Goal: Task Accomplishment & Management: Manage account settings

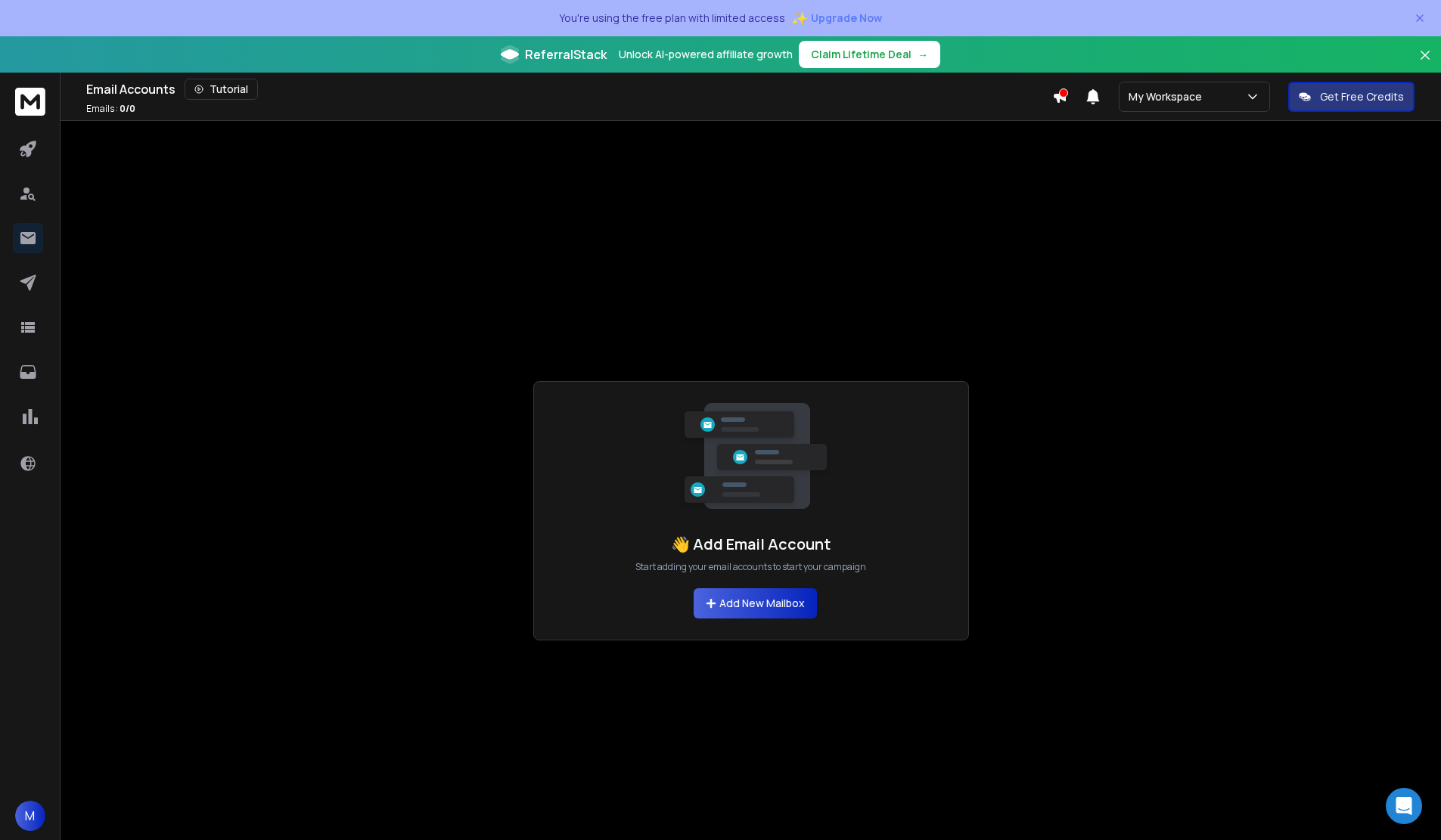
click at [1431, 51] on button "Close banner" at bounding box center [1425, 63] width 19 height 36
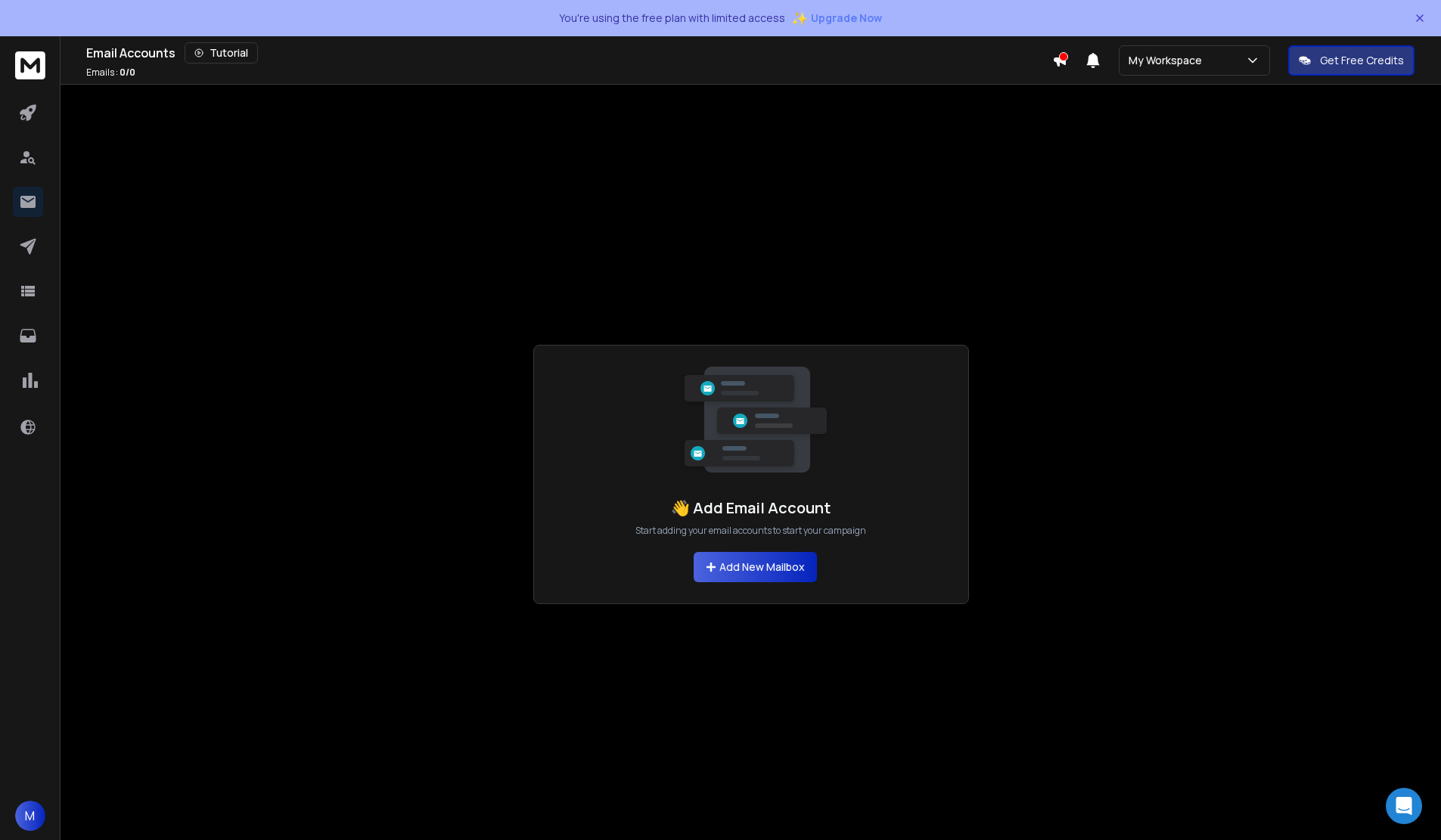
click at [1419, 24] on button "Close notification" at bounding box center [1419, 18] width 12 height 36
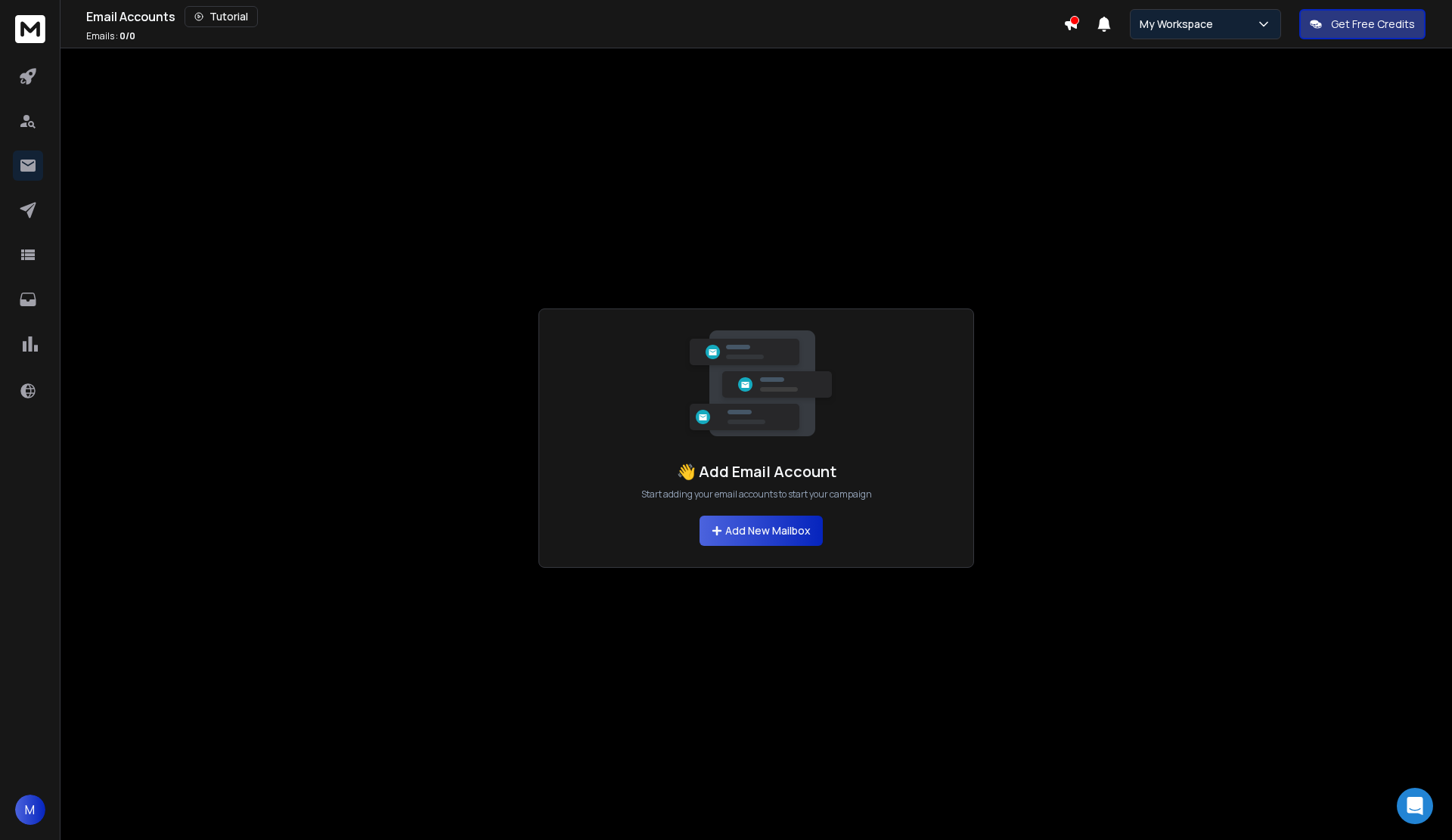
click at [1219, 23] on p "My Workspace" at bounding box center [1179, 24] width 80 height 15
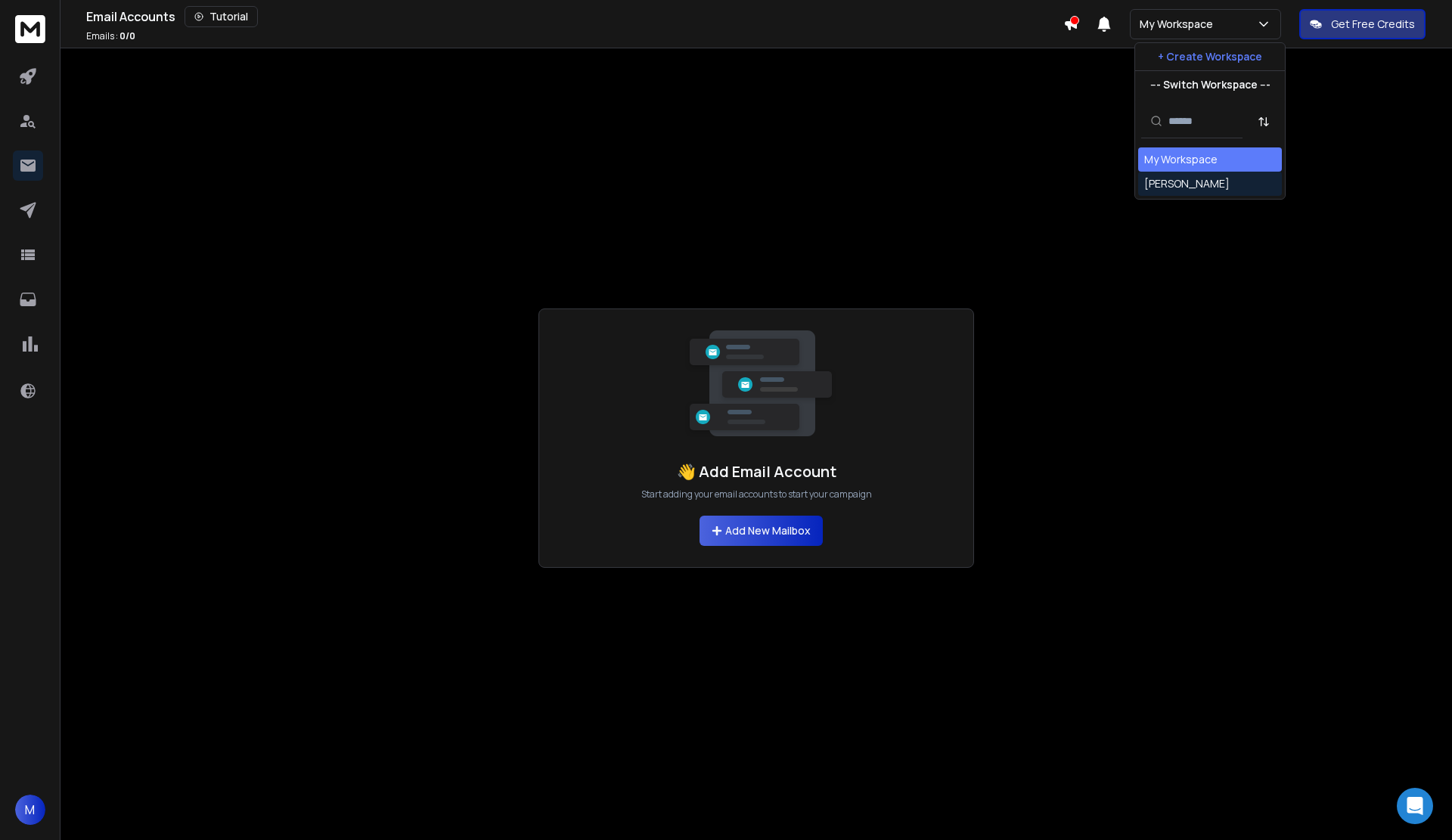
click at [1188, 179] on div "[PERSON_NAME]" at bounding box center [1187, 183] width 85 height 15
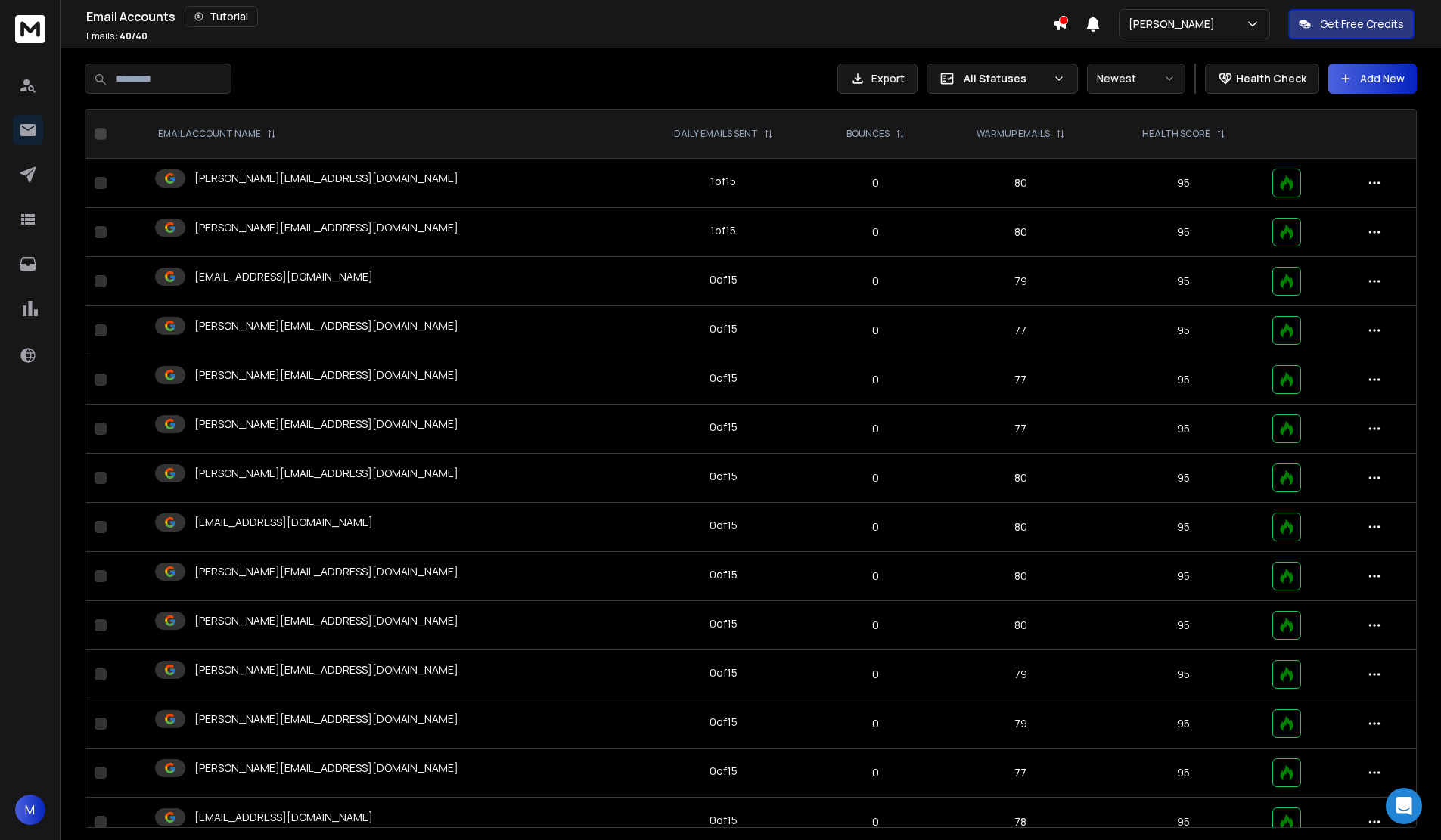
click at [1343, 78] on icon at bounding box center [1345, 78] width 10 height 10
click at [1374, 71] on button "Add New" at bounding box center [1373, 79] width 89 height 31
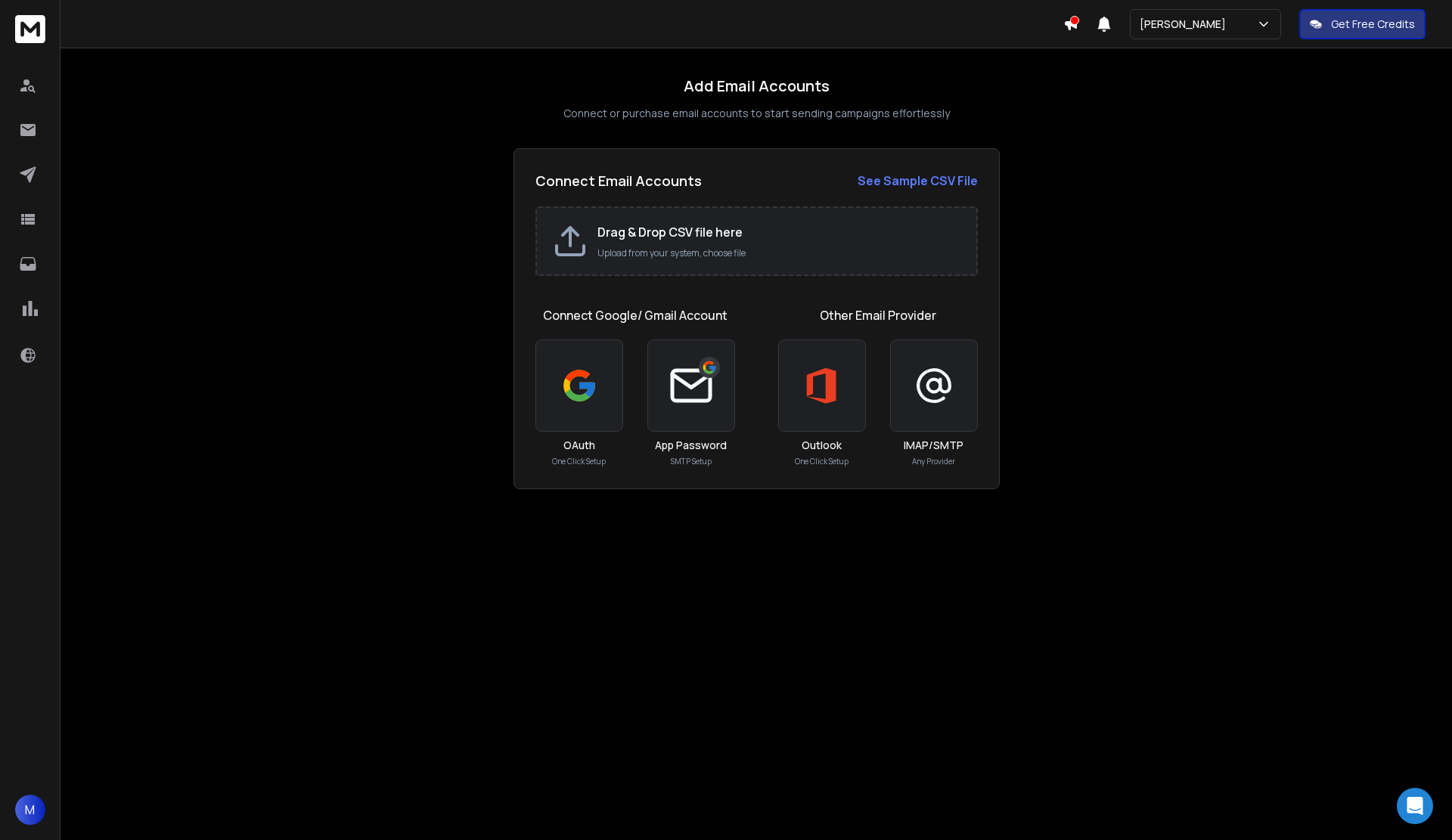
click at [572, 406] on icon at bounding box center [579, 385] width 38 height 45
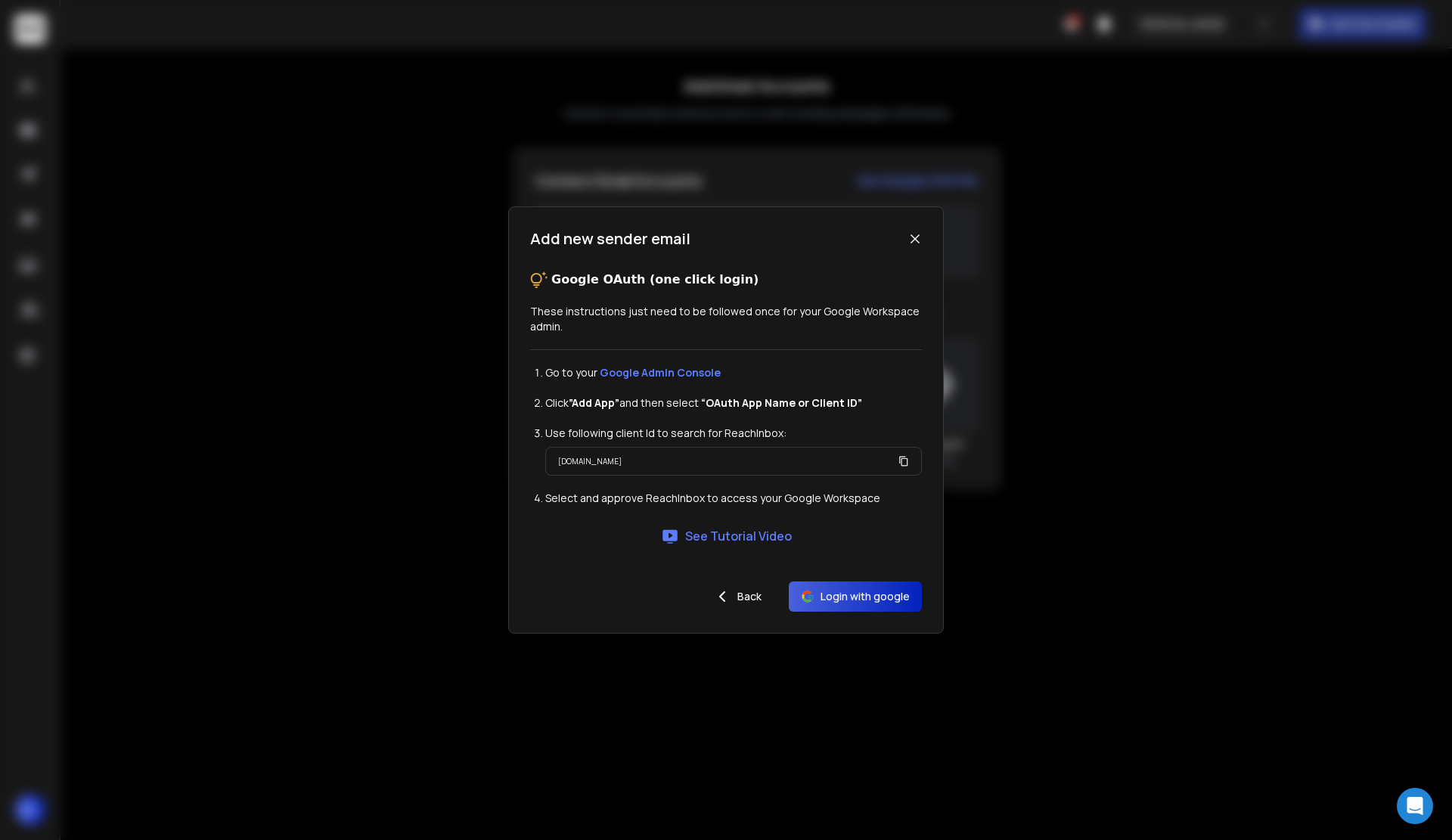
click at [826, 591] on button "Login with google" at bounding box center [855, 597] width 133 height 31
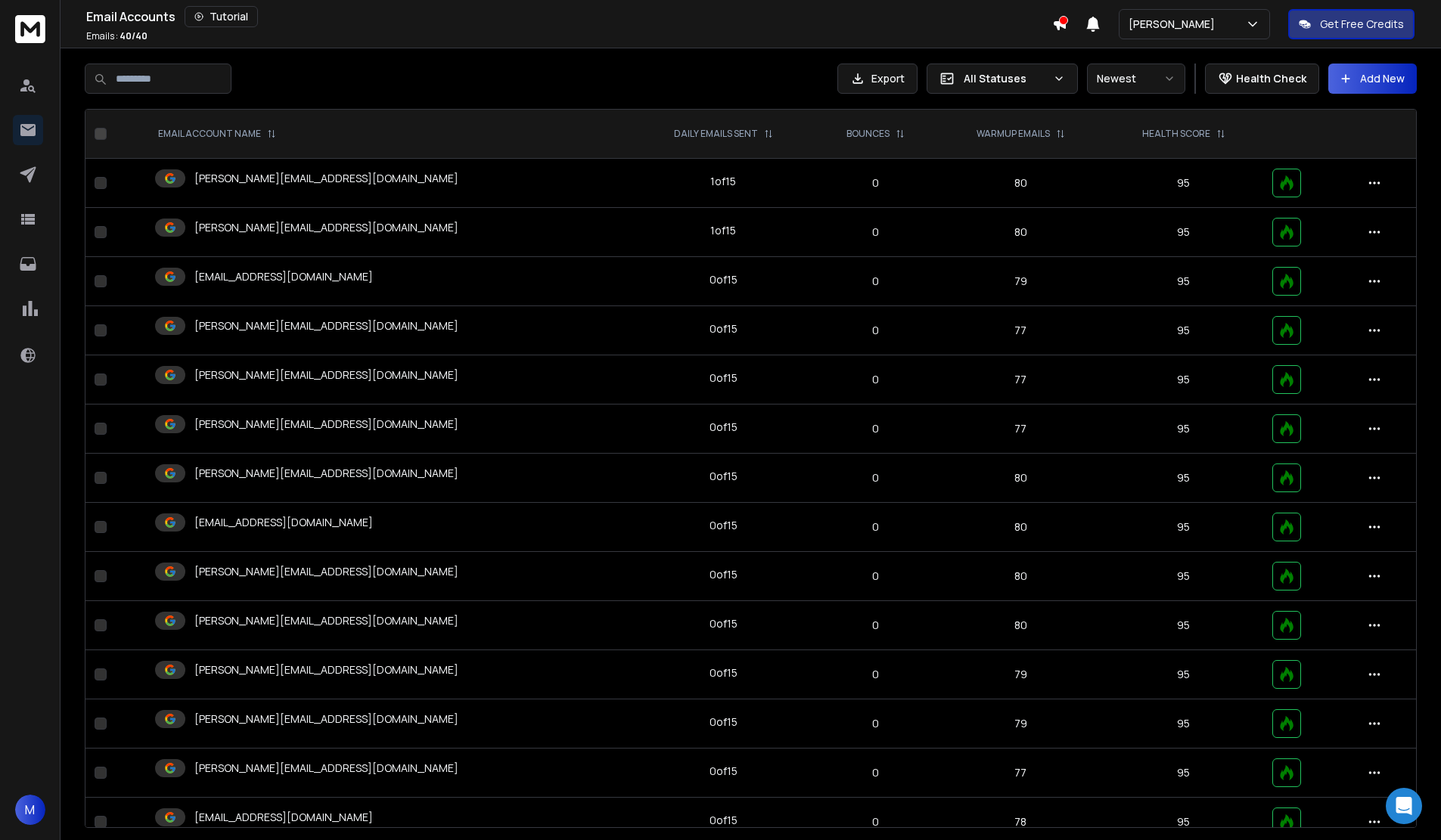
click at [632, 385] on td "0 of 15" at bounding box center [723, 375] width 183 height 39
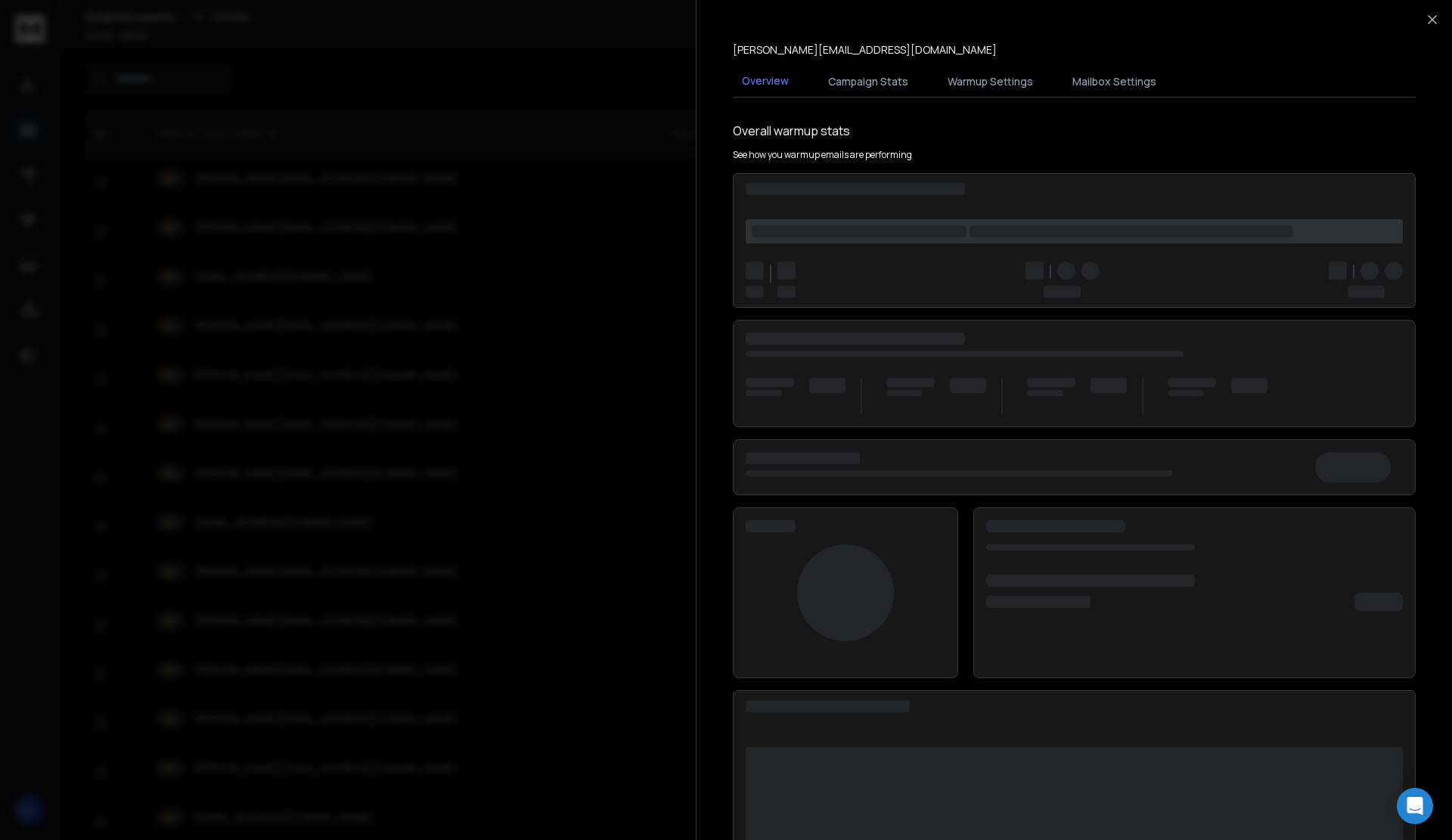
click at [798, 64] on body "ReferralStack Unlock AI-powered affiliate growth Lifetime Deals available! Clai…" at bounding box center [720, 420] width 1441 height 840
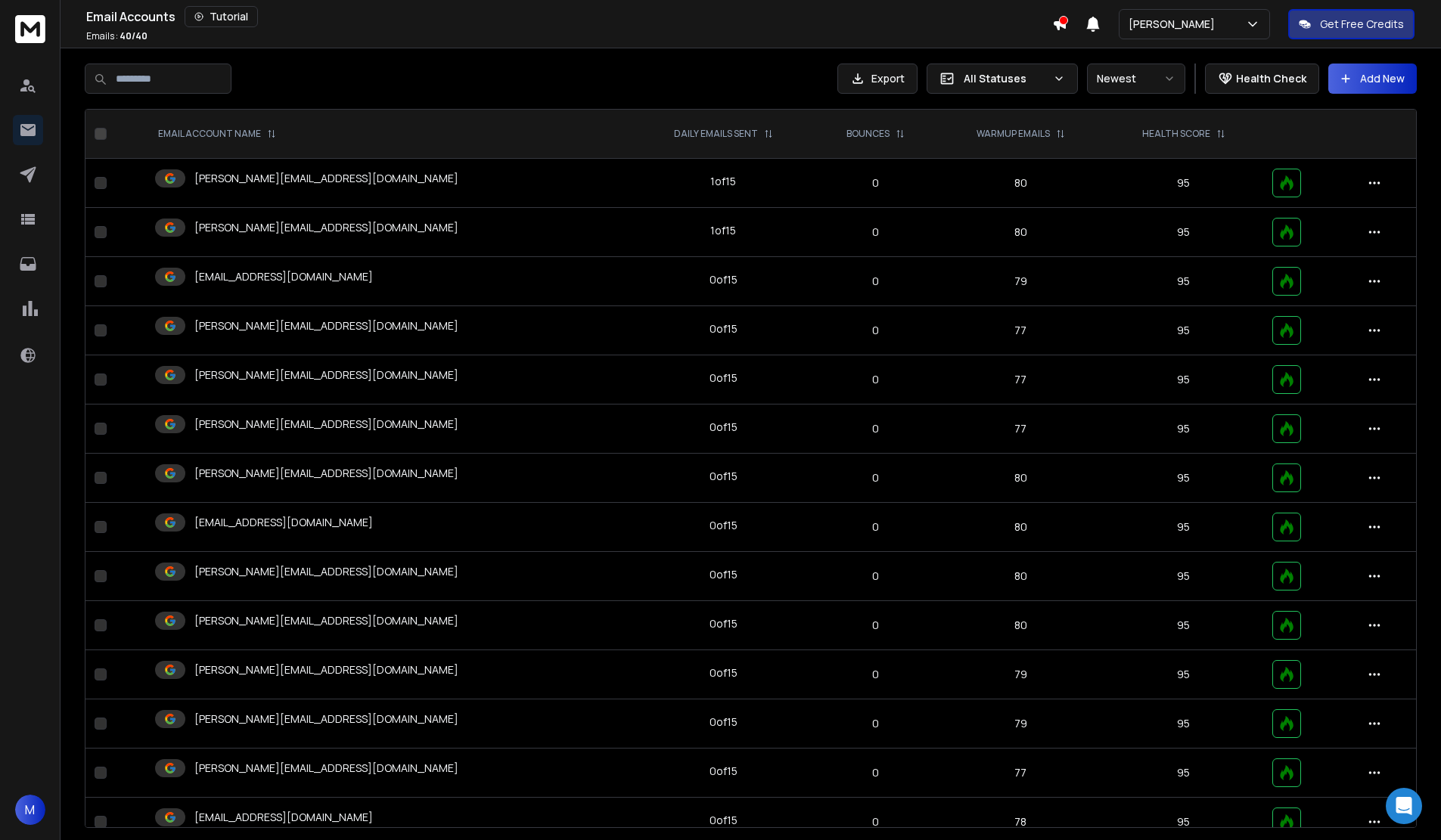
click at [1398, 85] on button "Add New" at bounding box center [1373, 79] width 89 height 31
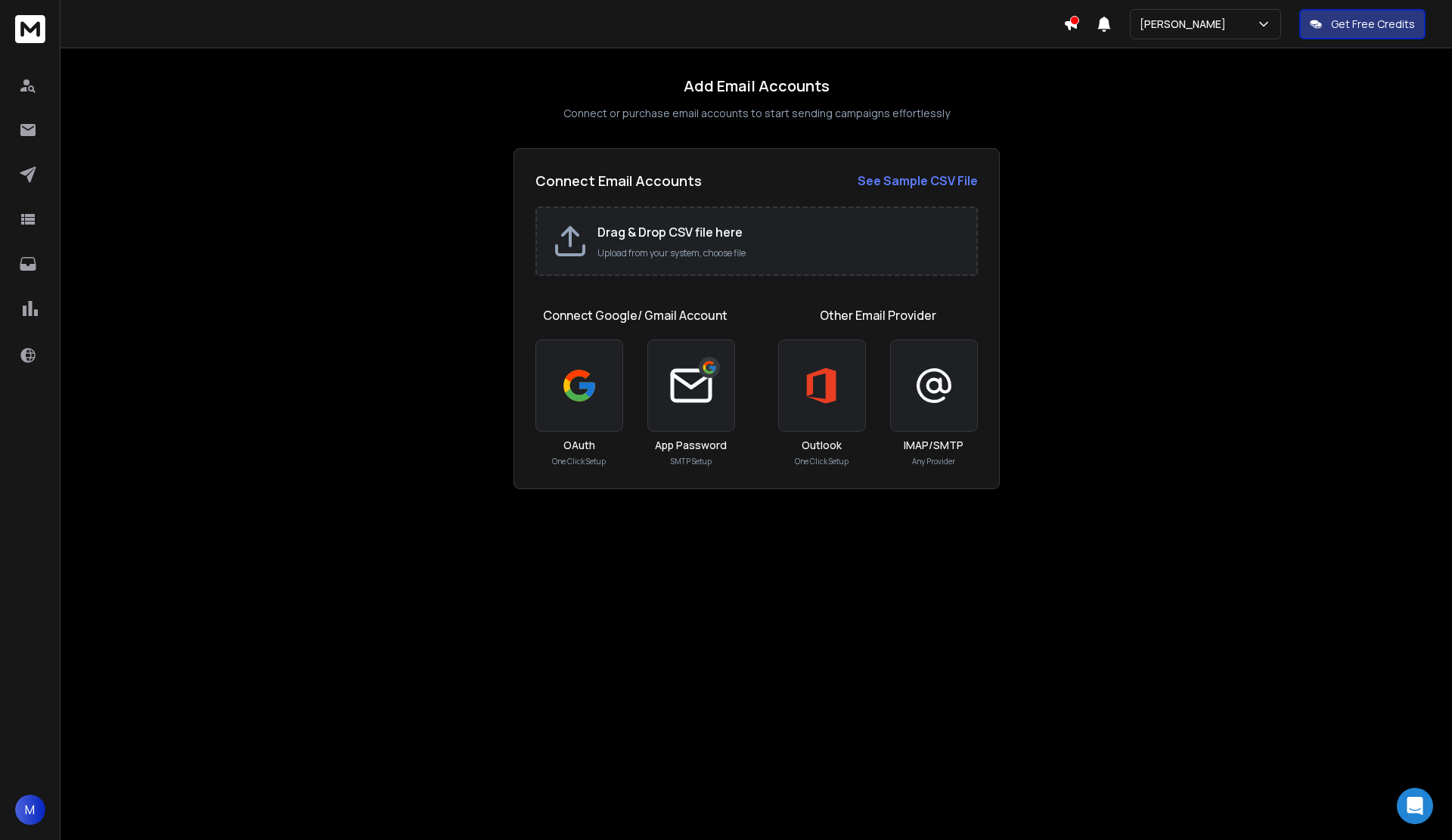
click at [568, 406] on icon at bounding box center [579, 385] width 38 height 45
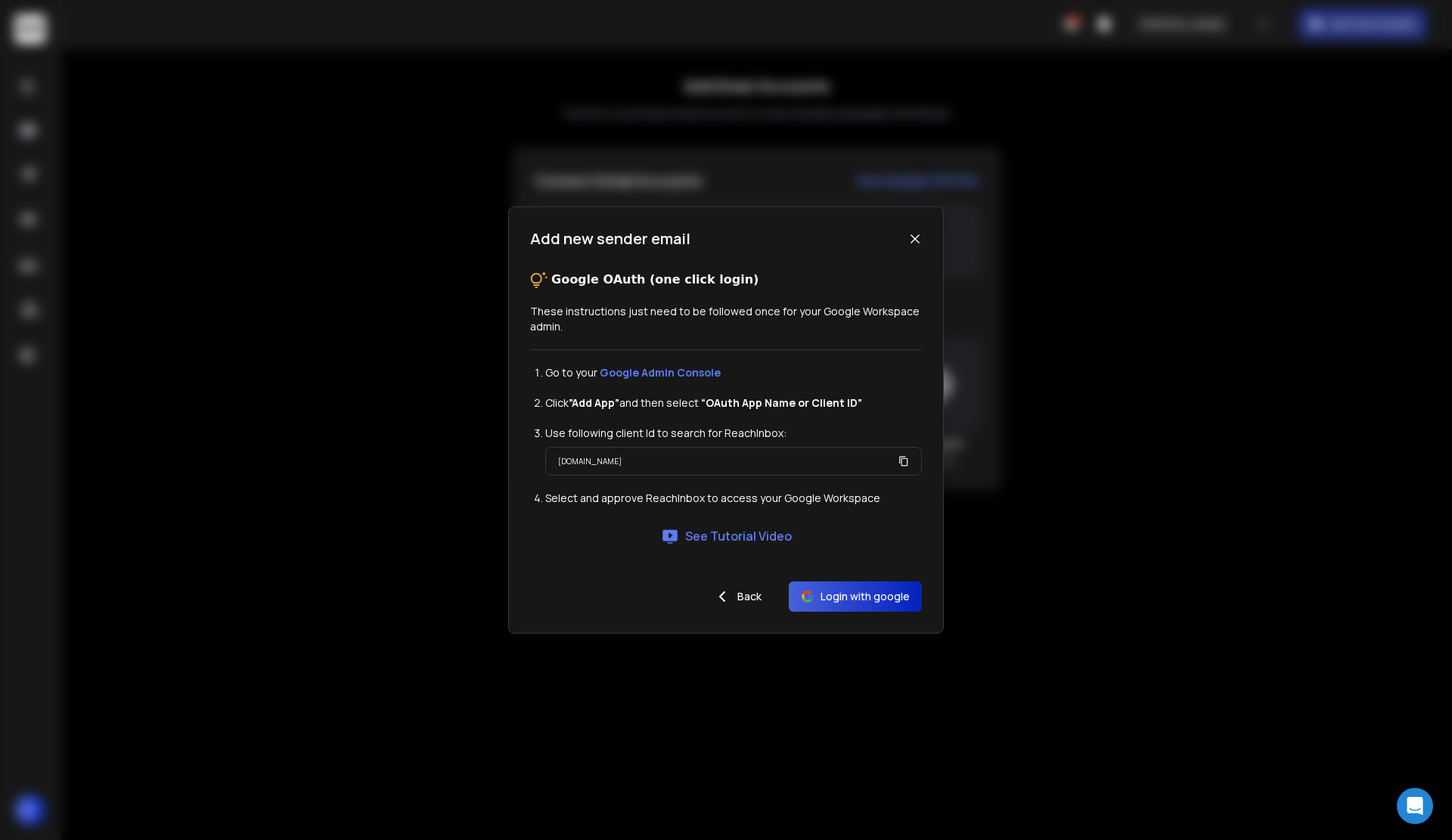
click at [826, 591] on button "Login with google" at bounding box center [855, 597] width 133 height 31
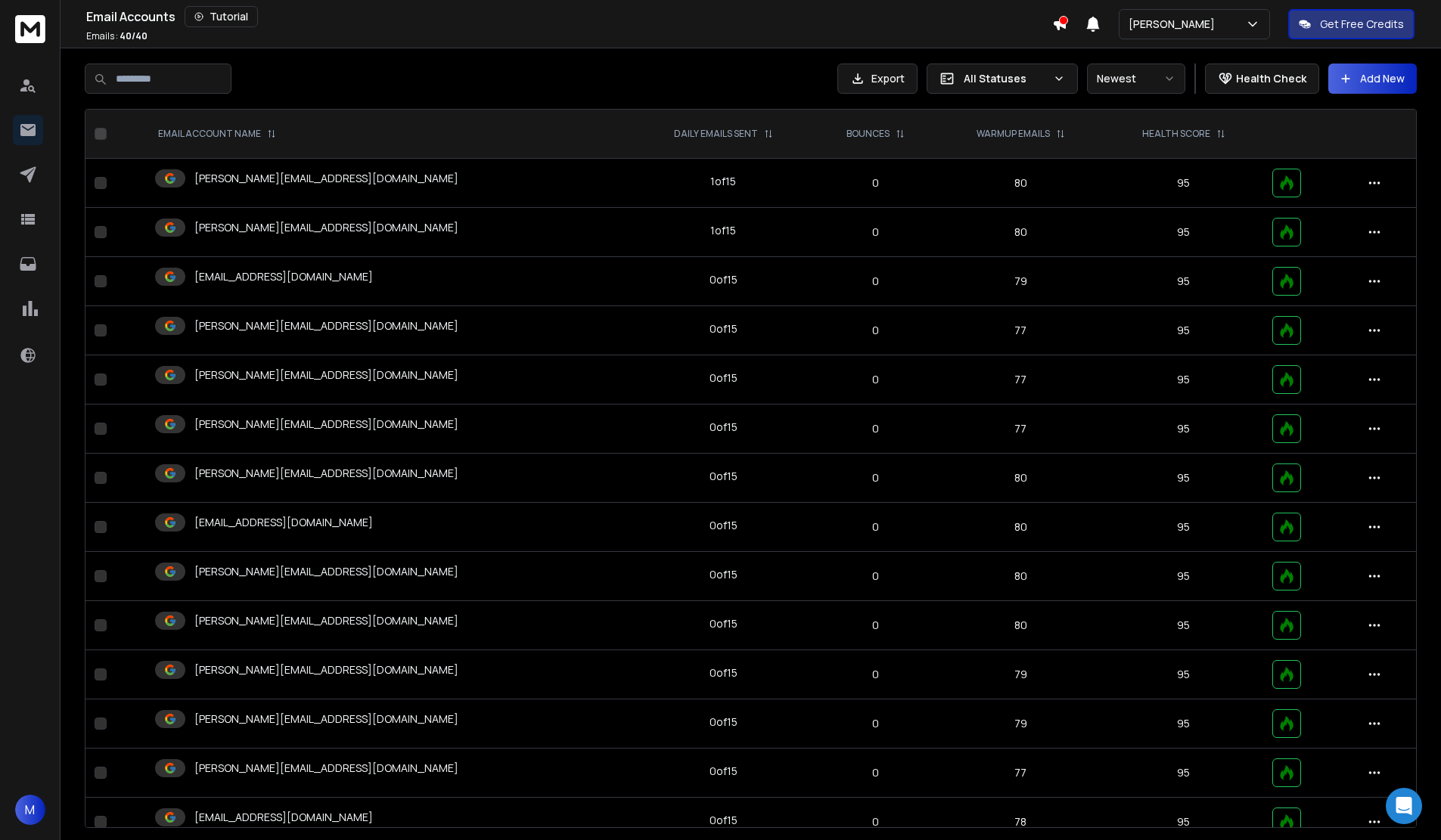
click at [1345, 82] on icon at bounding box center [1345, 78] width 10 height 10
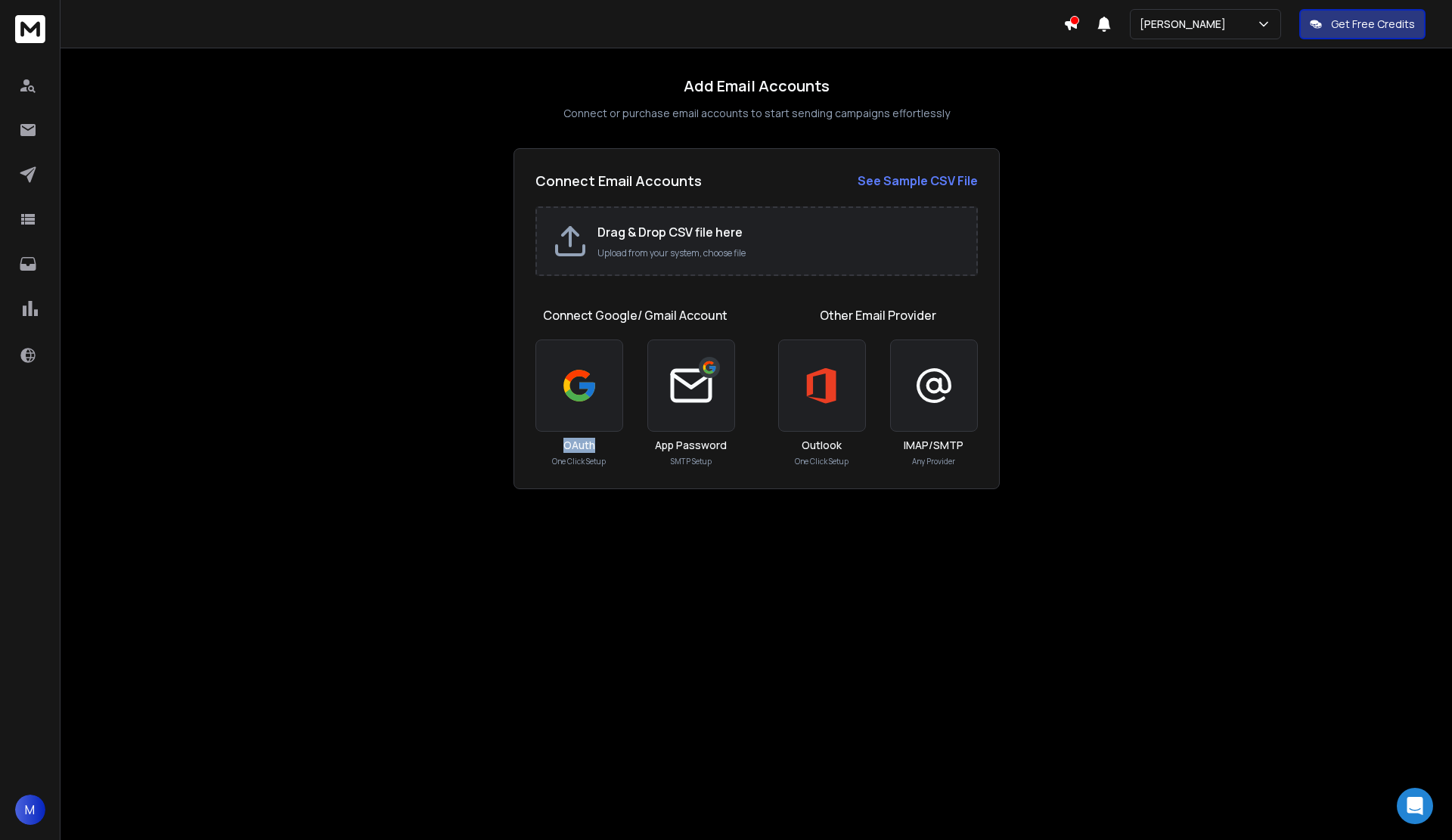
click at [569, 405] on icon at bounding box center [579, 385] width 38 height 45
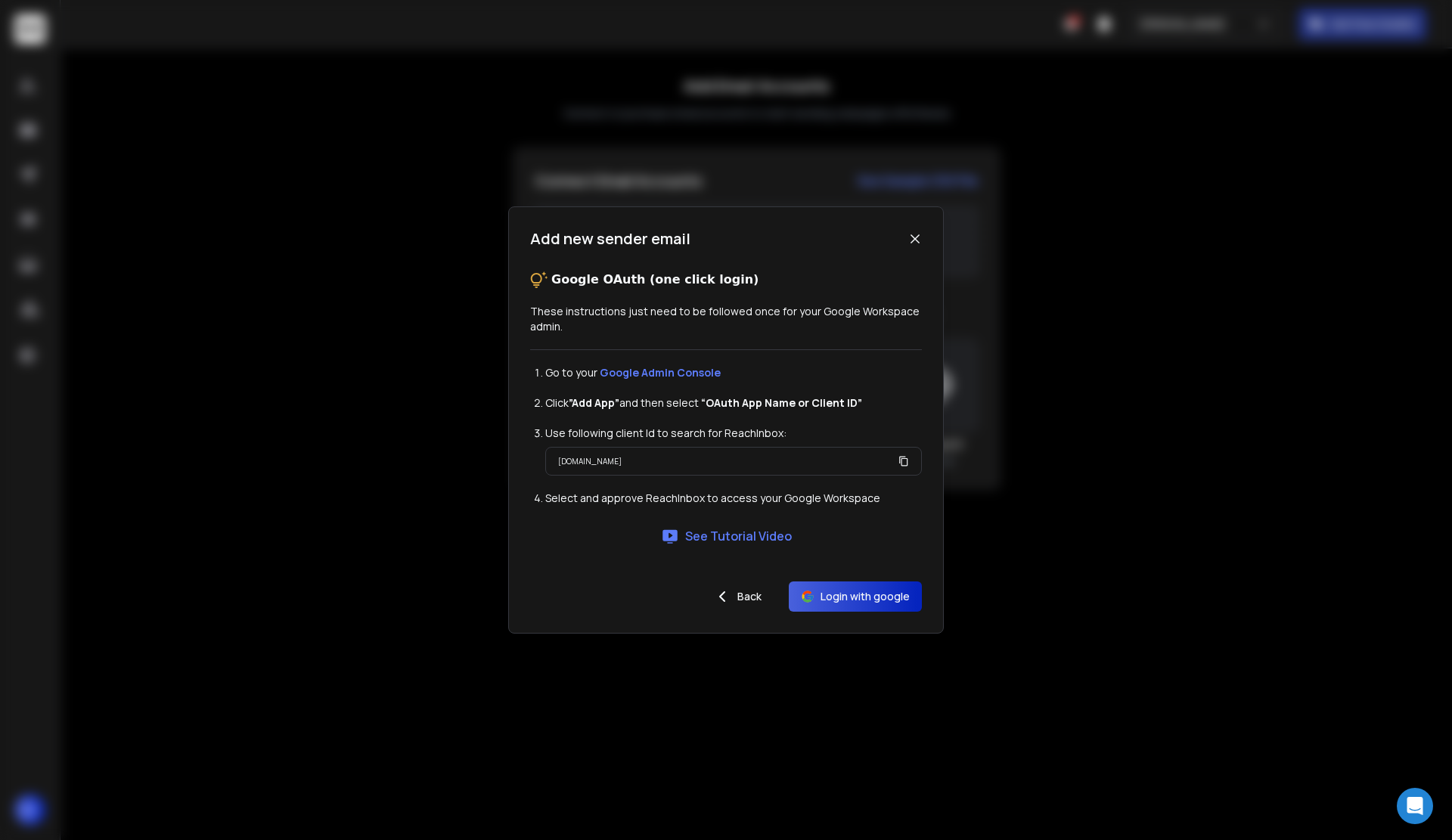
click at [826, 591] on button "Login with google" at bounding box center [855, 597] width 133 height 31
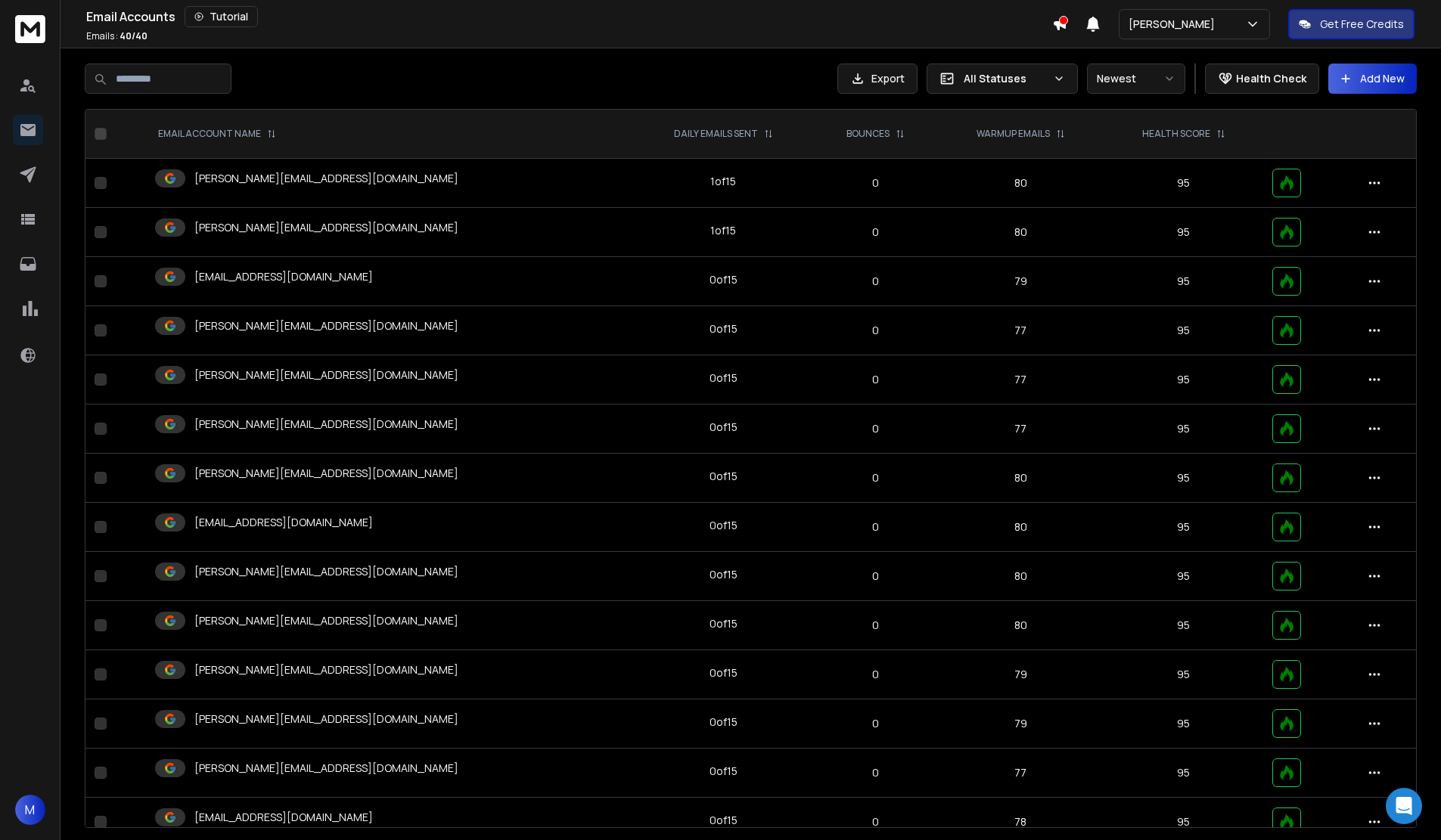
click at [1345, 82] on icon at bounding box center [1345, 78] width 10 height 10
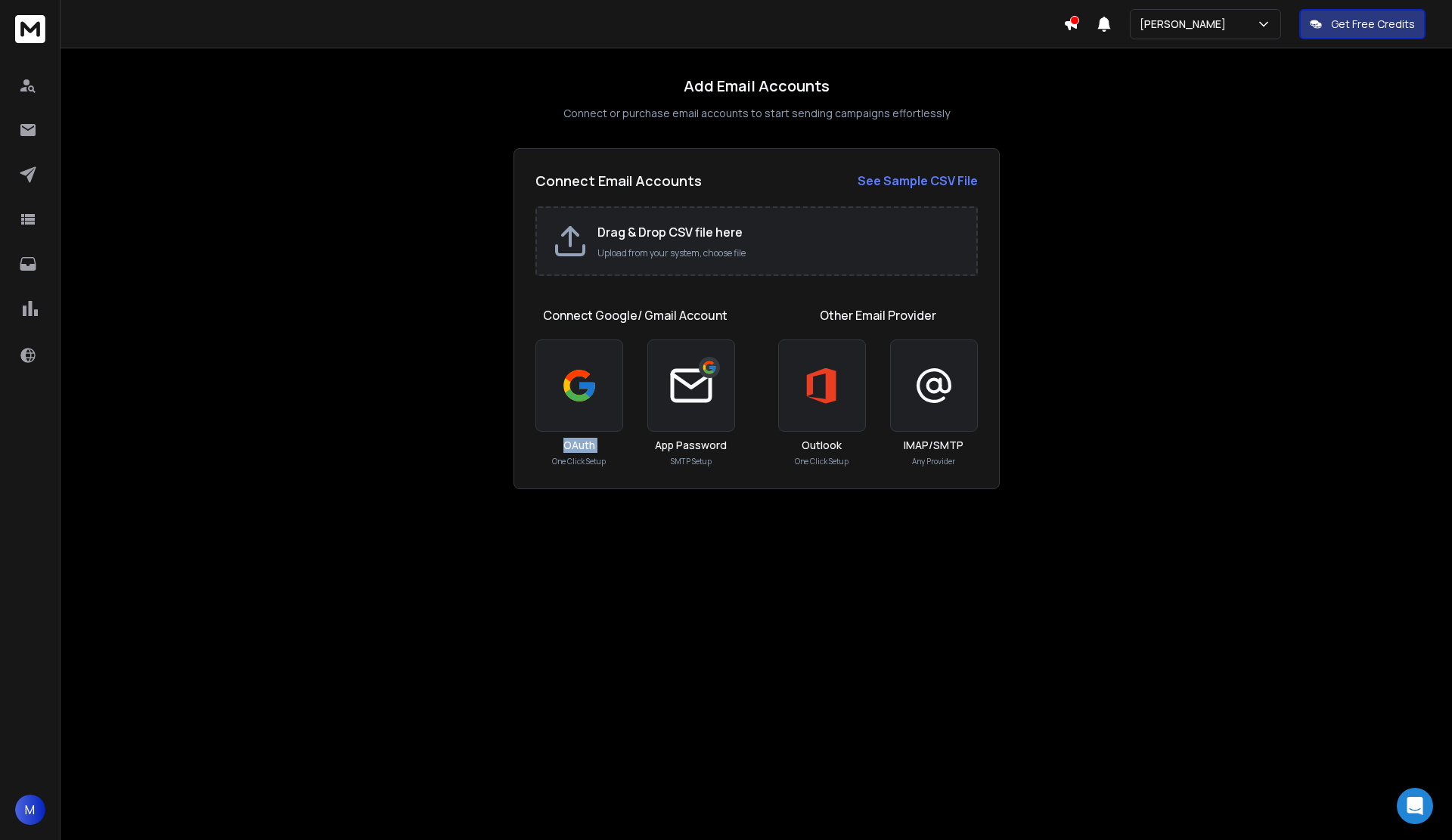
click at [569, 405] on icon at bounding box center [579, 385] width 38 height 45
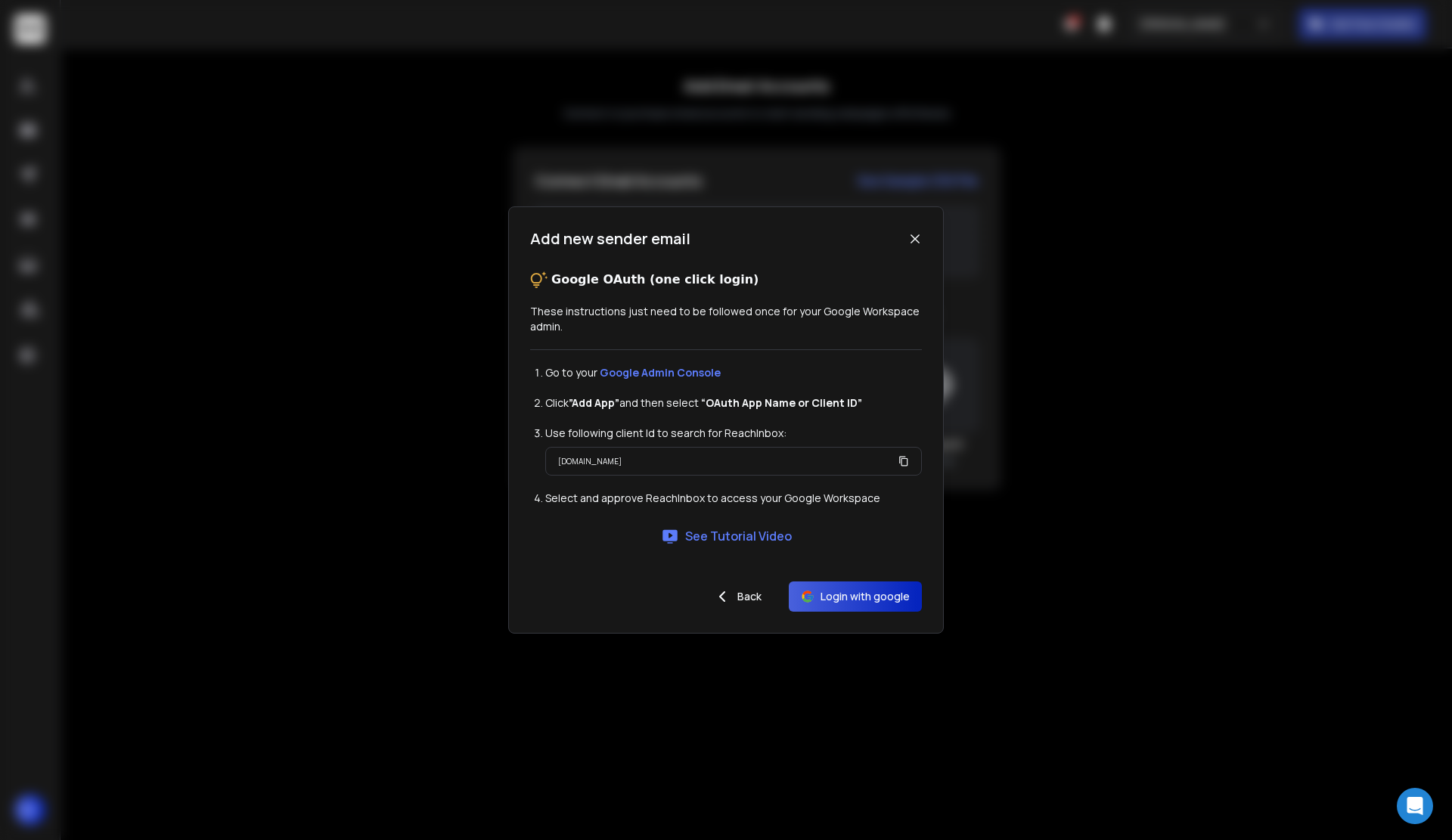
click at [826, 591] on button "Login with google" at bounding box center [855, 597] width 133 height 31
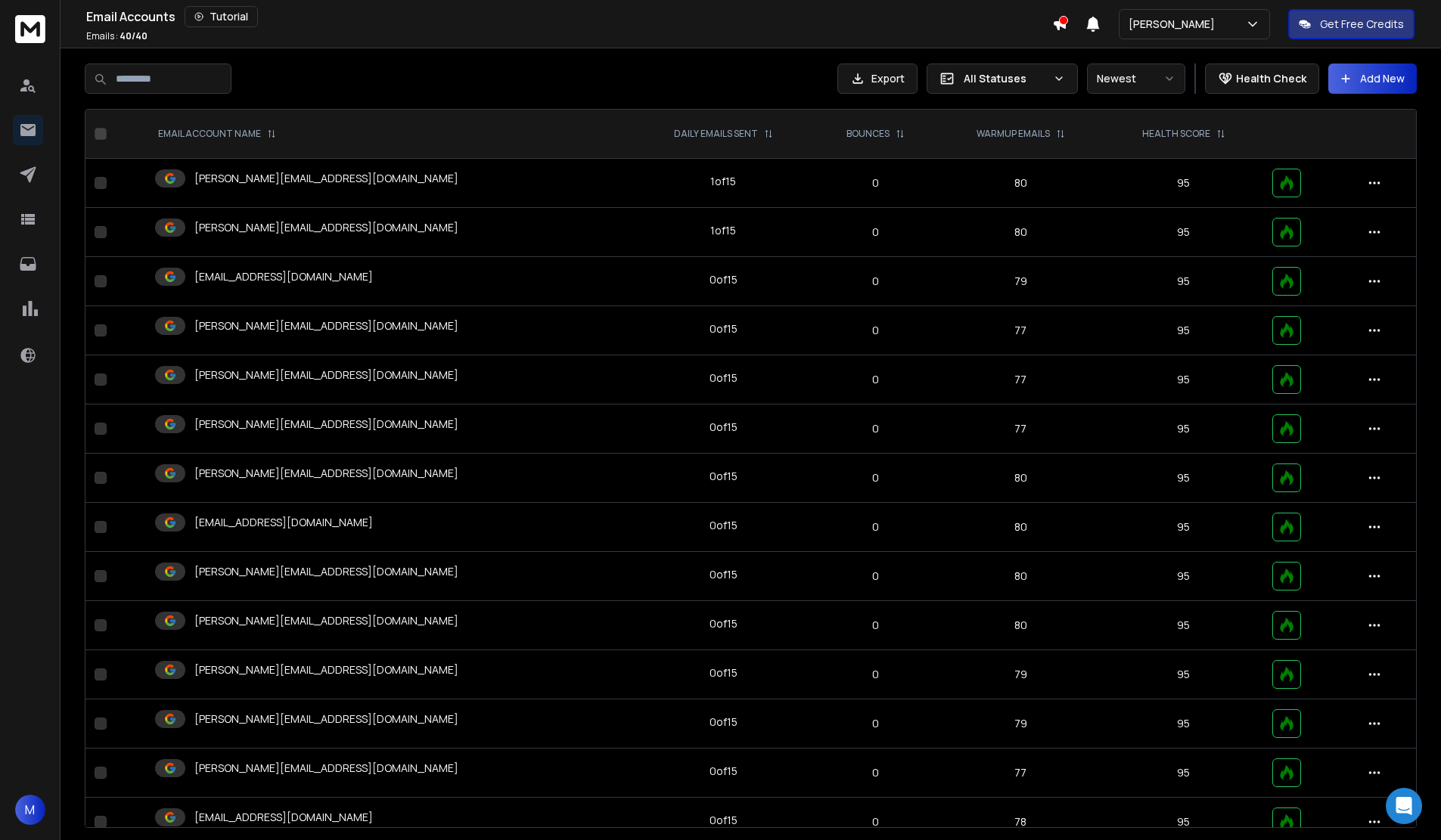
click at [1389, 80] on button "Add New" at bounding box center [1373, 79] width 89 height 31
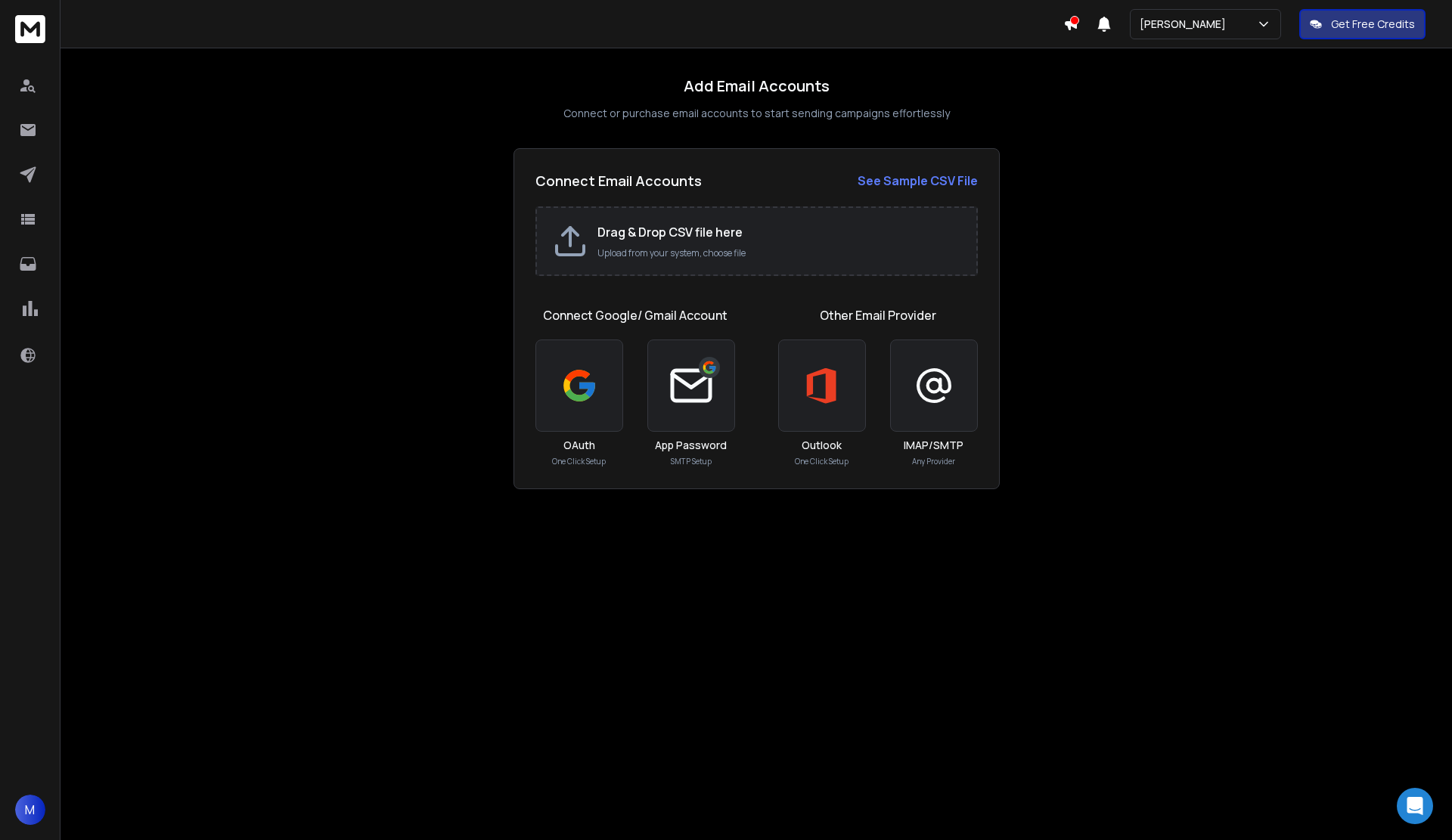
click at [569, 405] on icon at bounding box center [579, 385] width 38 height 45
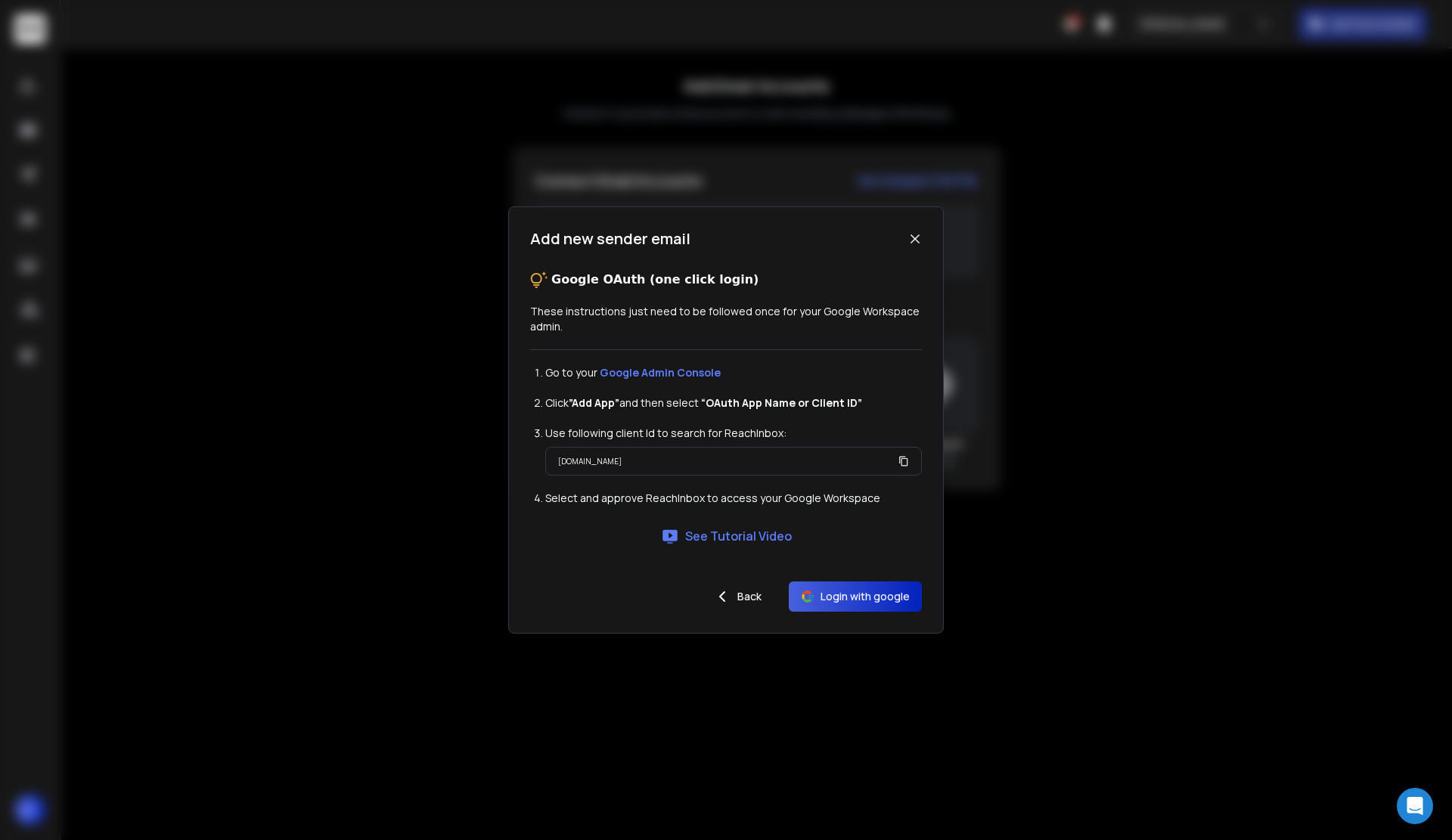
click at [826, 591] on button "Login with google" at bounding box center [855, 597] width 133 height 31
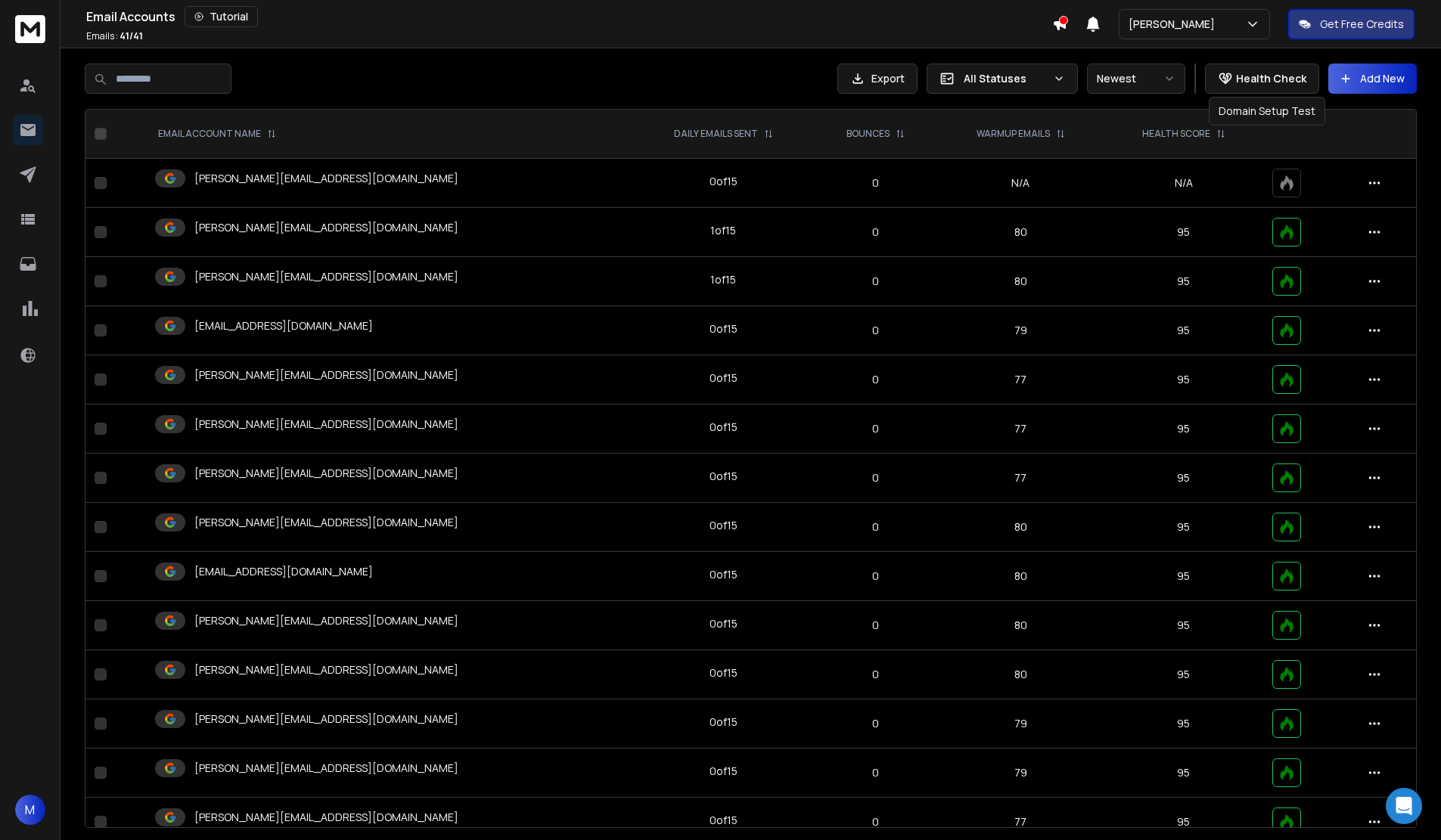
click at [1327, 78] on div "Export All Statuses Newest Health Check Add New" at bounding box center [1127, 79] width 580 height 31
click at [1337, 78] on button "Add New" at bounding box center [1373, 79] width 89 height 31
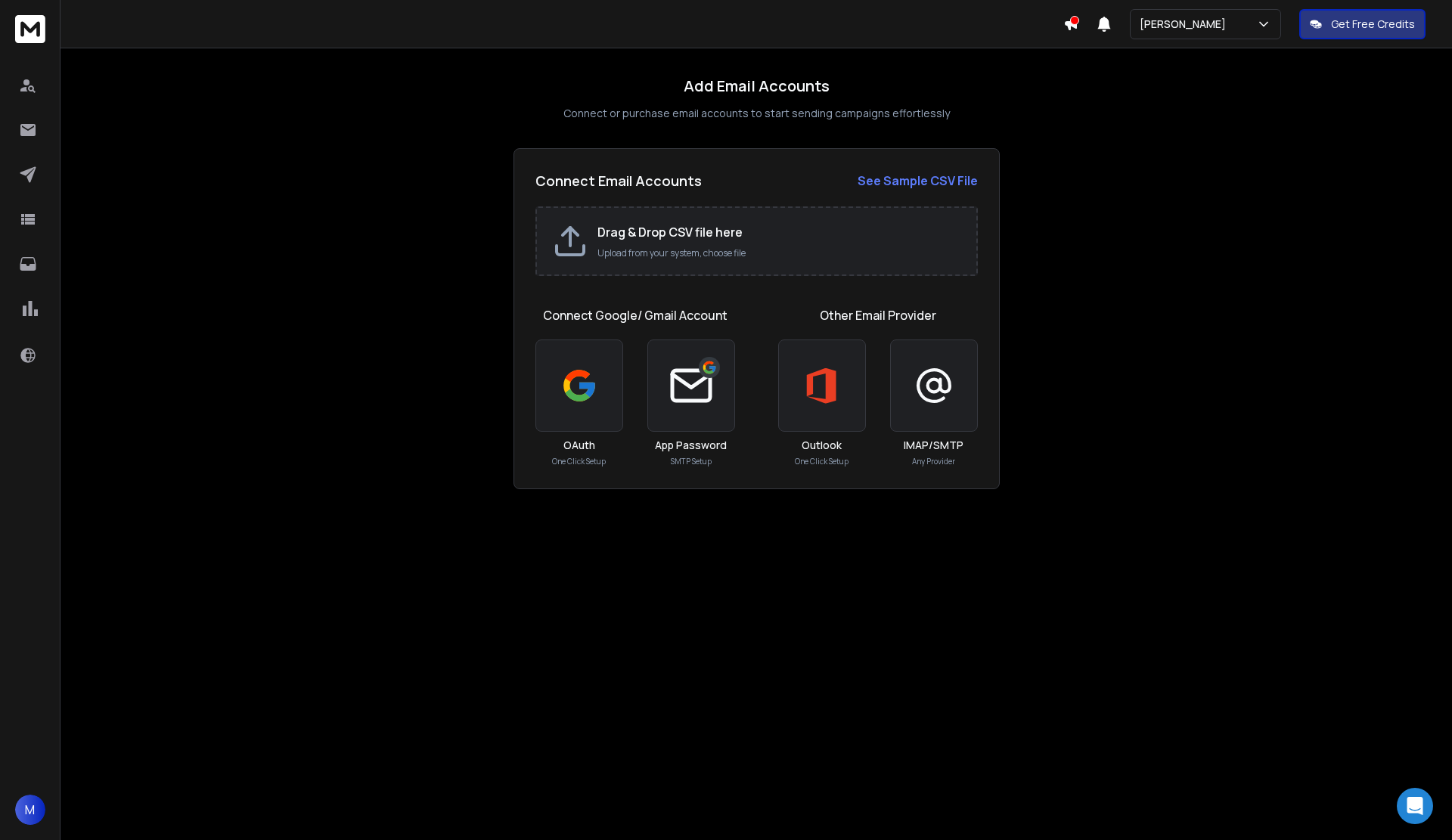
click at [539, 397] on div at bounding box center [579, 385] width 88 height 93
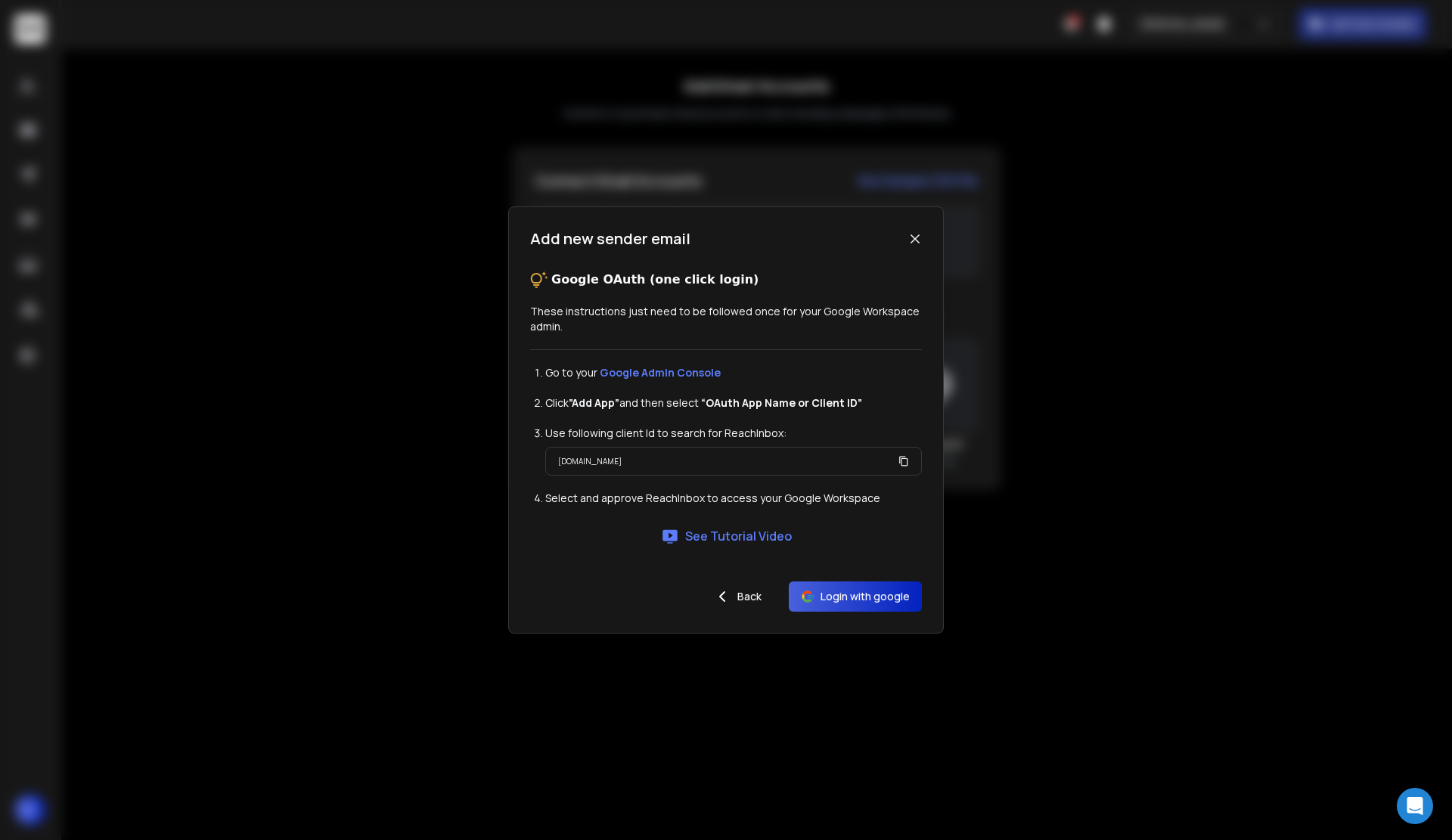
click at [865, 587] on button "Login with google" at bounding box center [855, 597] width 133 height 31
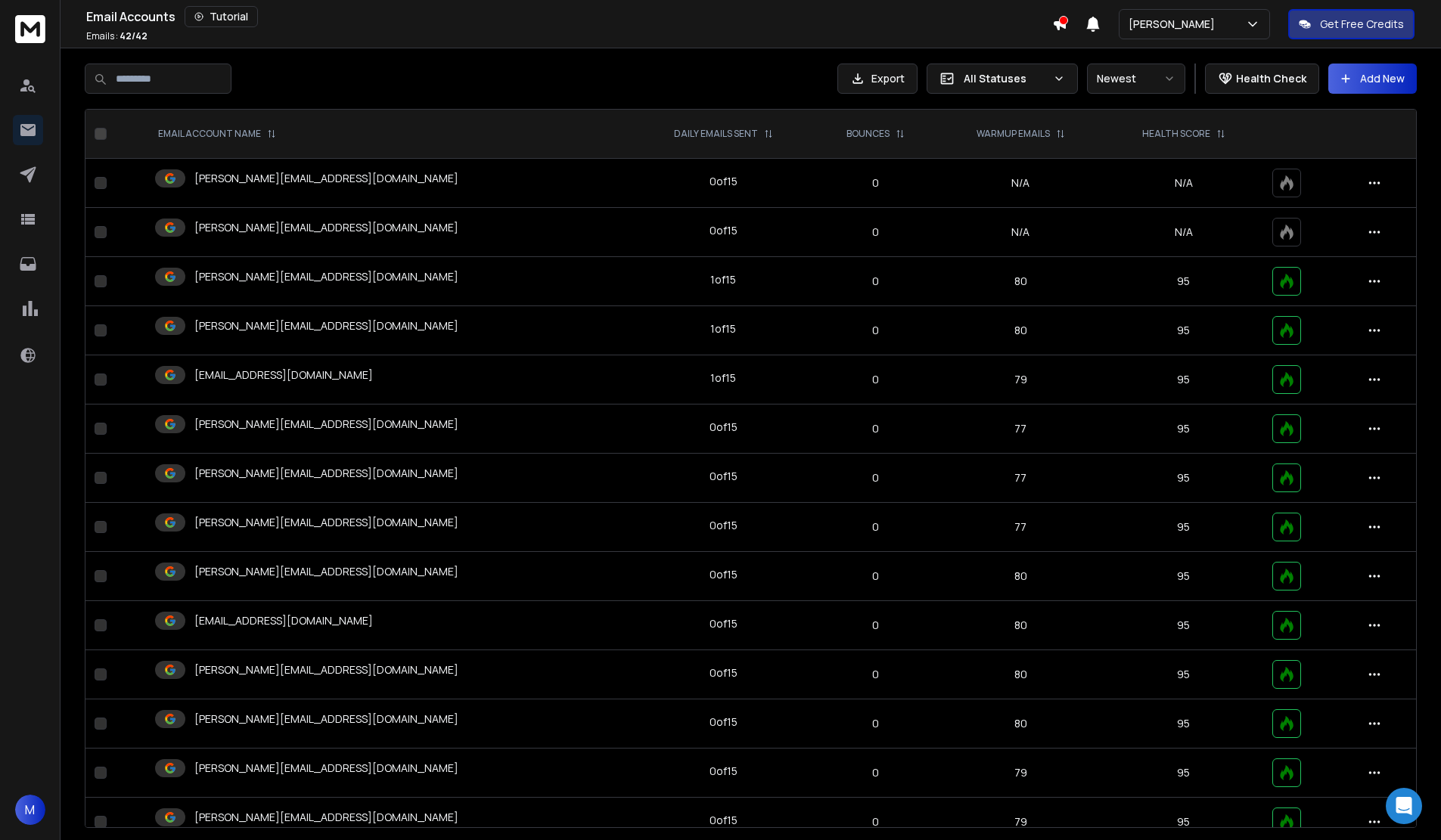
click at [1388, 80] on button "Add New" at bounding box center [1373, 79] width 89 height 31
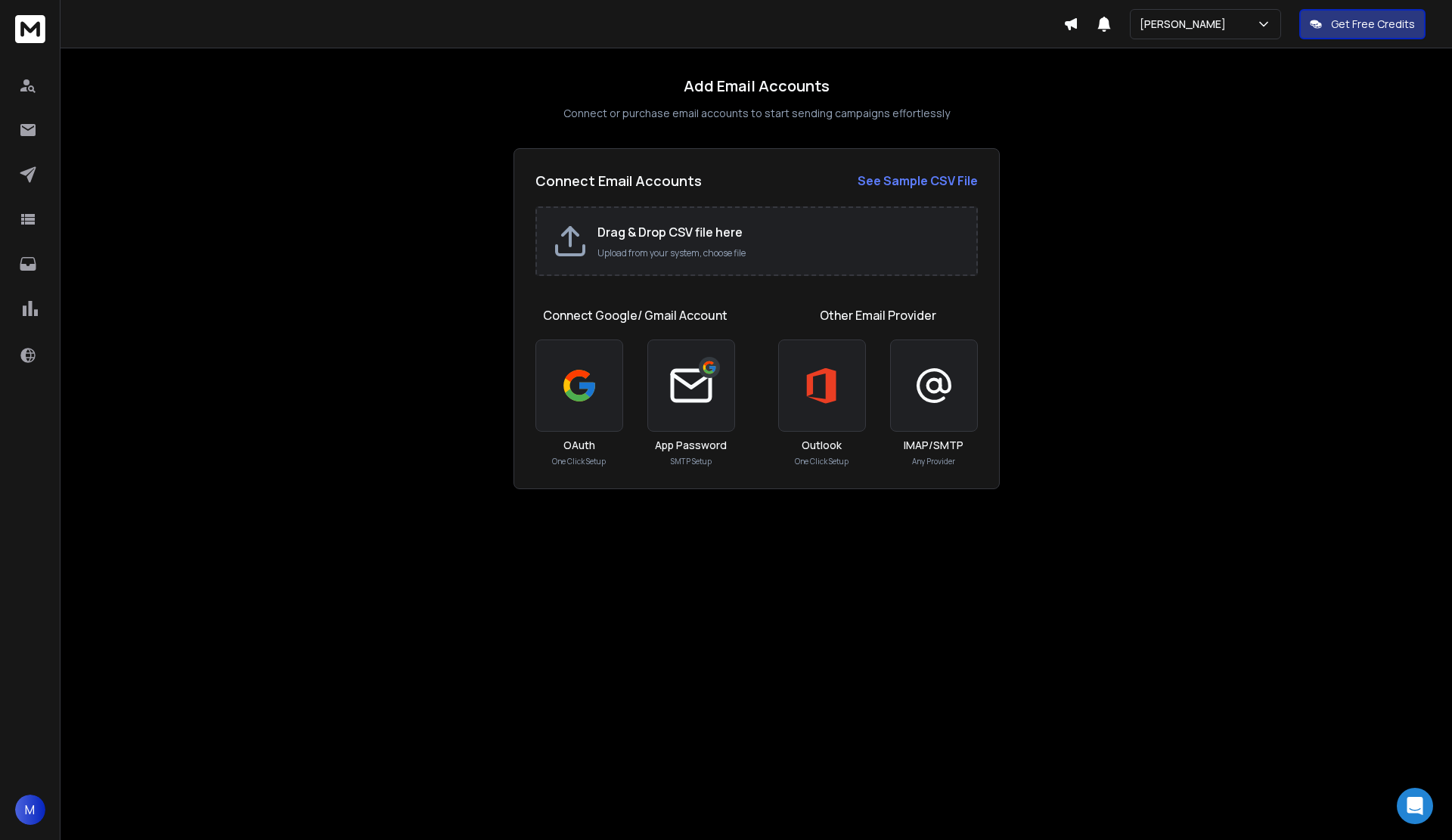
click at [585, 397] on icon at bounding box center [577, 395] width 25 height 13
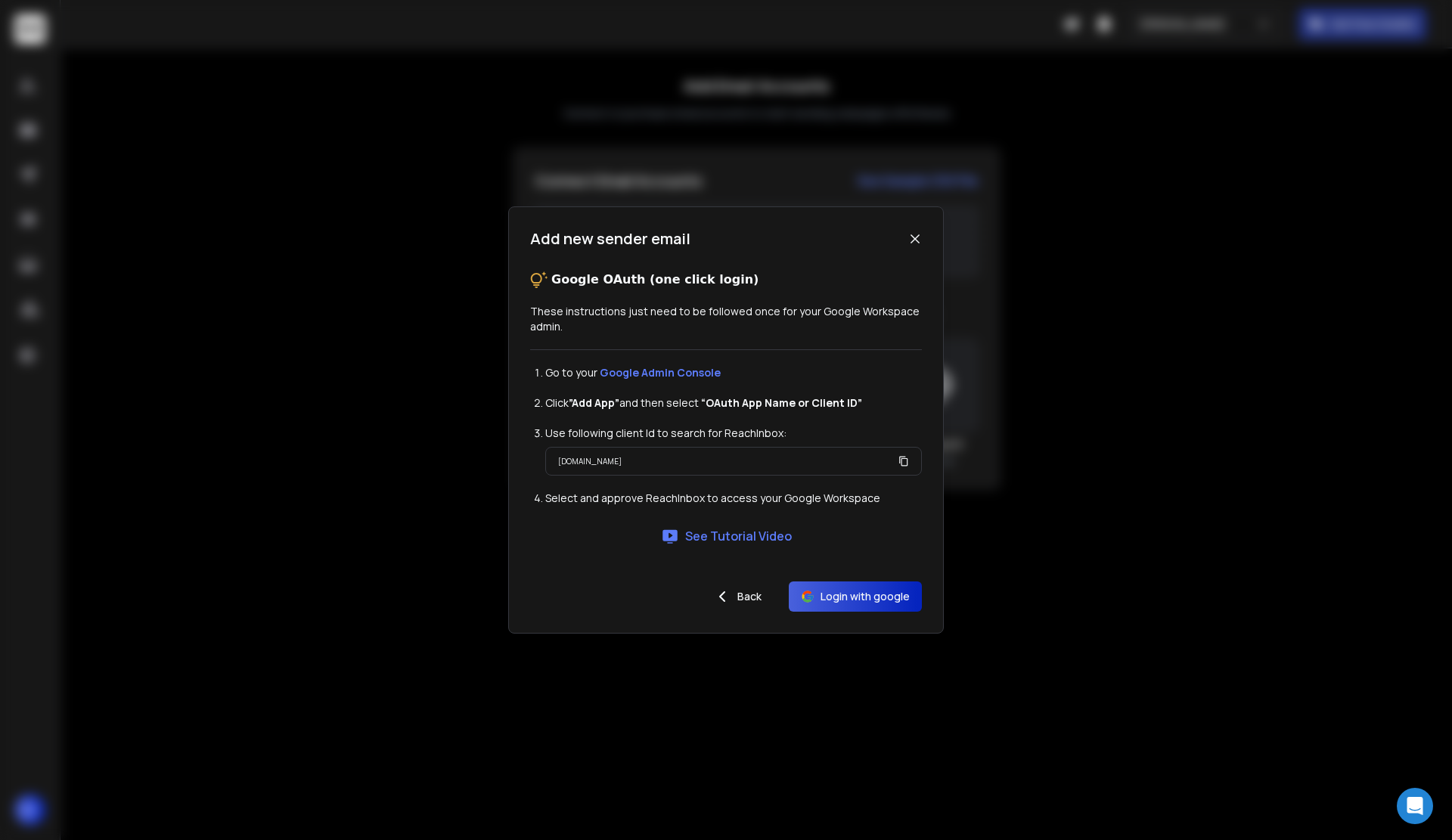
click at [832, 592] on button "Login with google" at bounding box center [855, 597] width 133 height 31
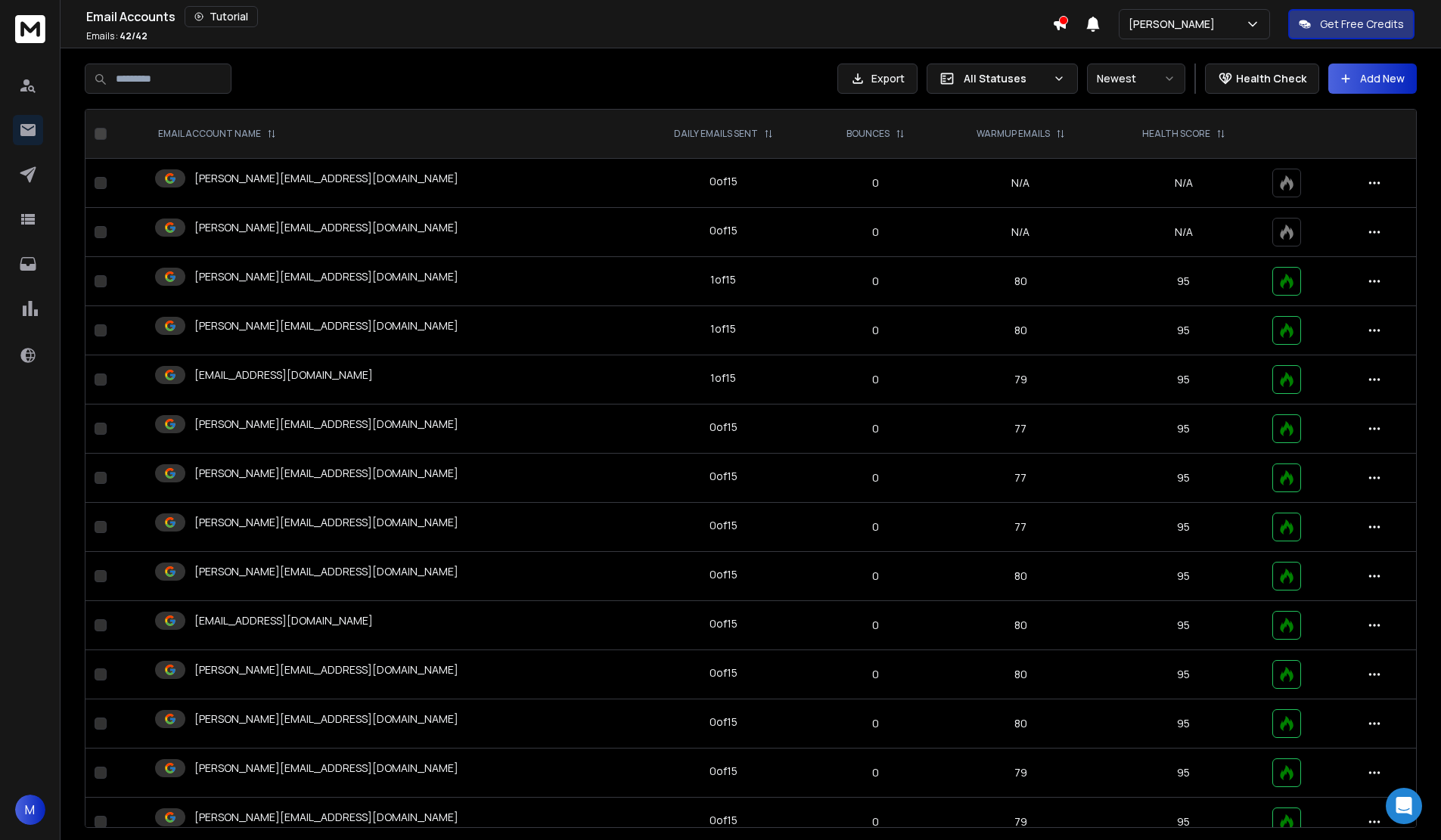
click at [1409, 73] on button "Add New" at bounding box center [1373, 79] width 89 height 31
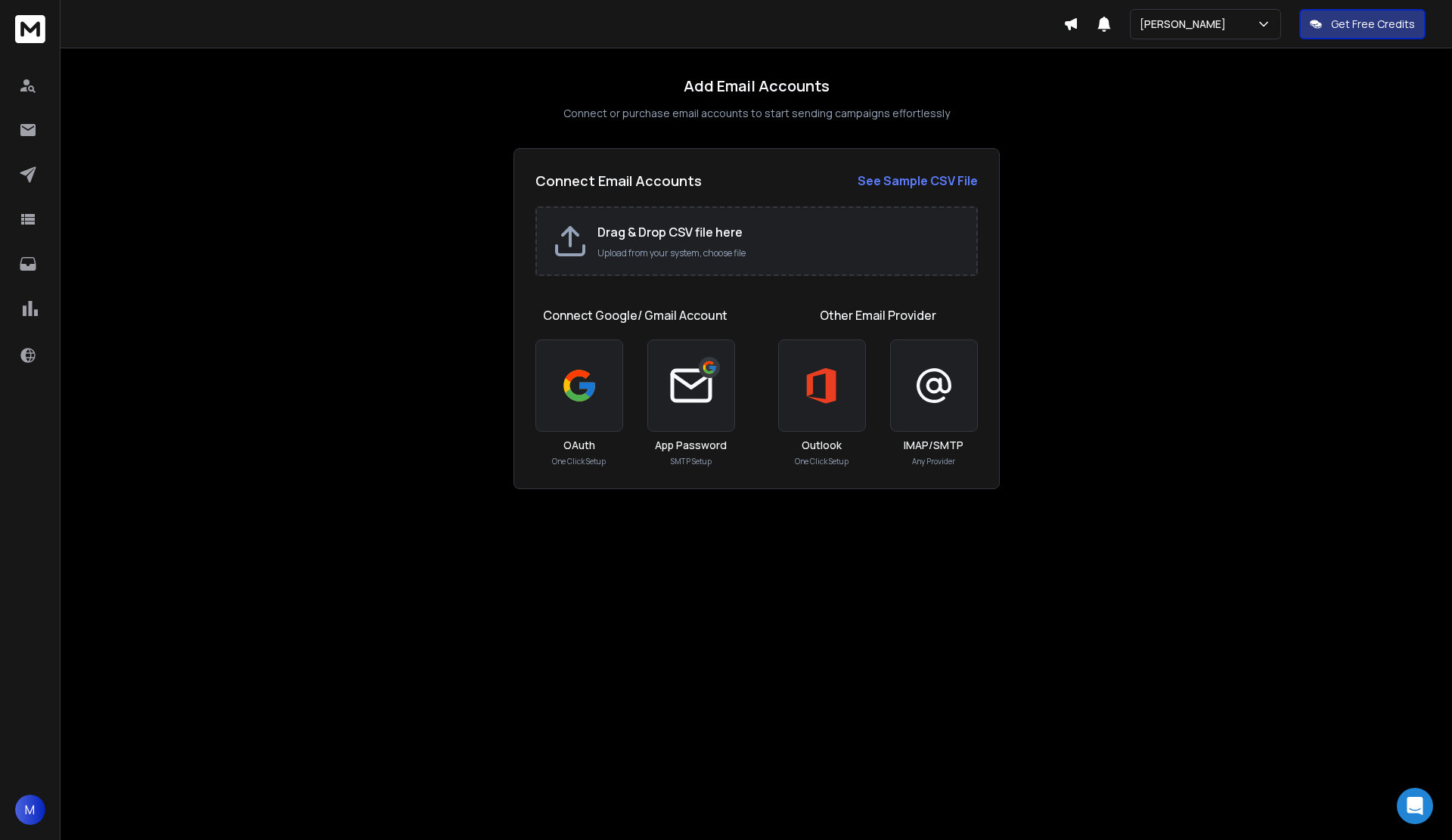
click at [1355, 92] on div "Add Email Accounts Connect or purchase email accounts to start sending campaign…" at bounding box center [756, 98] width 1392 height 45
click at [571, 370] on icon at bounding box center [579, 385] width 38 height 45
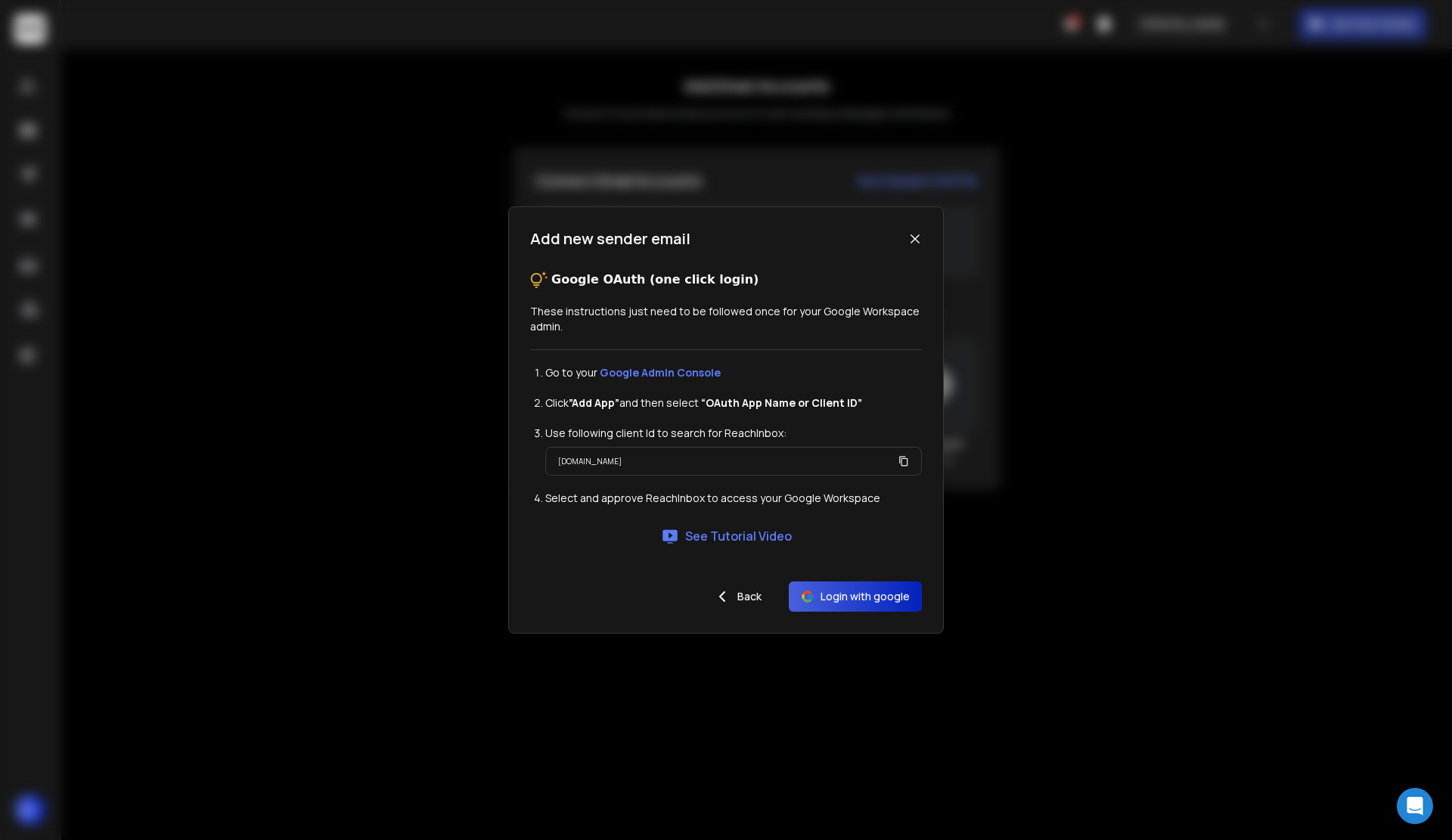
click at [848, 596] on button "Login with google" at bounding box center [855, 597] width 133 height 31
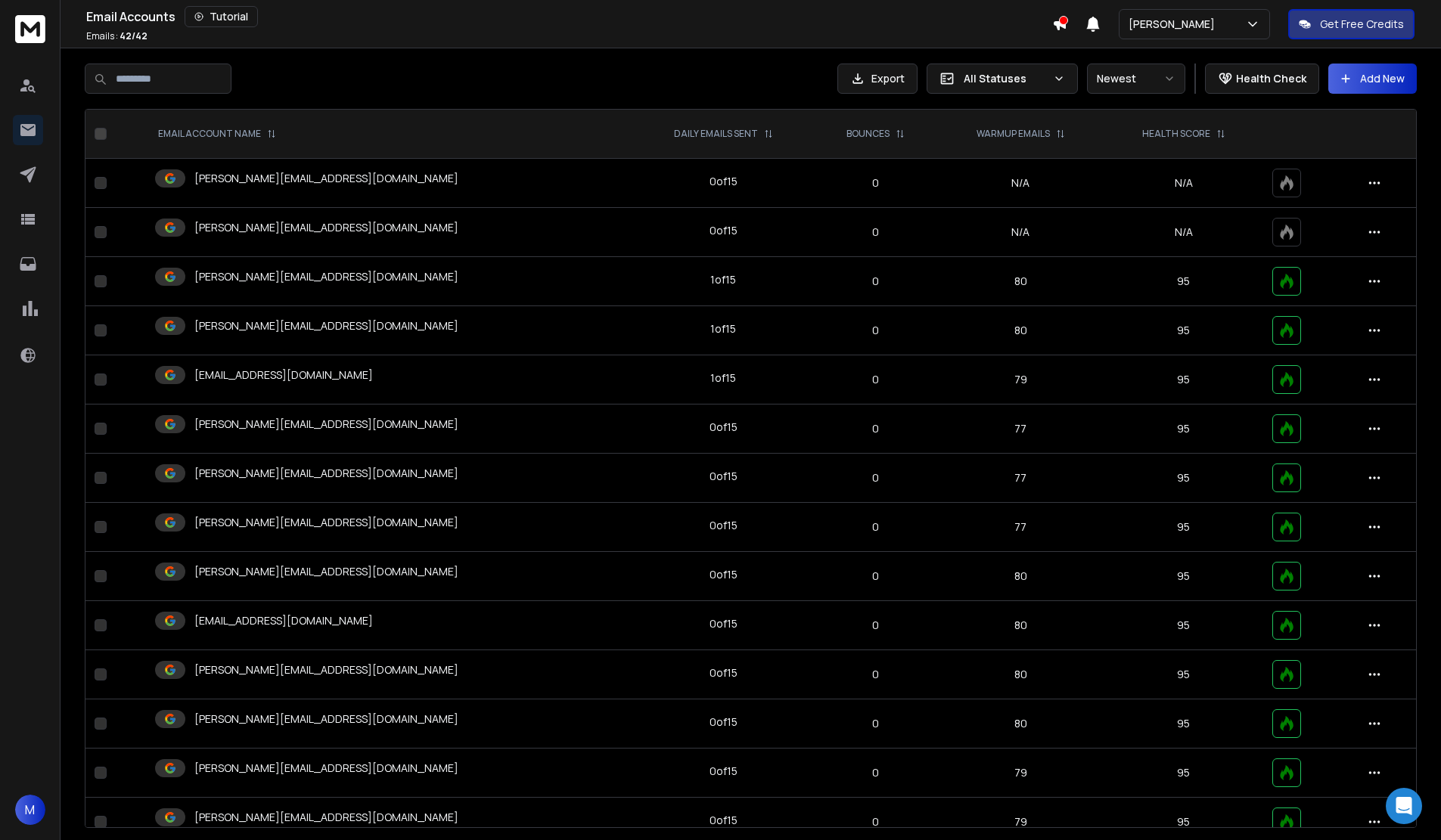
click at [1389, 58] on div "Export All Statuses Newest Health Check Add New EMAIL ACCOUNT NAME DAILY EMAILS…" at bounding box center [750, 446] width 1381 height 795
click at [1376, 76] on button "Add New" at bounding box center [1373, 79] width 89 height 31
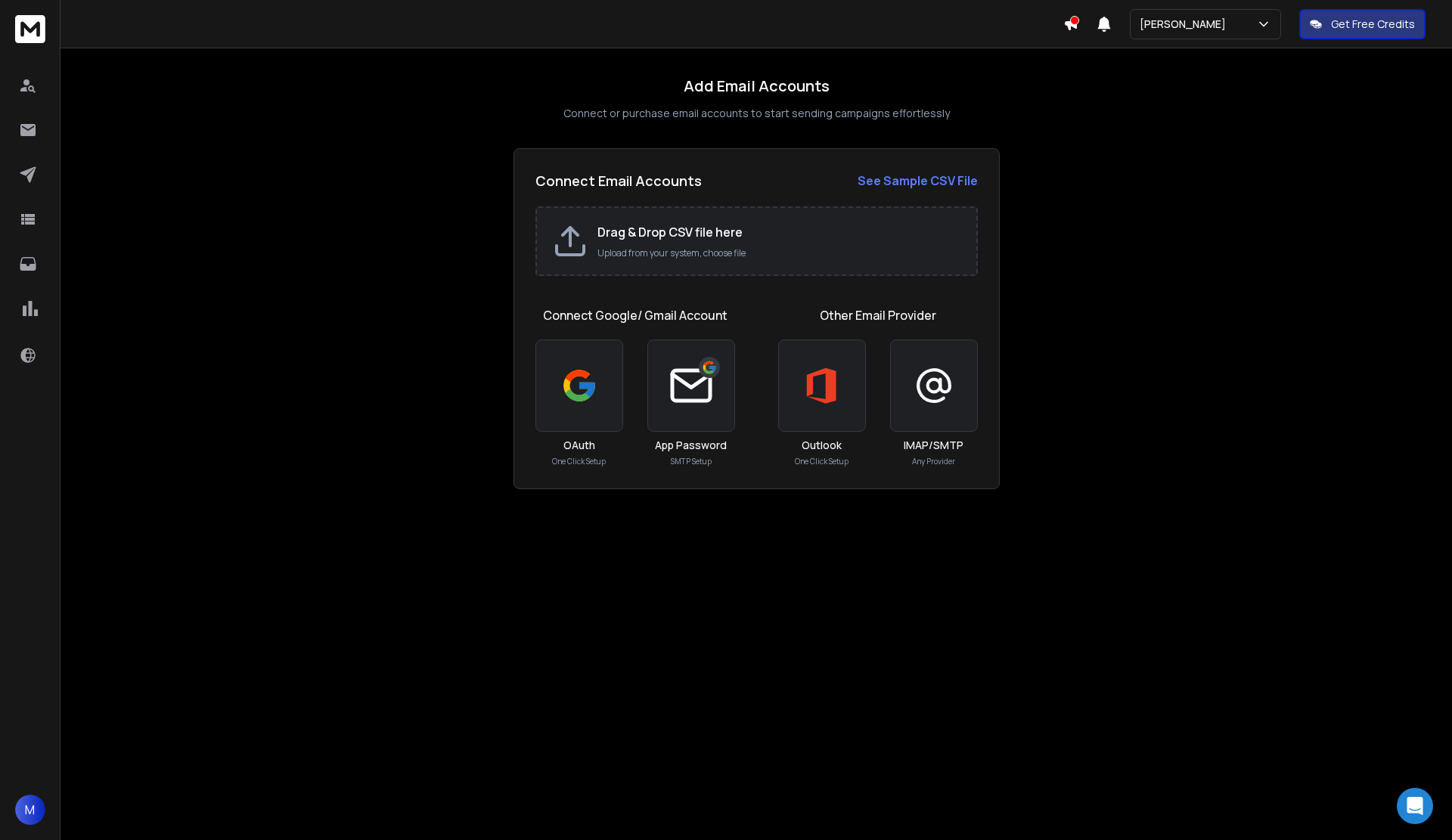
click at [590, 379] on icon at bounding box center [579, 385] width 38 height 45
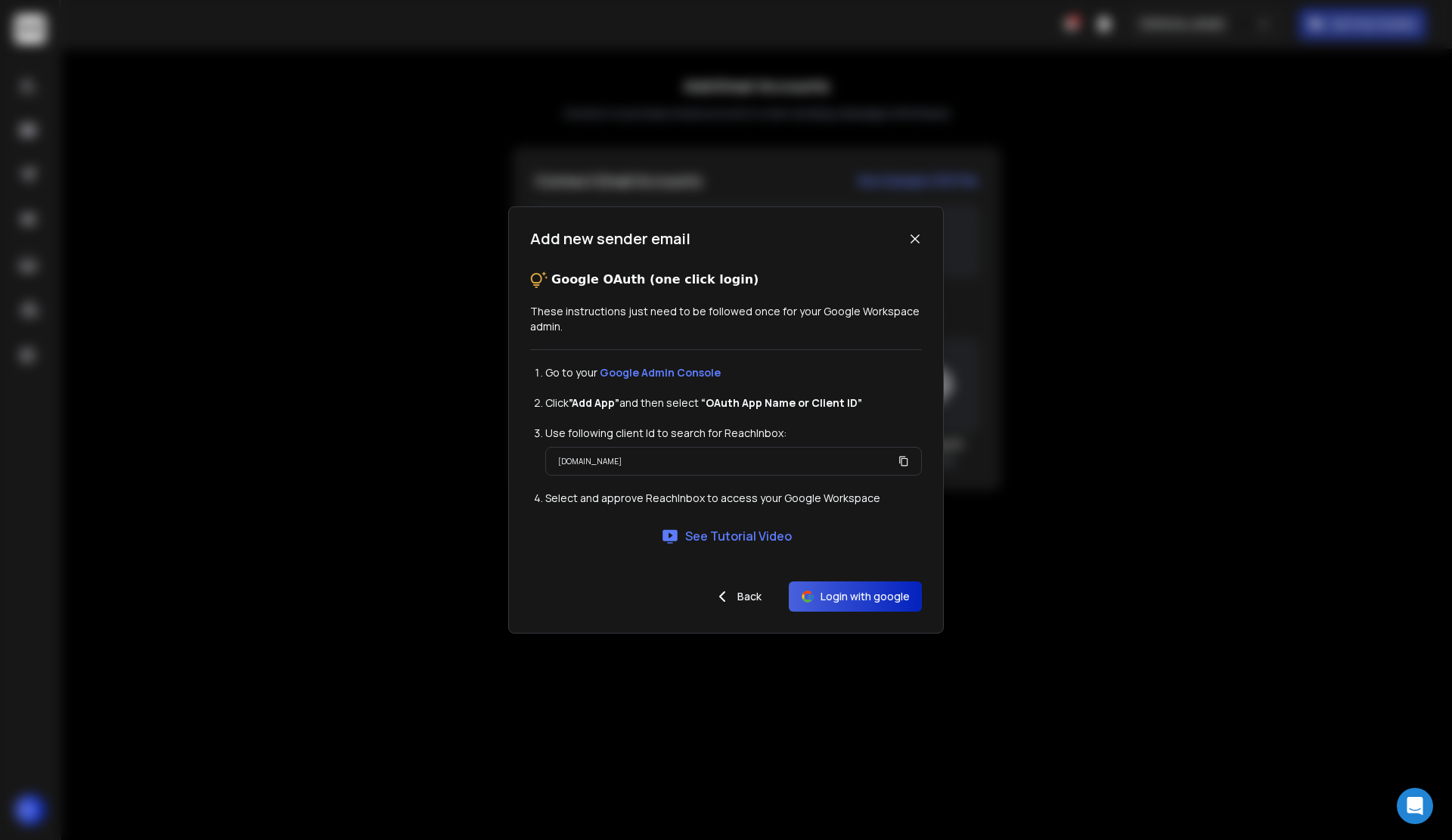
click at [819, 585] on button "Login with google" at bounding box center [855, 597] width 133 height 31
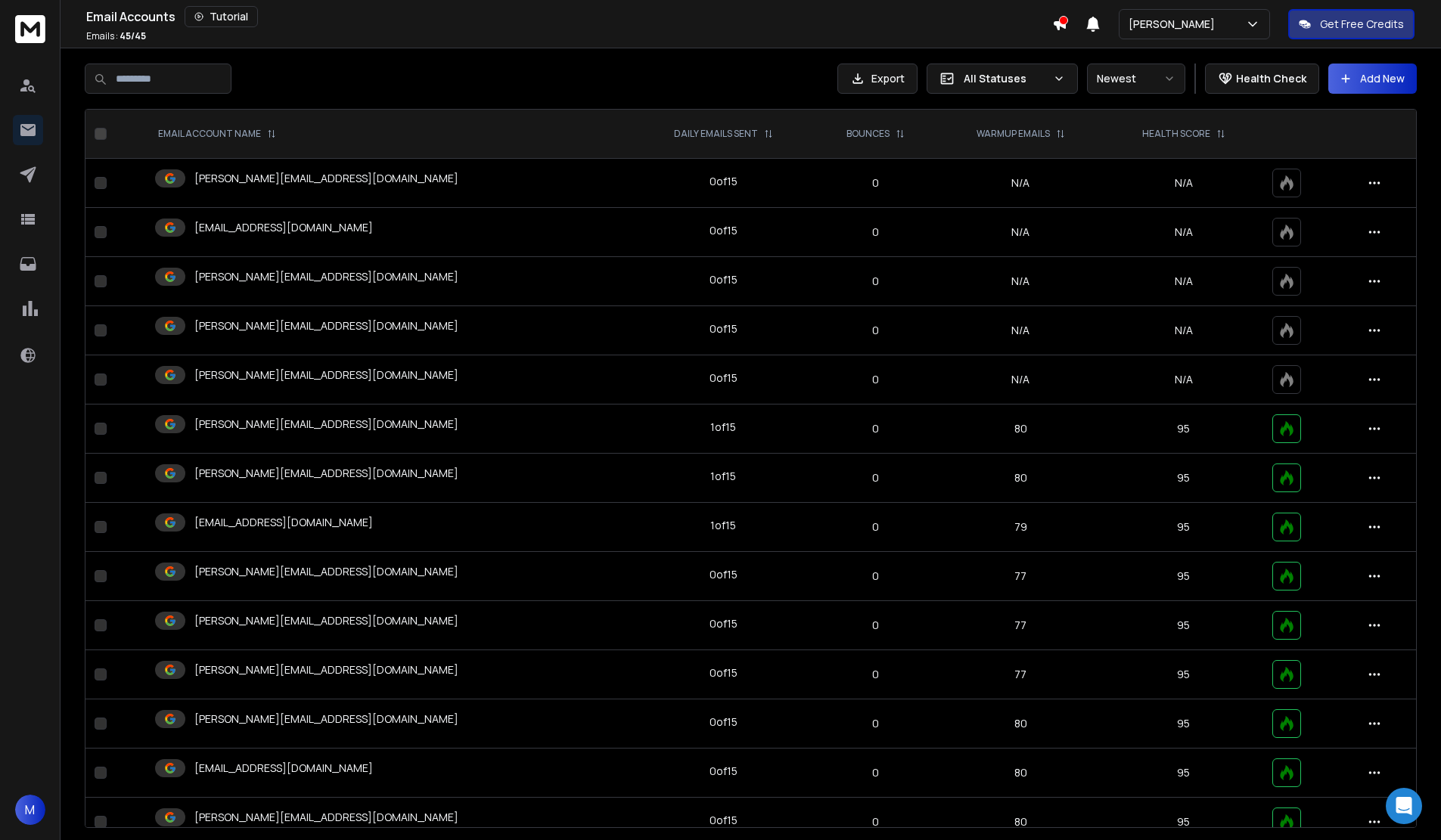
click at [1414, 69] on button "Add New" at bounding box center [1373, 79] width 89 height 31
click at [1412, 69] on button "Add New" at bounding box center [1373, 79] width 89 height 31
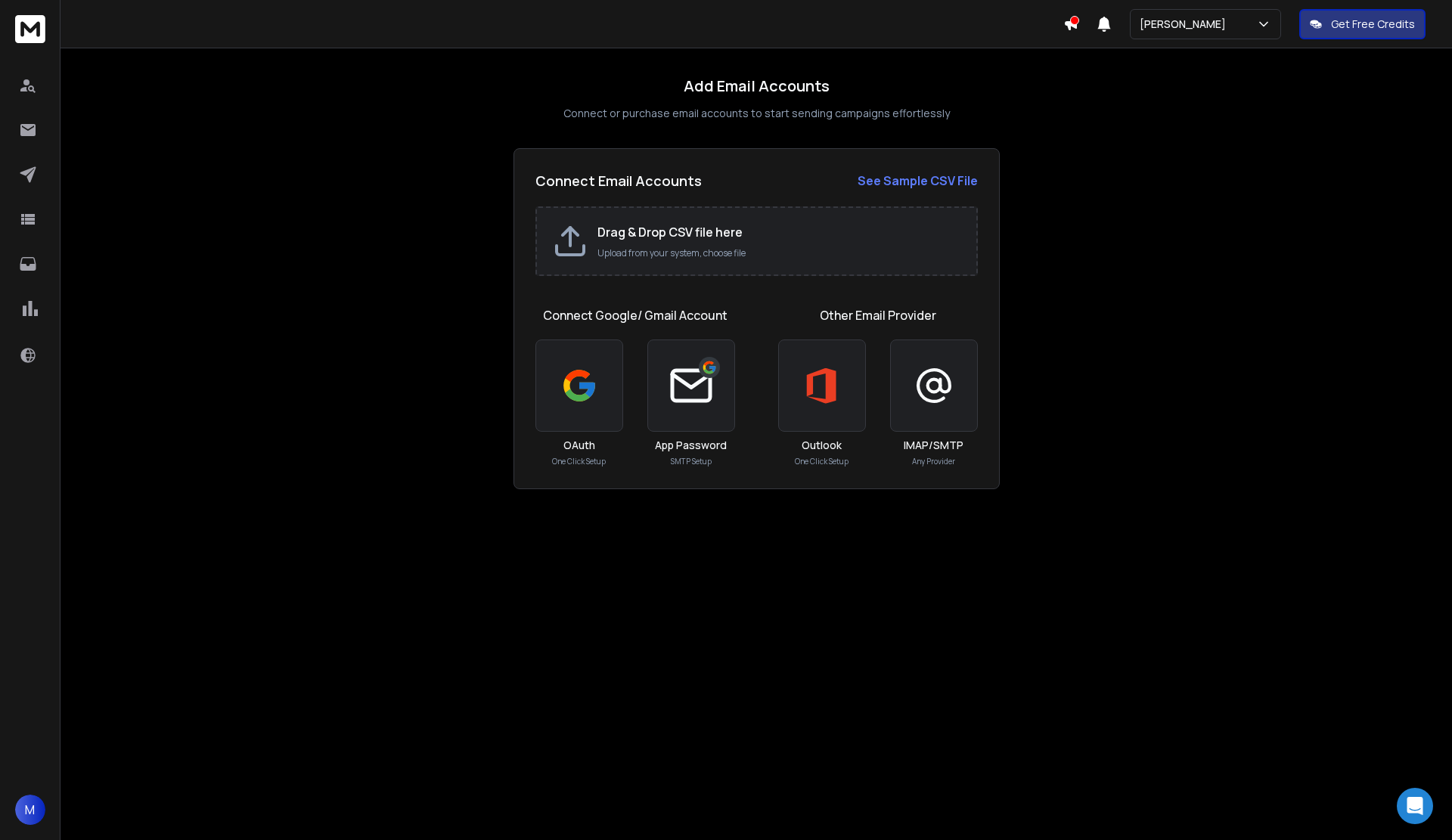
click at [616, 386] on div at bounding box center [579, 385] width 88 height 93
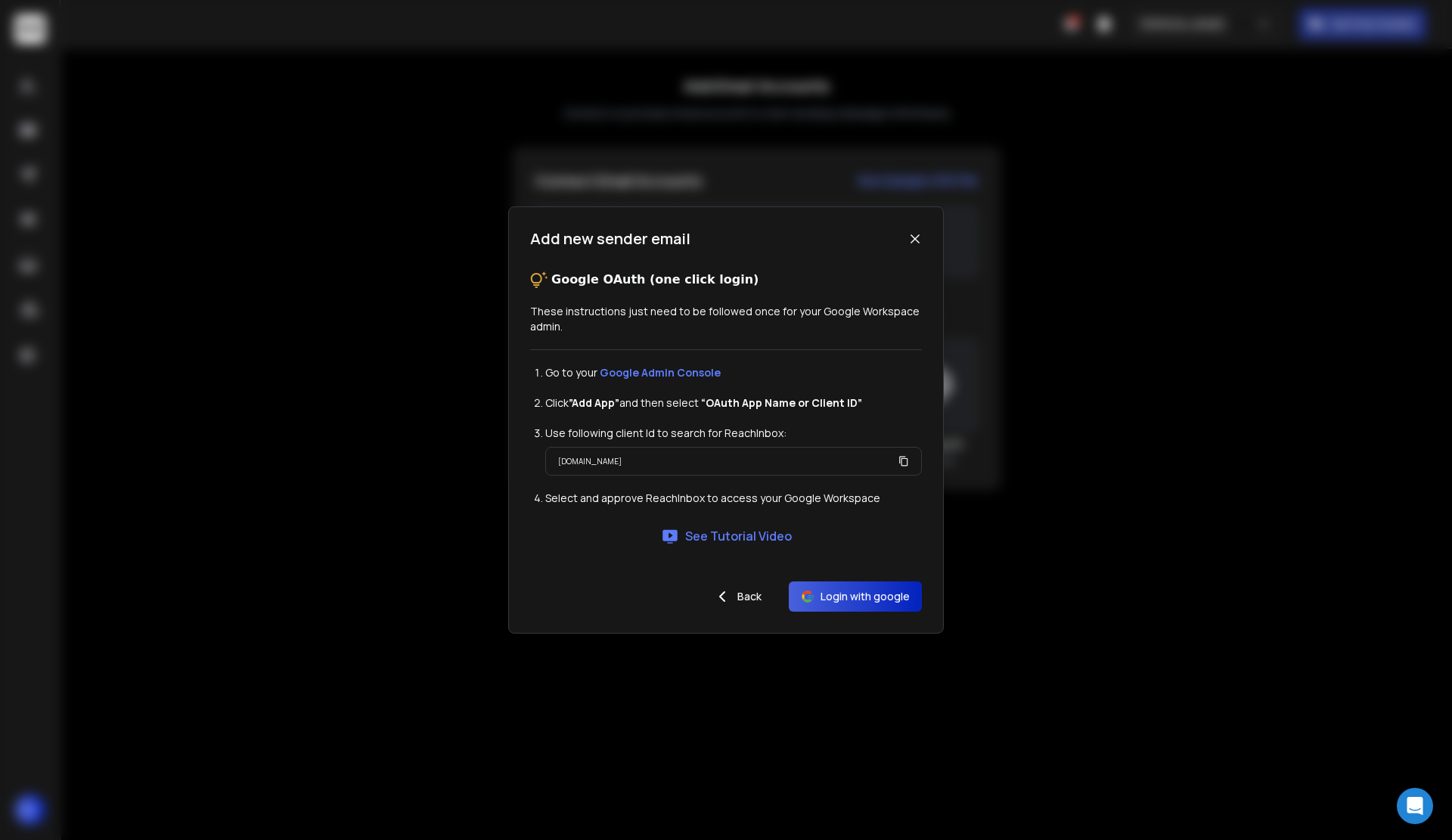
click at [866, 602] on button "Login with google" at bounding box center [855, 597] width 133 height 31
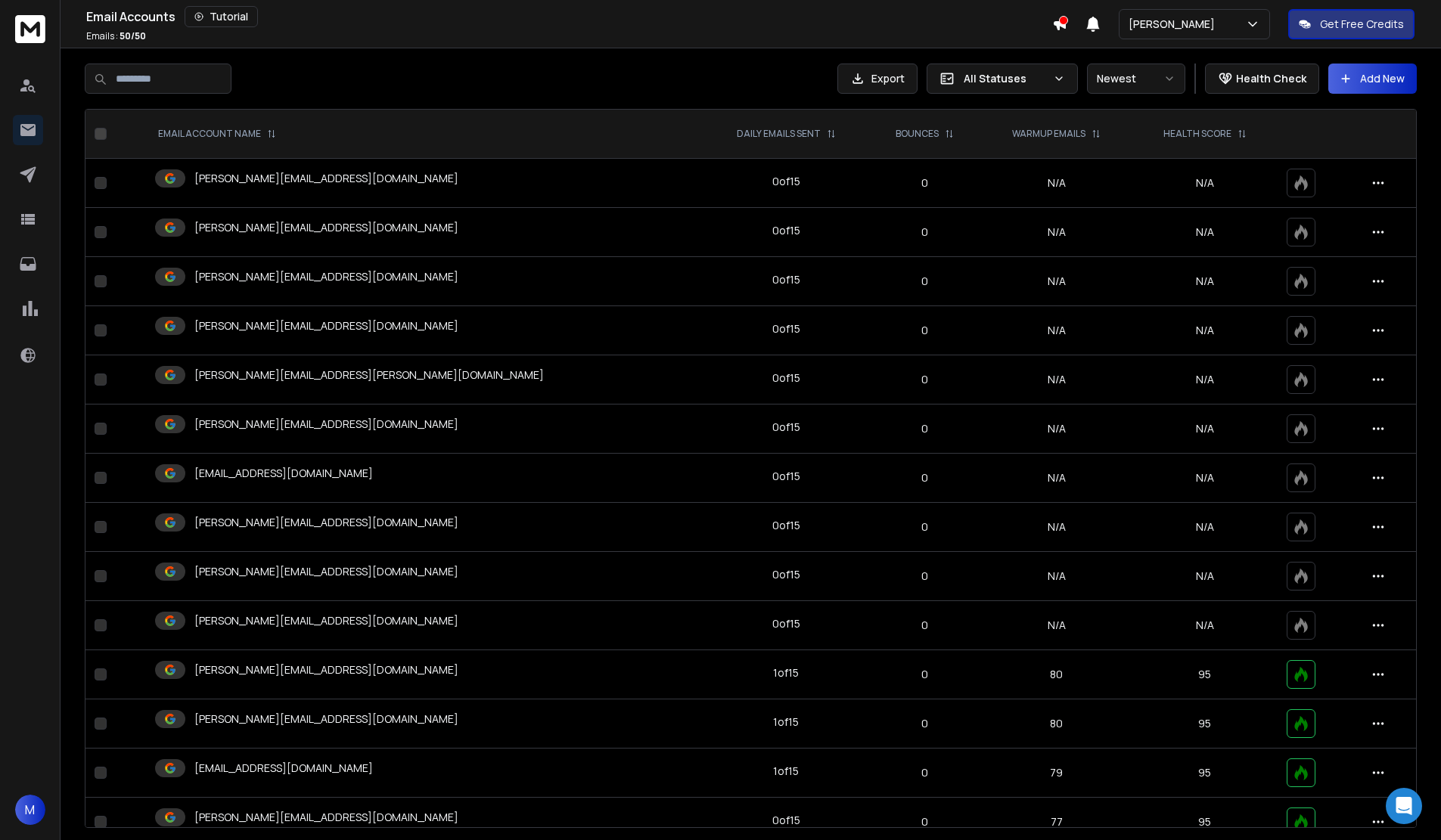
click at [1394, 68] on button "Add New" at bounding box center [1373, 79] width 89 height 31
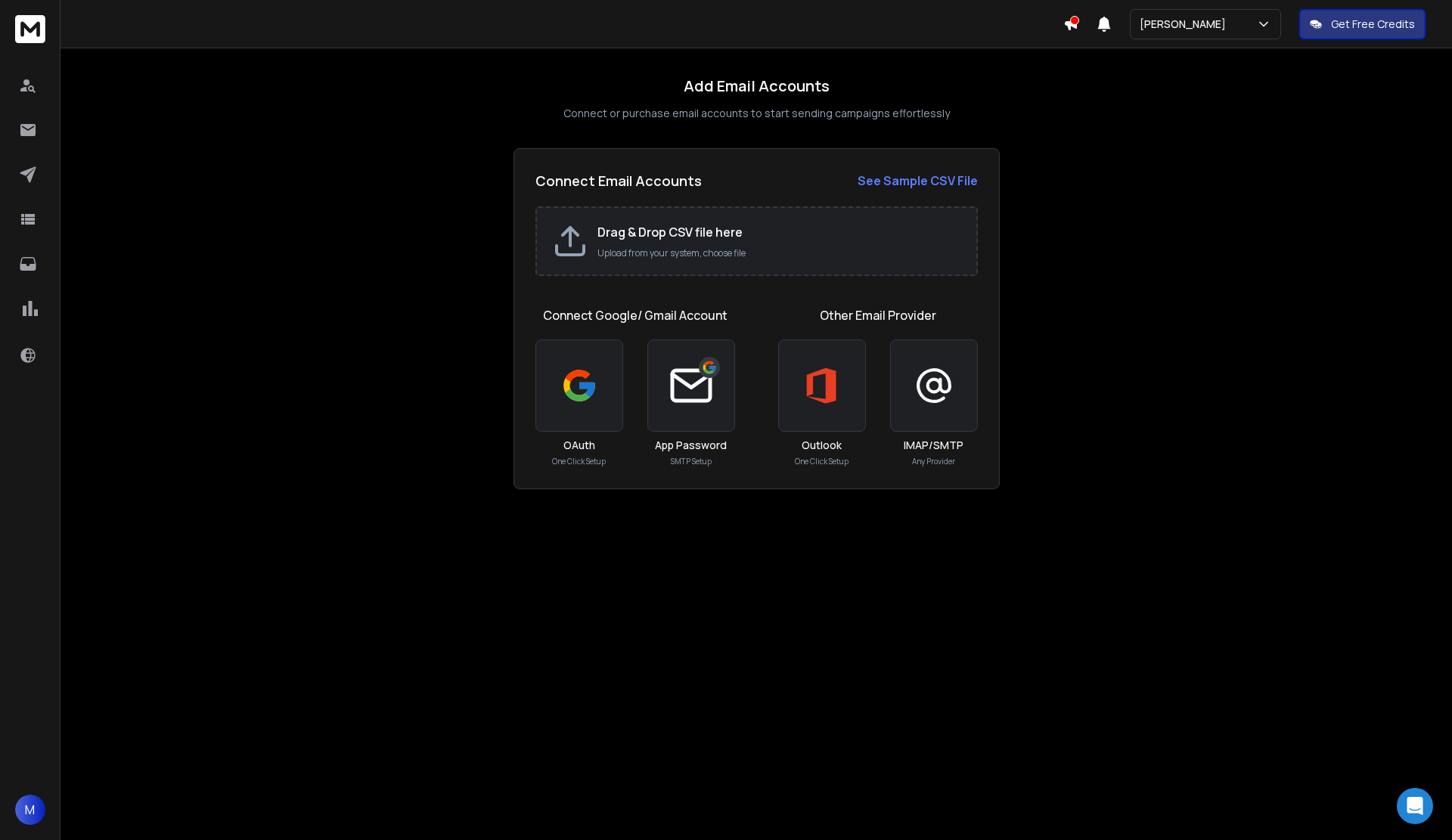
click at [581, 402] on icon at bounding box center [579, 385] width 38 height 45
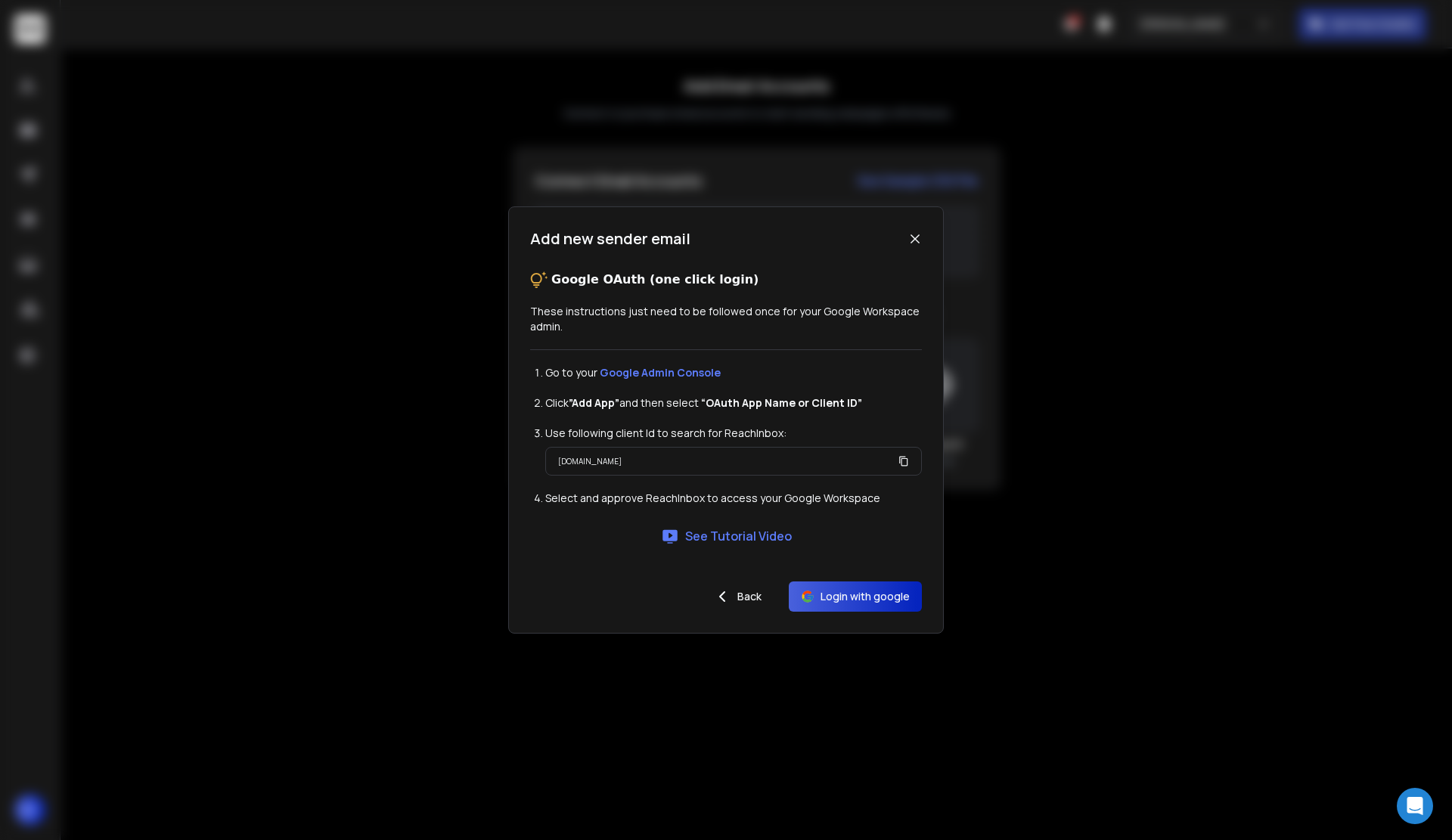
click at [867, 606] on button "Login with google" at bounding box center [855, 597] width 133 height 31
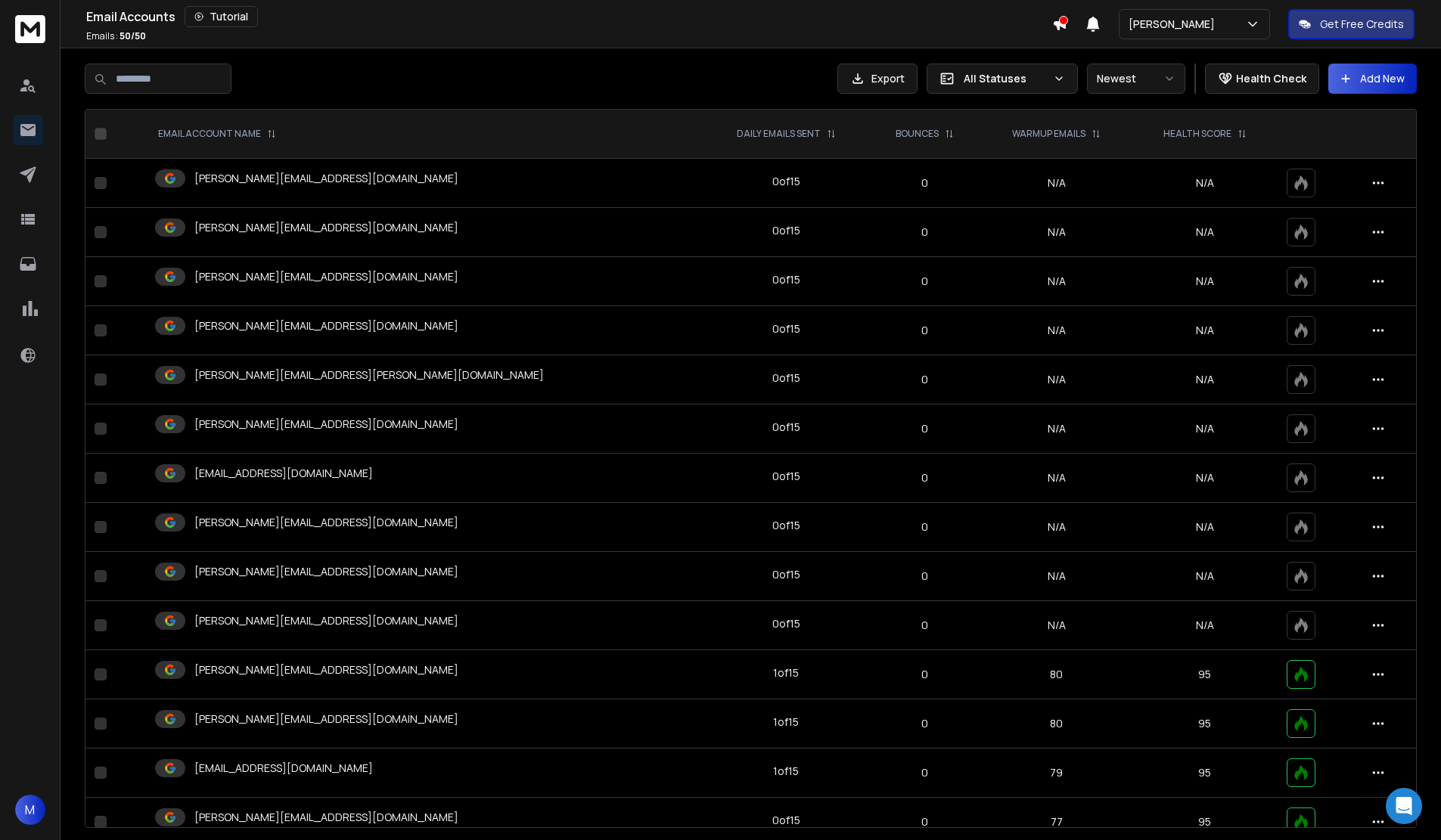
click at [1362, 64] on button "Add New" at bounding box center [1373, 79] width 89 height 31
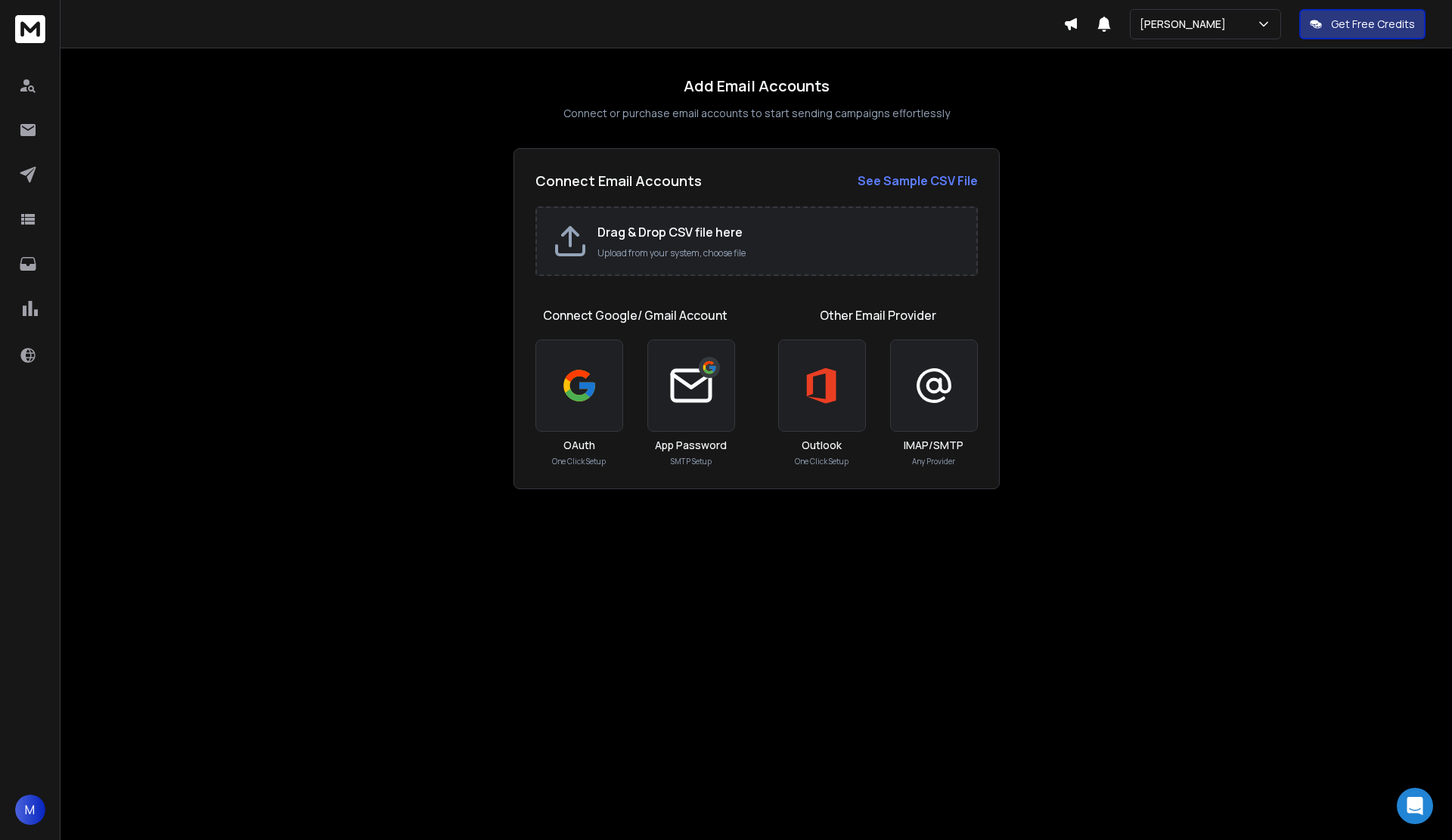
click at [588, 397] on icon at bounding box center [577, 395] width 25 height 13
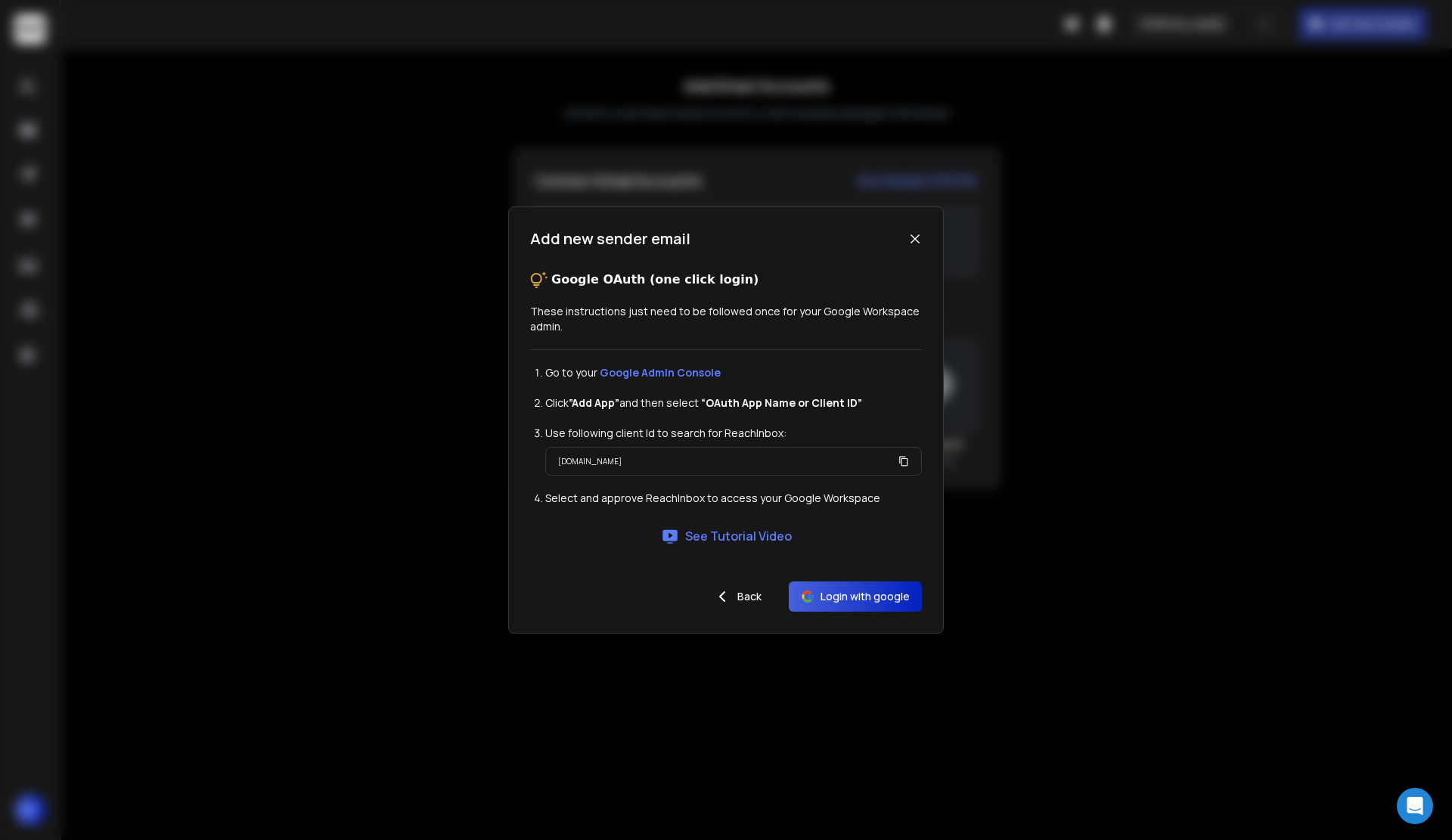
click at [842, 602] on button "Login with google" at bounding box center [855, 597] width 133 height 31
click at [847, 594] on button "Login with google" at bounding box center [855, 597] width 133 height 31
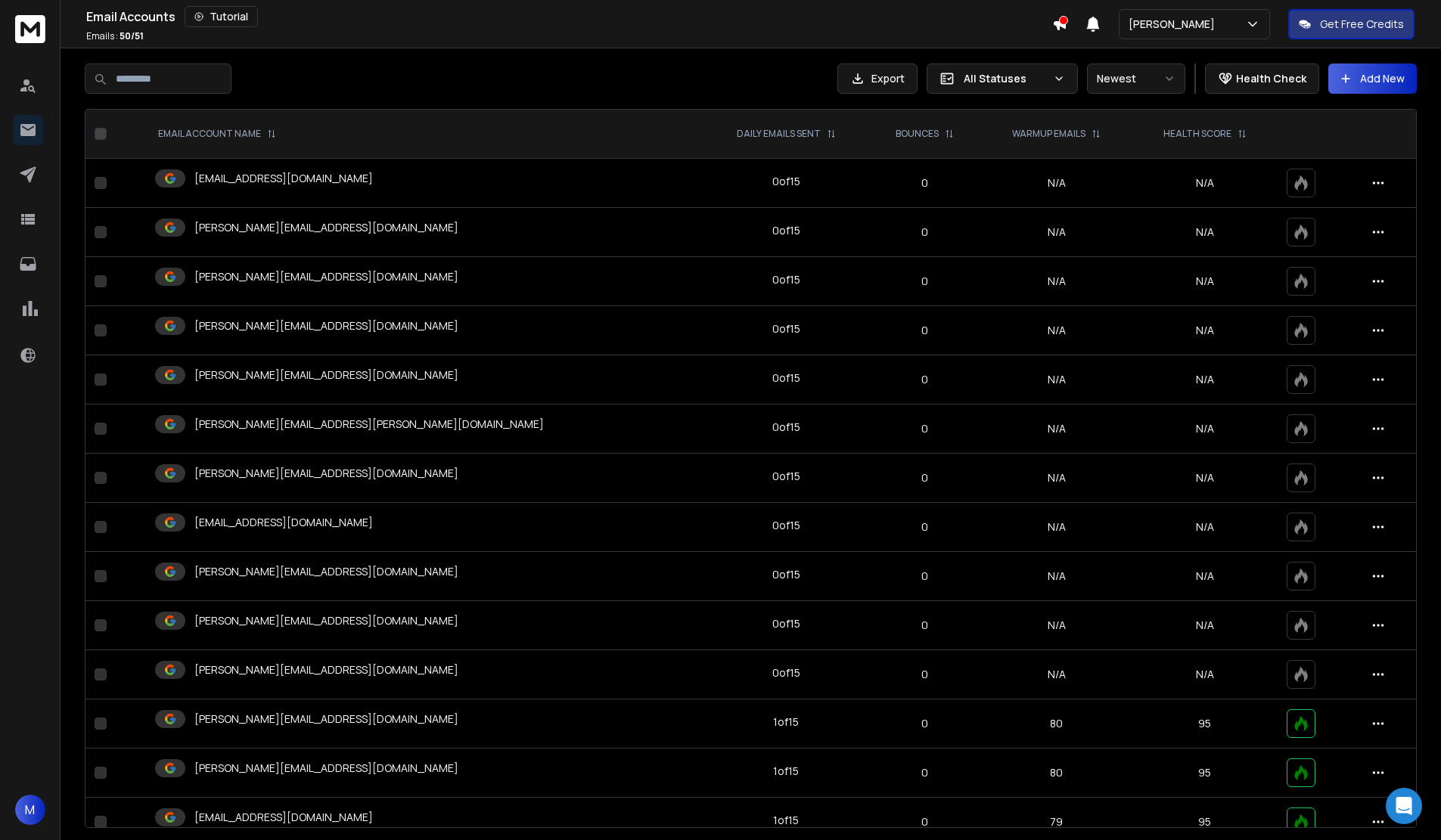
click at [183, 83] on input at bounding box center [158, 79] width 147 height 31
paste input "**********"
type input "**********"
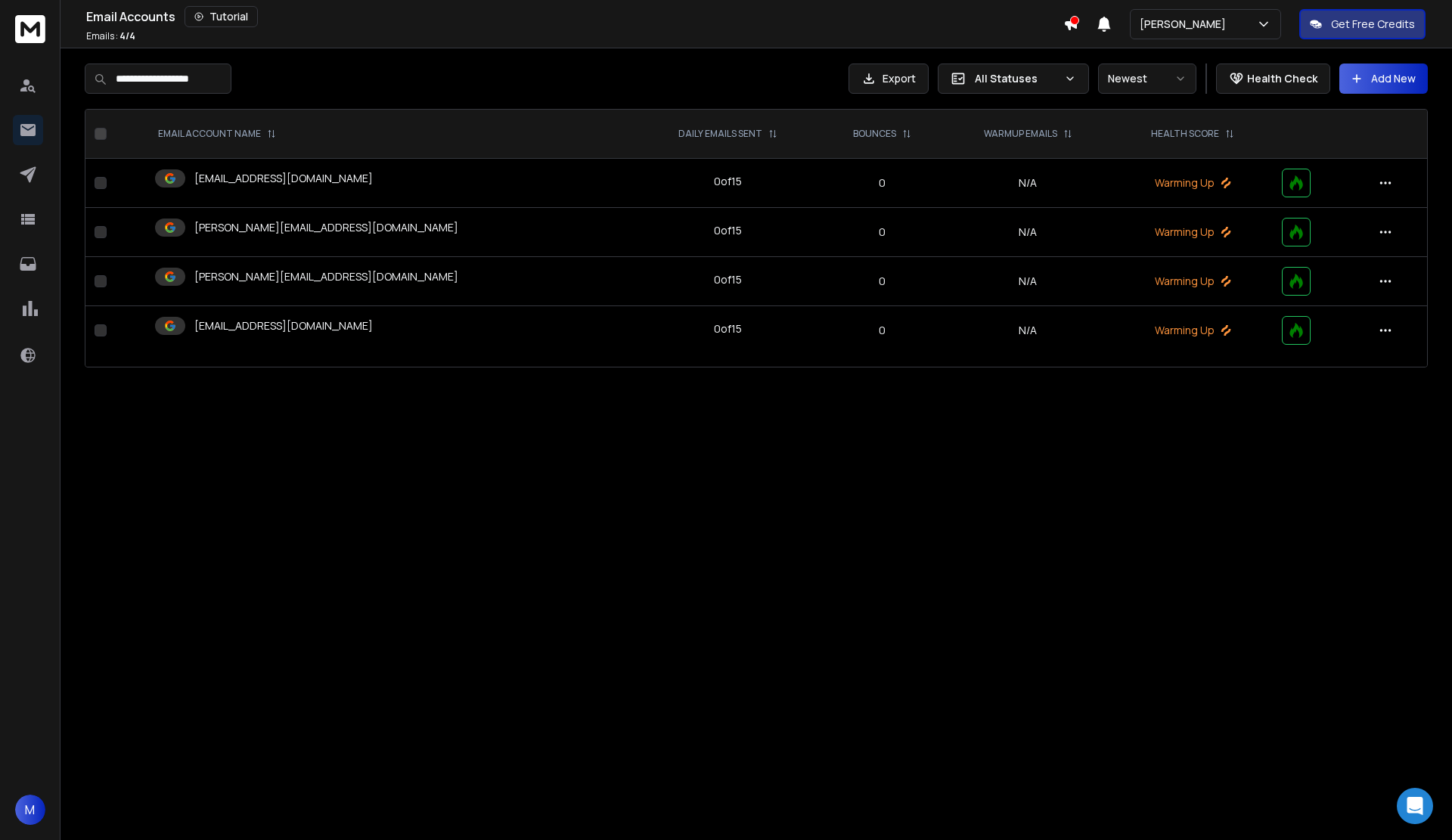
click at [97, 136] on button "button" at bounding box center [100, 134] width 12 height 12
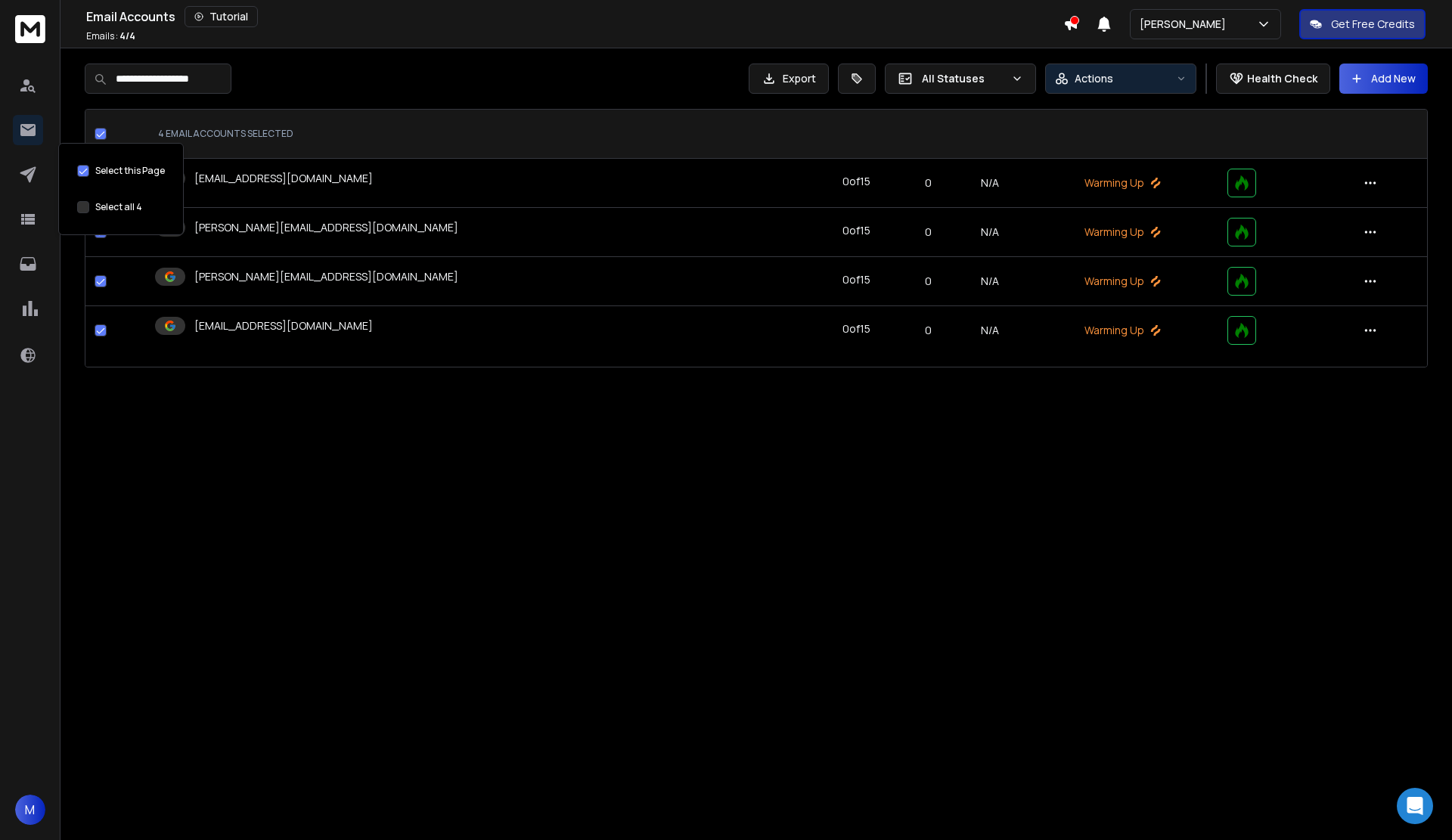
click at [1112, 88] on button "Actions" at bounding box center [1121, 79] width 151 height 31
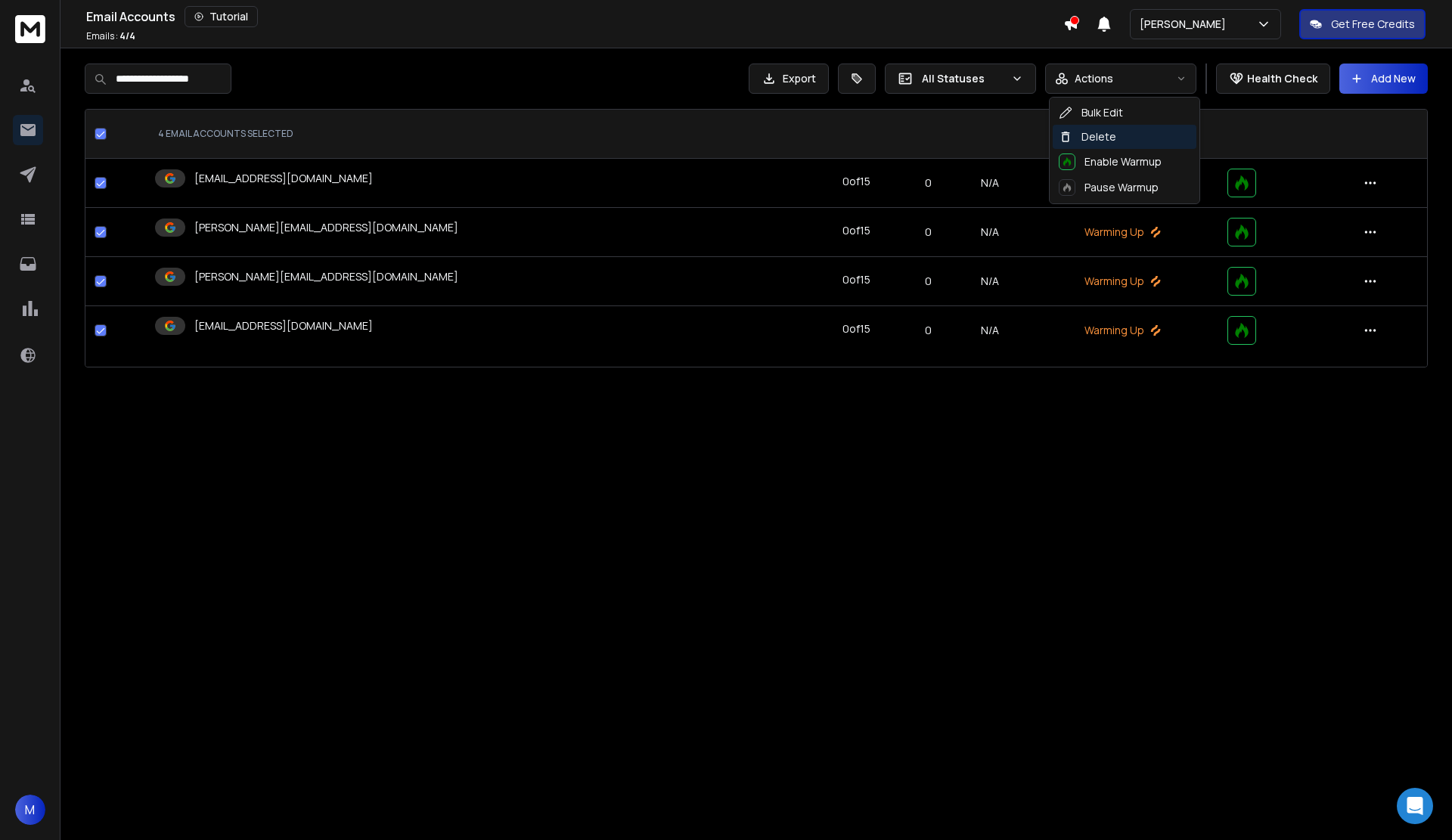
click at [1100, 125] on div "Delete" at bounding box center [1124, 137] width 144 height 24
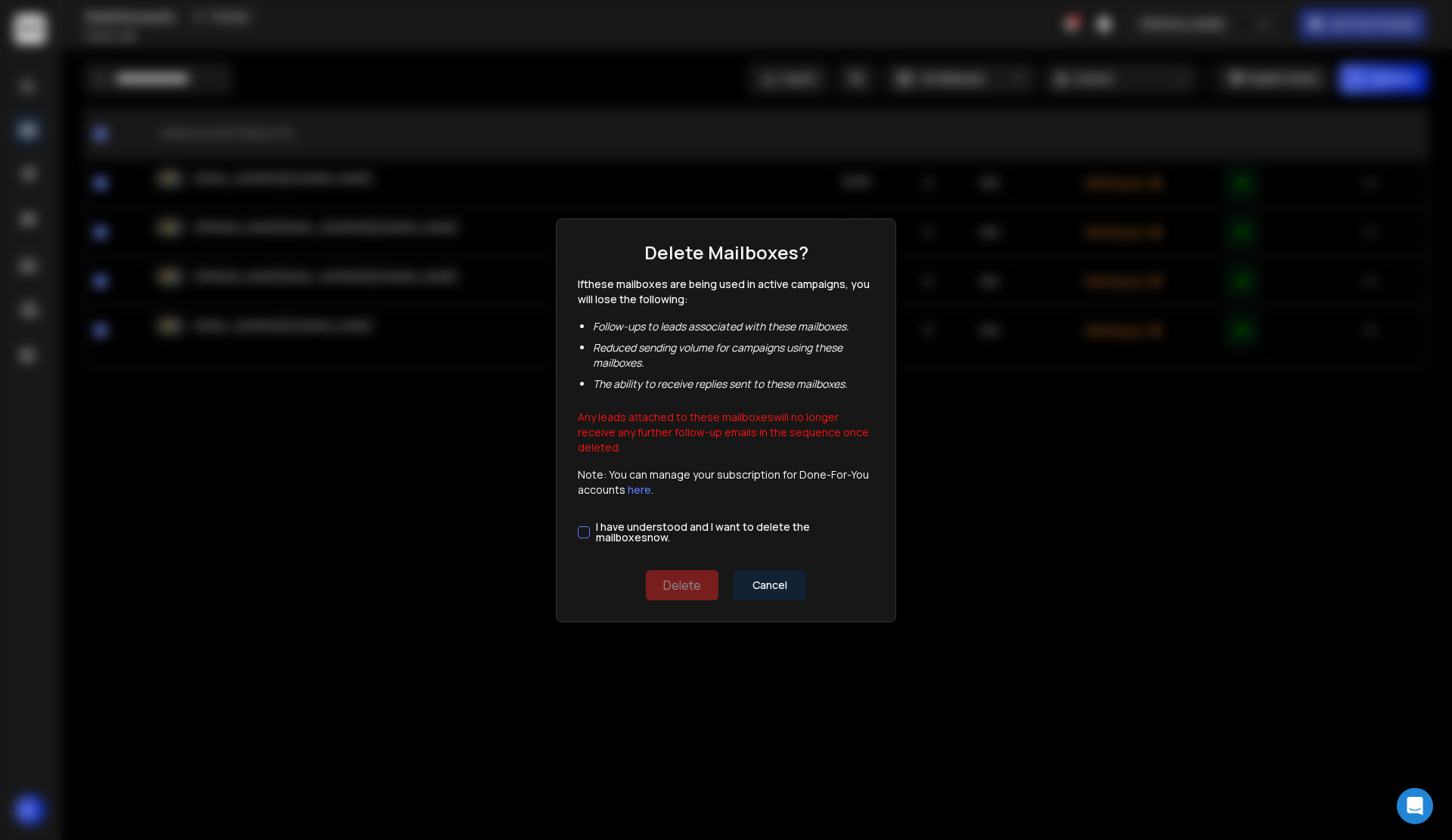
click at [975, 270] on div "Delete Mailboxes? If these mailboxes are being used in active campaigns, you wi…" at bounding box center [726, 420] width 1452 height 434
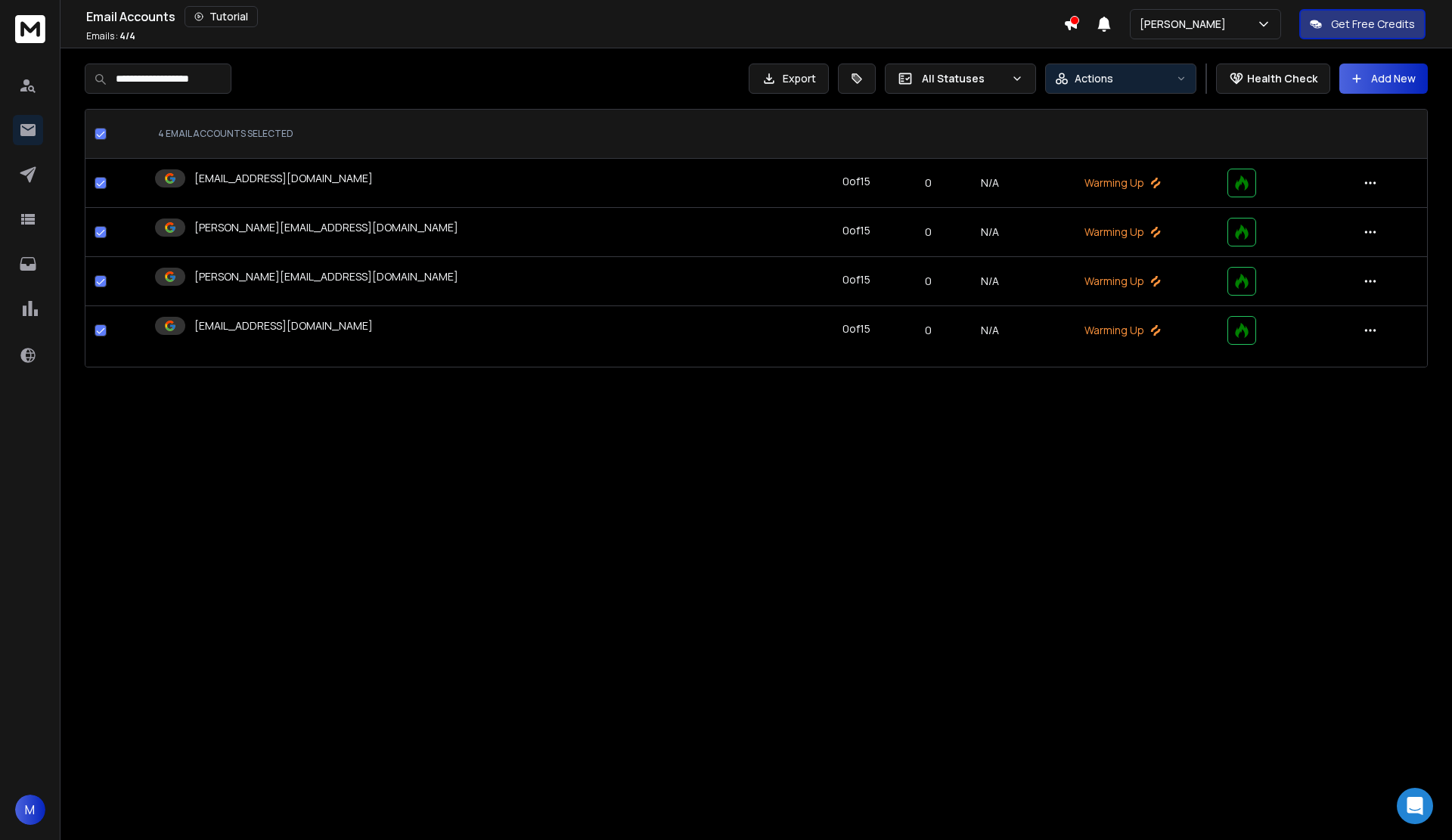
click at [1170, 75] on div "Actions" at bounding box center [1112, 78] width 115 height 15
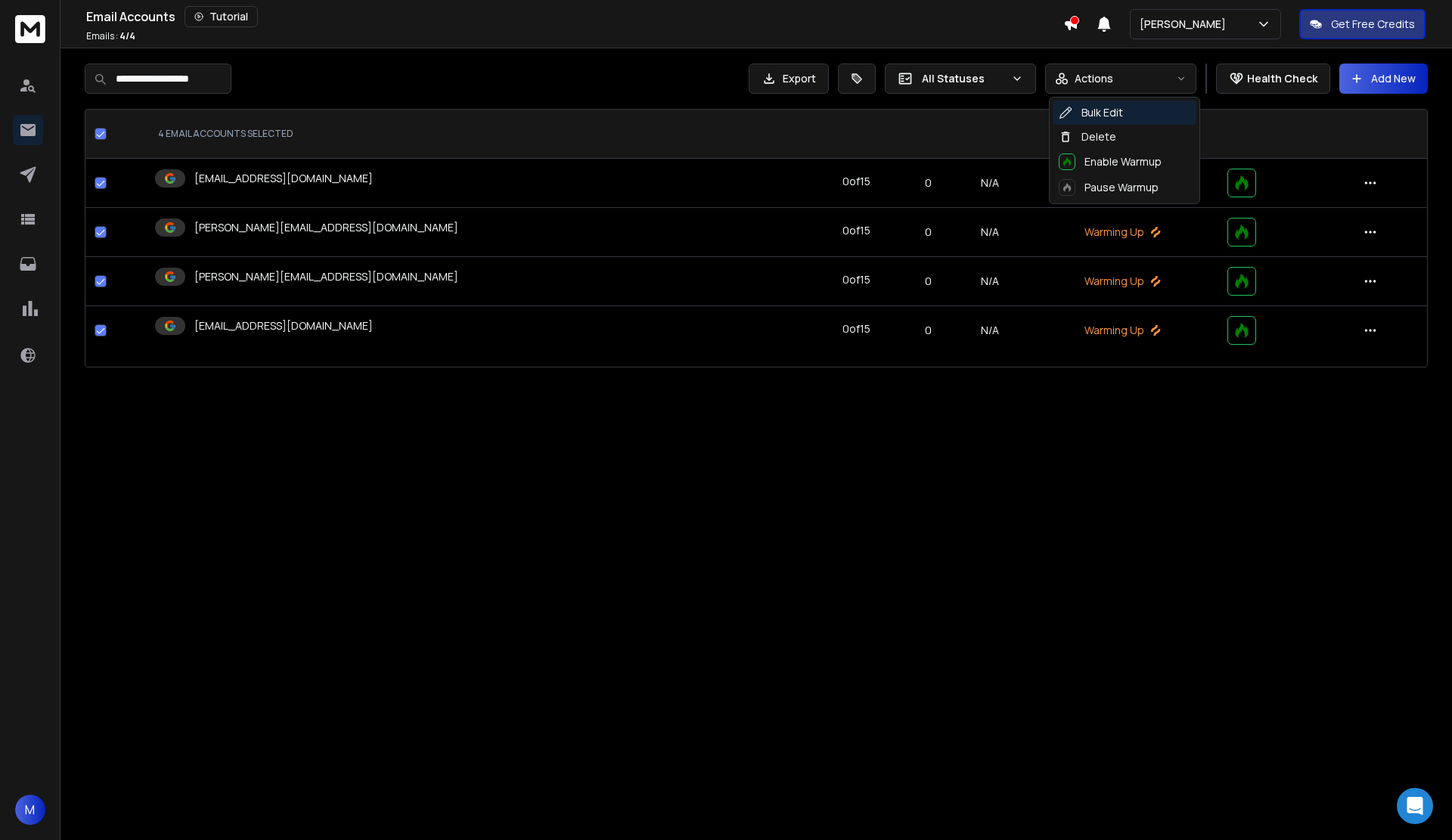
click at [1074, 117] on div "Bulk Edit" at bounding box center [1091, 113] width 64 height 15
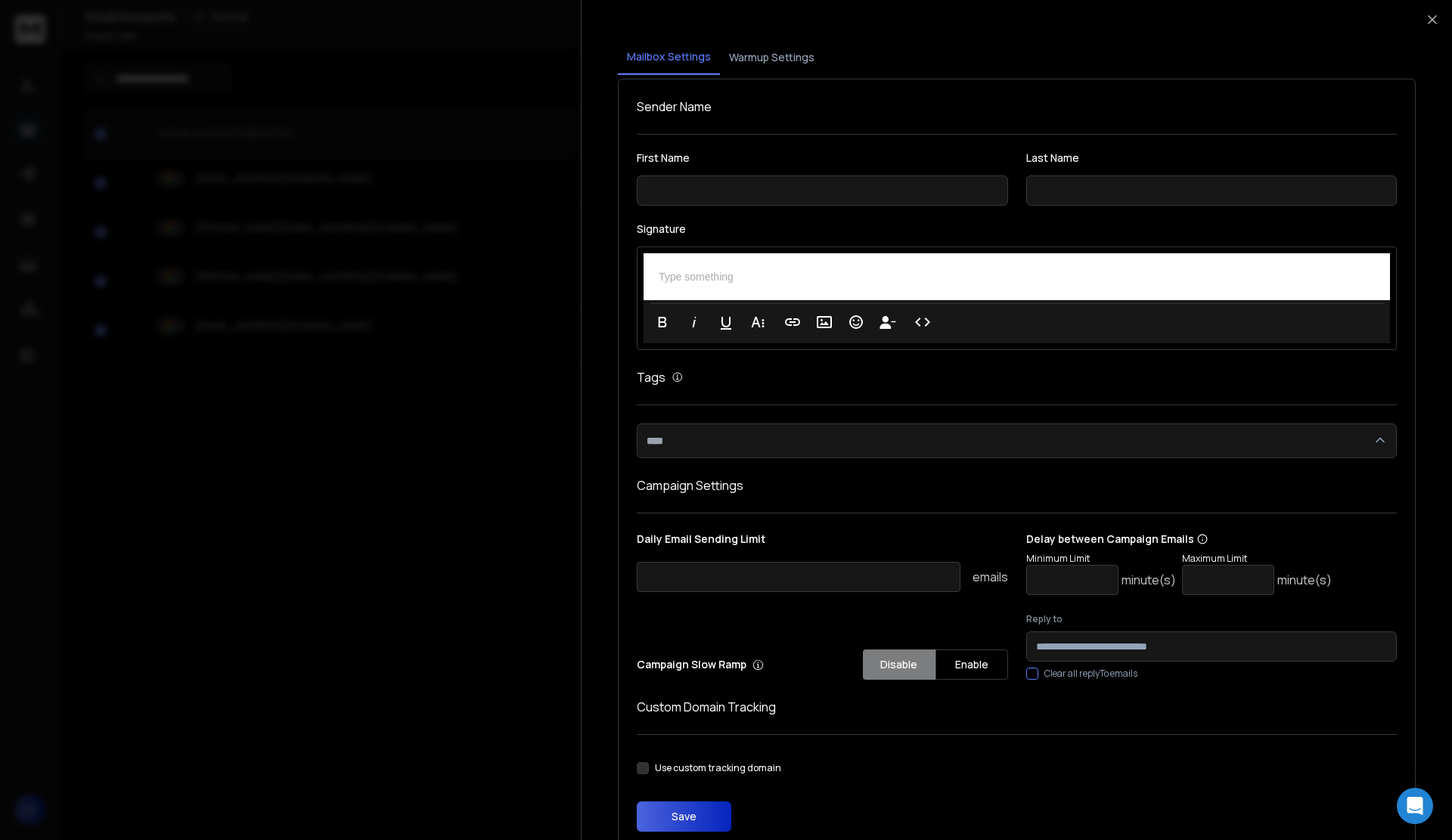
click at [703, 769] on label "Use custom tracking domain" at bounding box center [718, 768] width 126 height 12
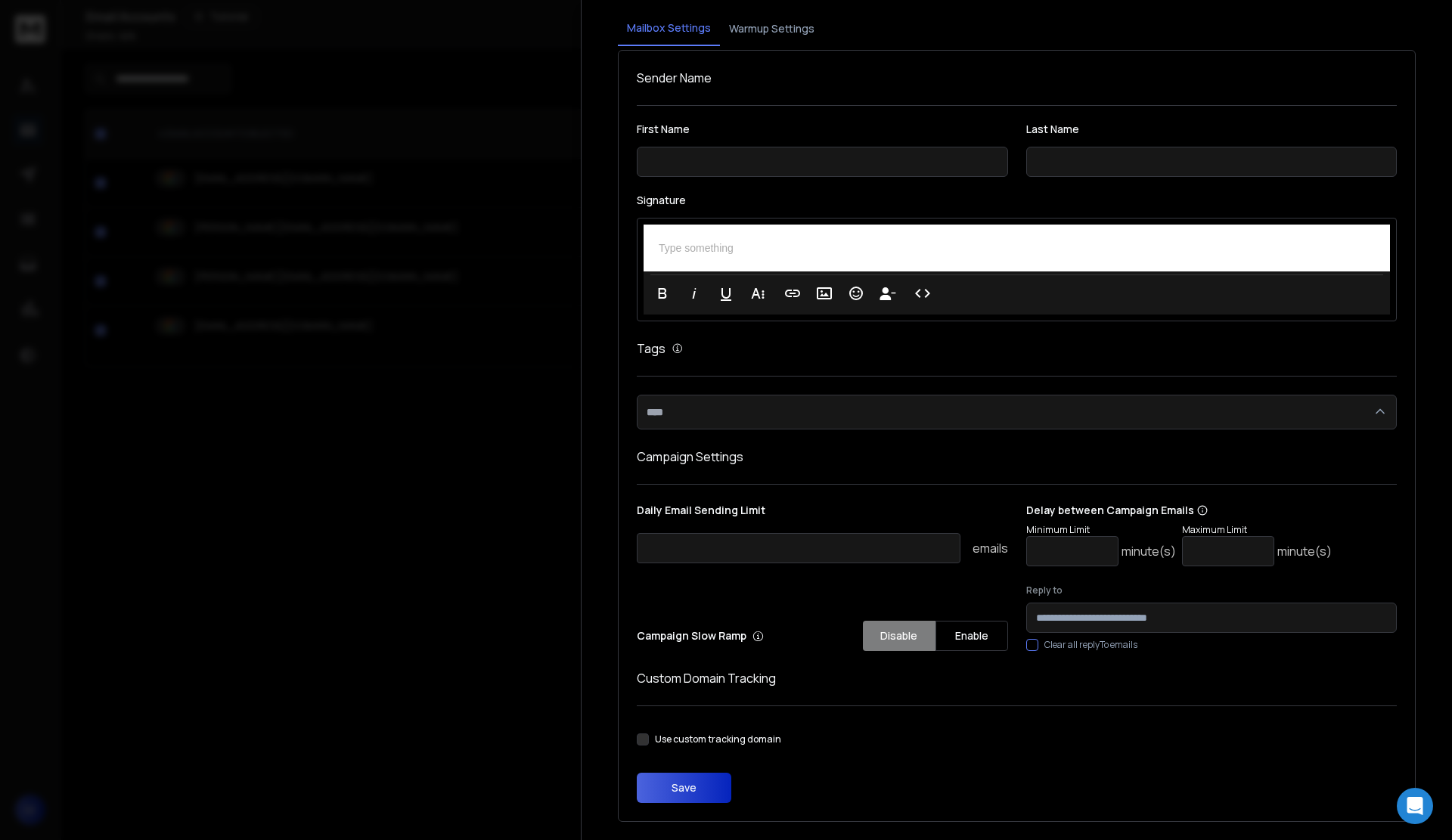
scroll to position [53, 0]
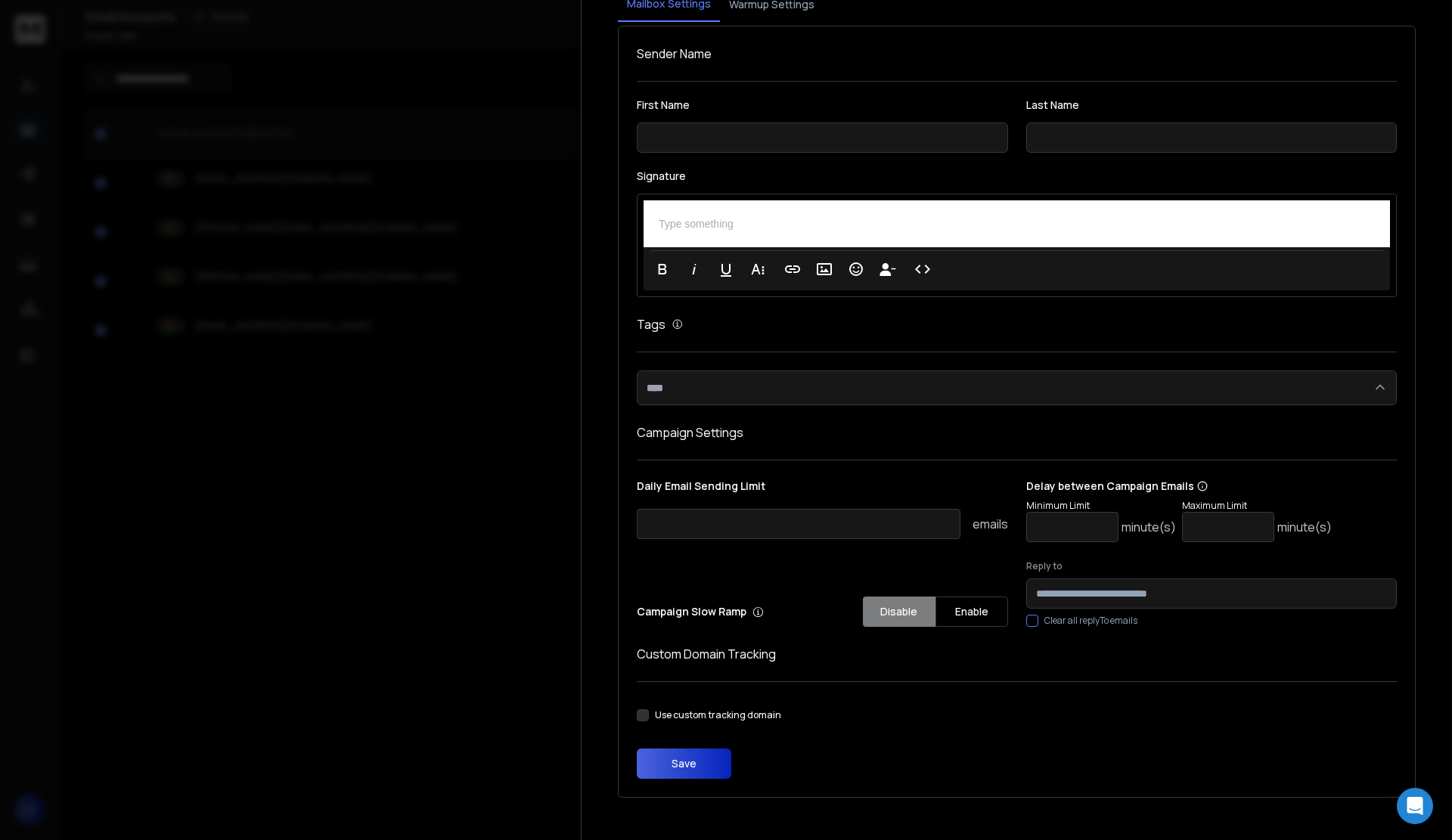
click at [647, 718] on button "Reply to" at bounding box center [642, 715] width 12 height 12
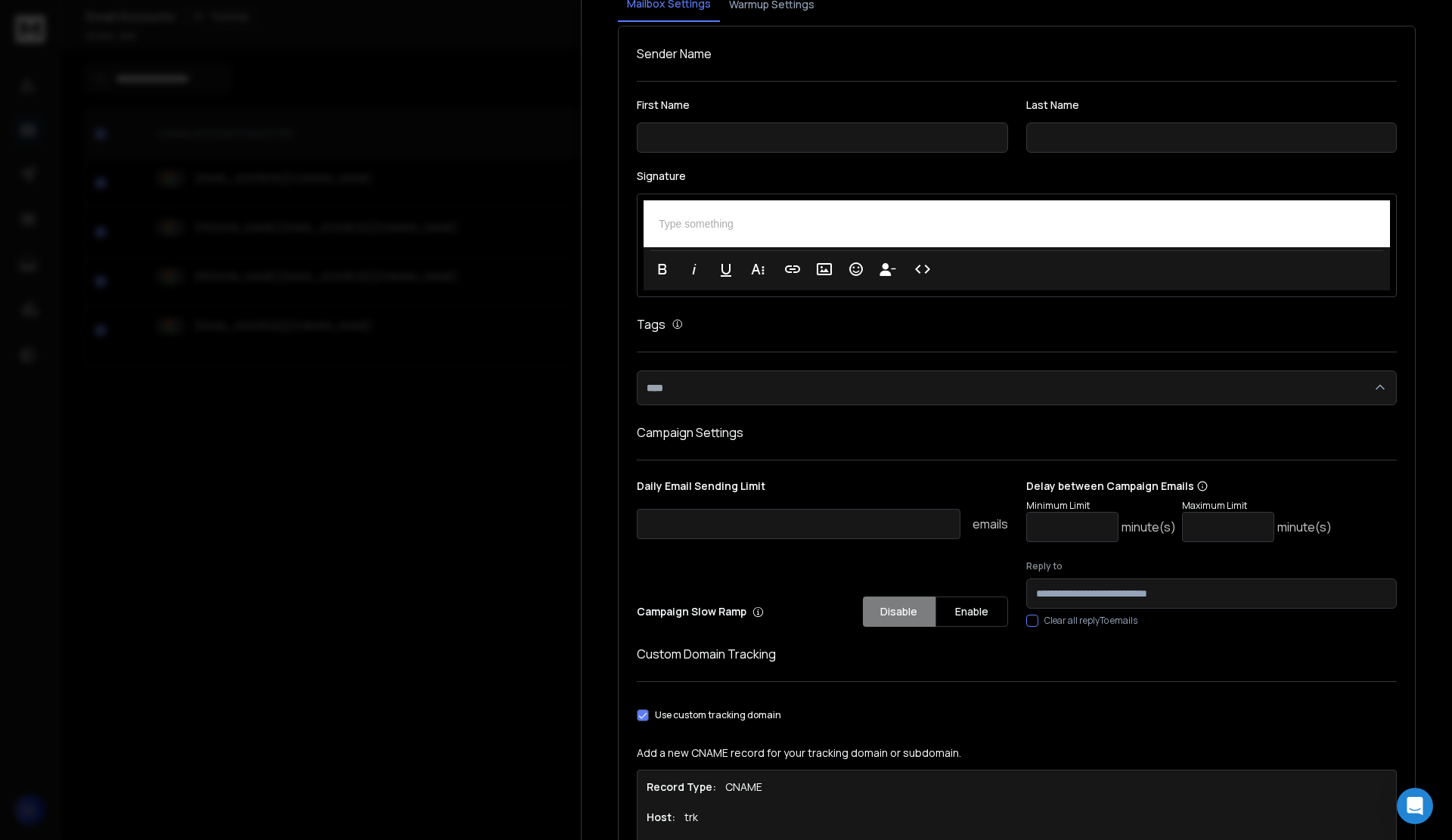
scroll to position [298, 0]
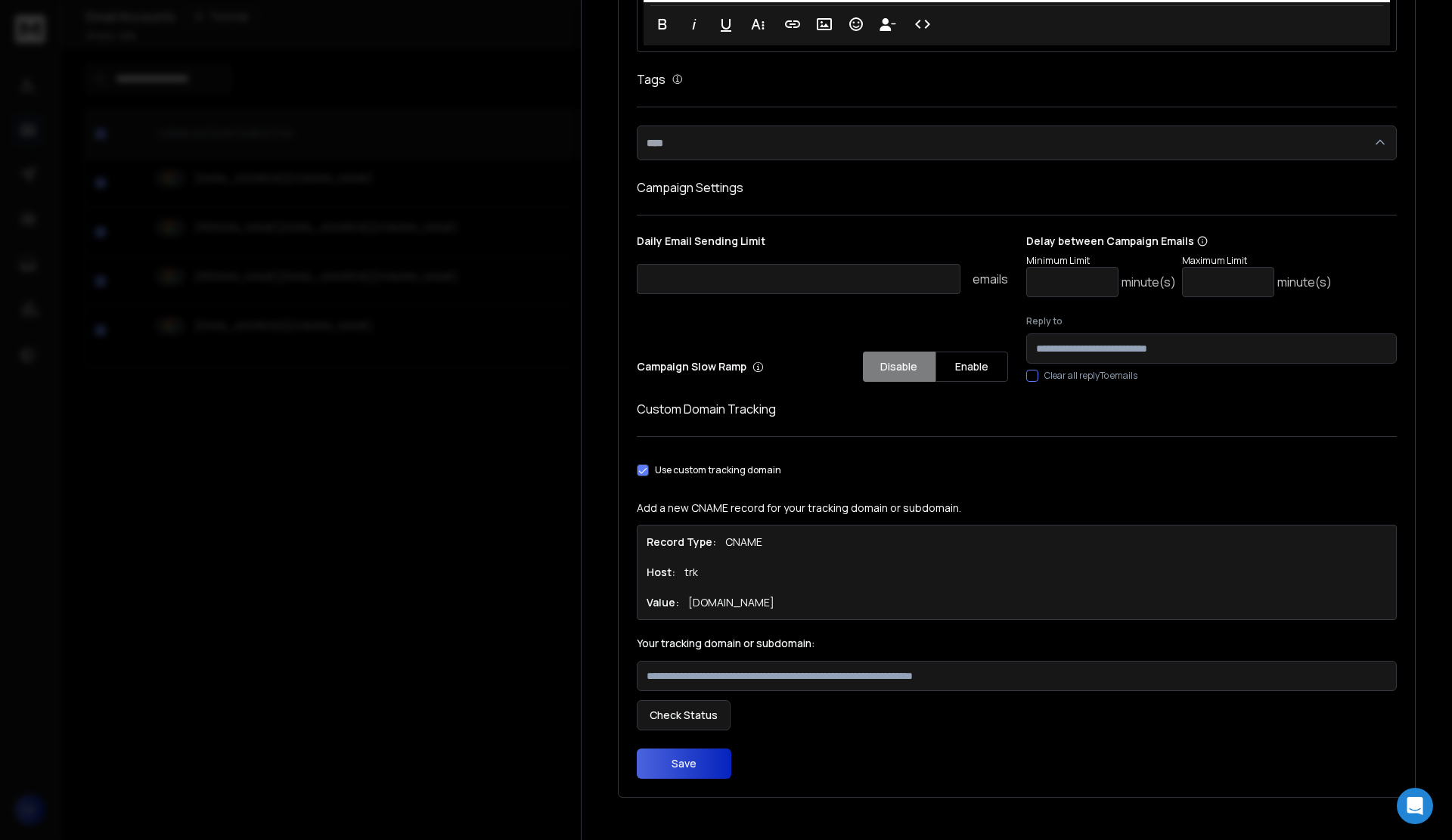
click at [784, 680] on input at bounding box center [1017, 676] width 760 height 31
paste input "**********"
type input "**********"
click at [713, 716] on button "Check Status" at bounding box center [683, 715] width 94 height 31
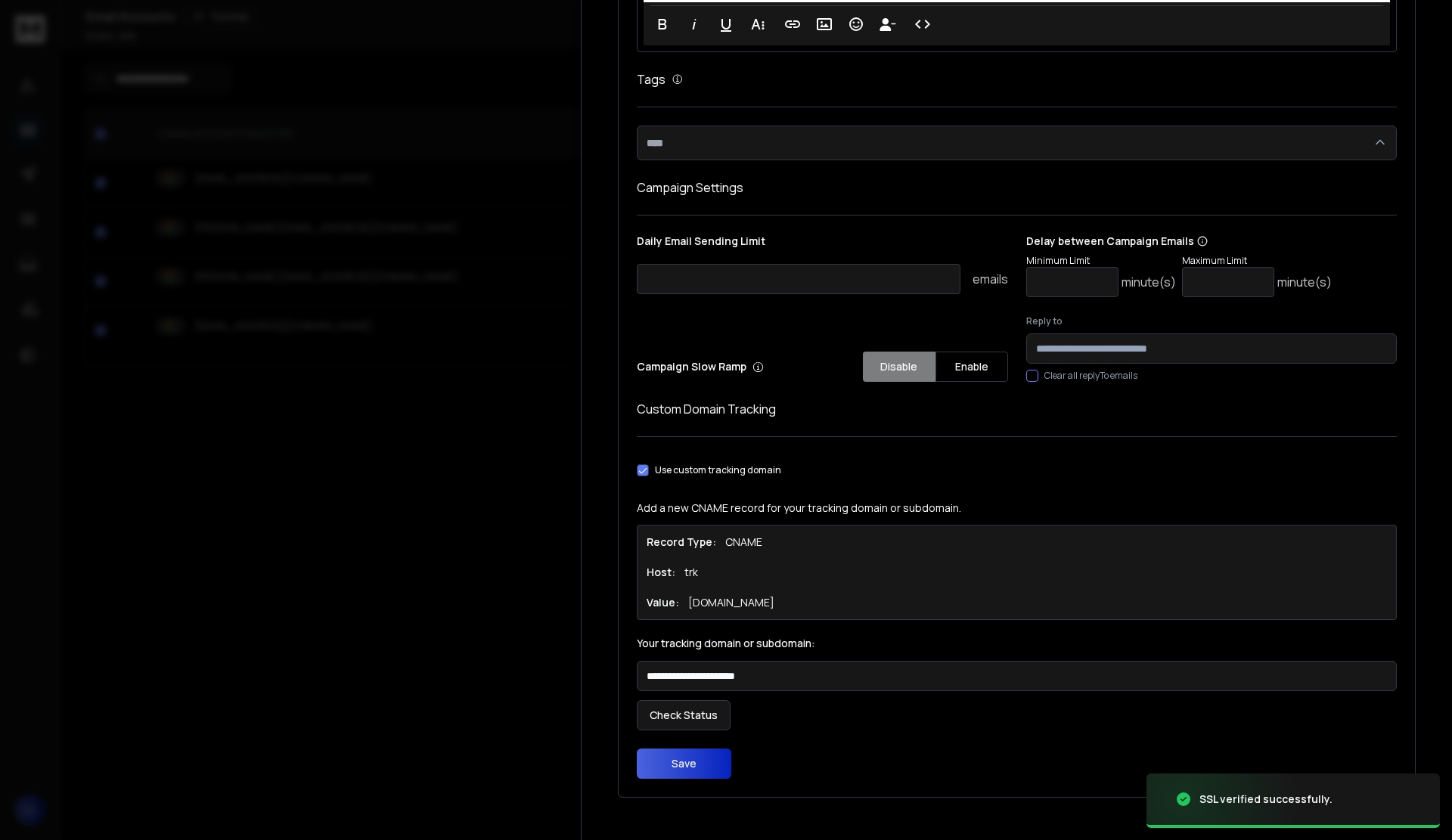
click at [721, 760] on button "Save" at bounding box center [683, 764] width 94 height 31
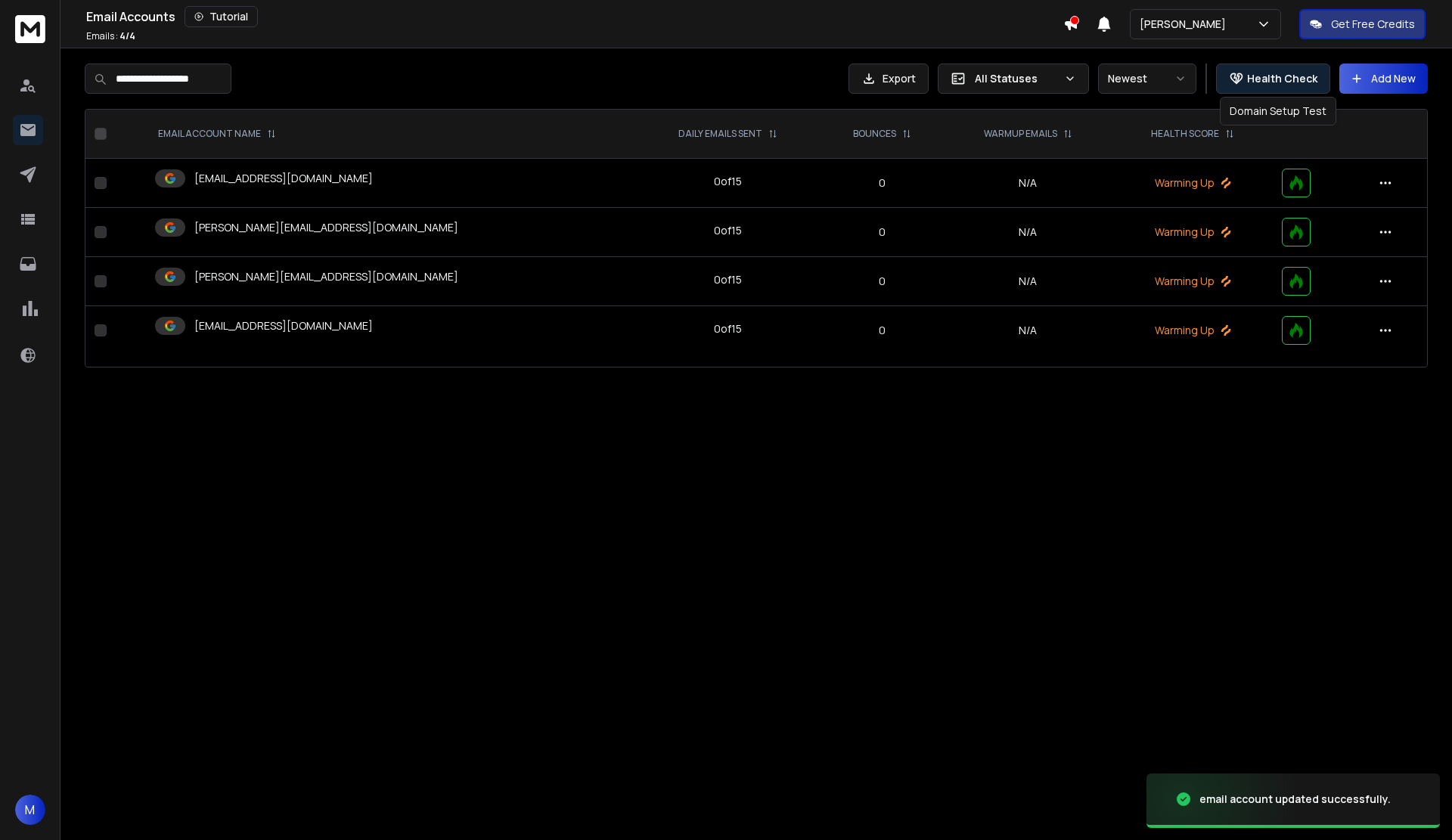
click at [1287, 81] on p "Health Check" at bounding box center [1282, 78] width 70 height 15
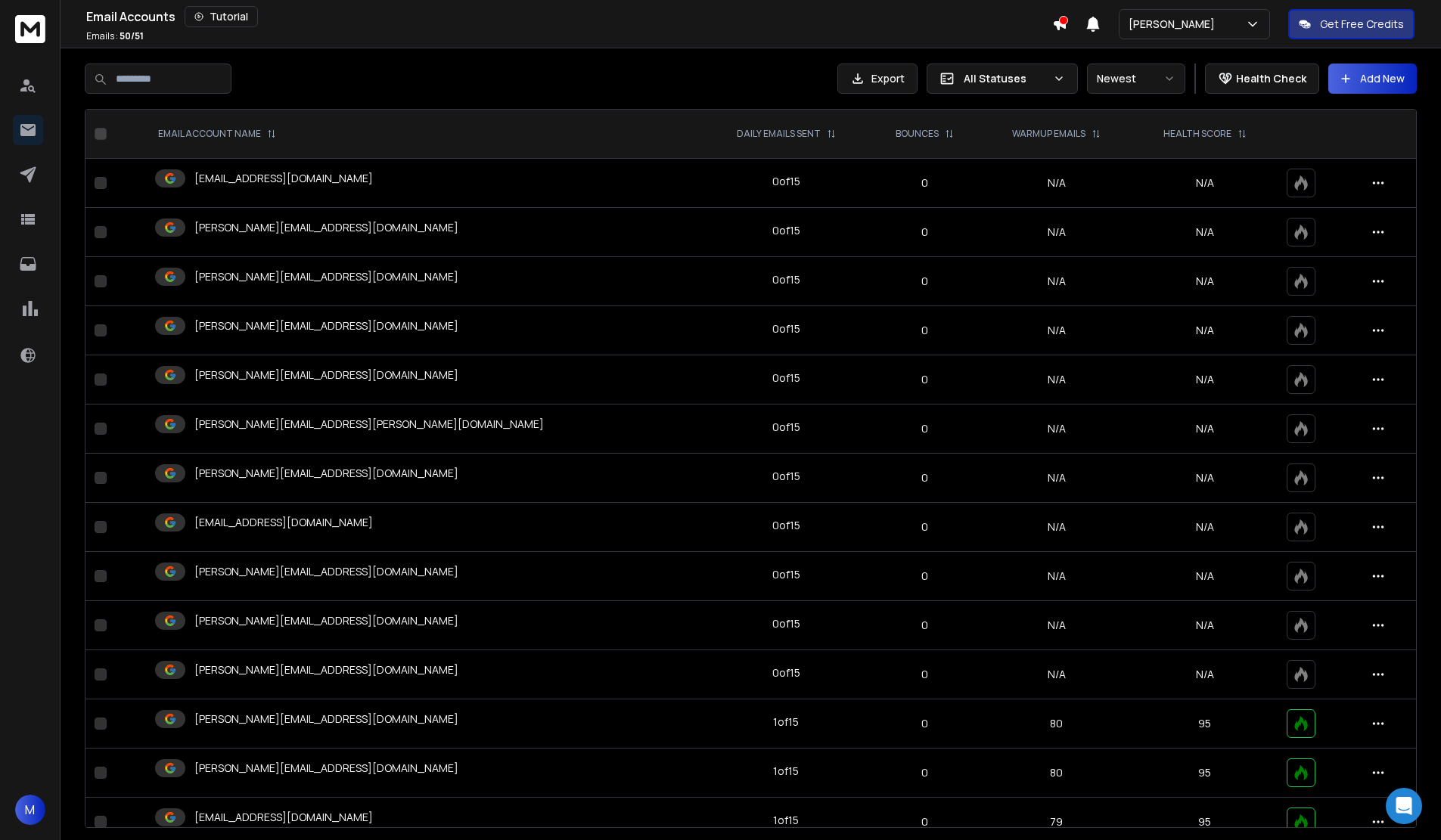
click at [157, 76] on input at bounding box center [158, 79] width 147 height 31
paste input "**********"
type input "**********"
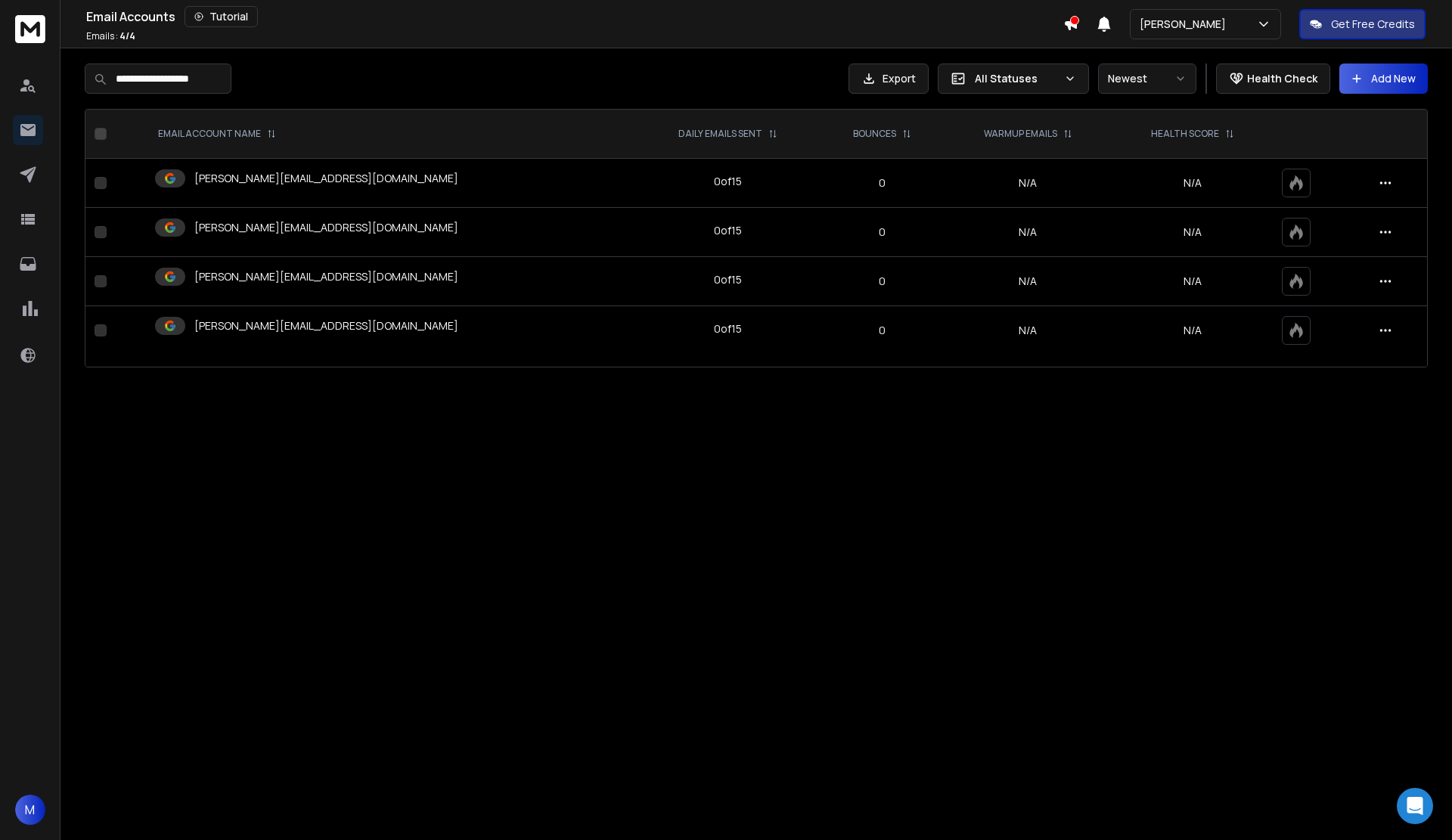
click at [96, 142] on th at bounding box center [115, 134] width 60 height 49
click at [99, 134] on button "button" at bounding box center [100, 134] width 12 height 12
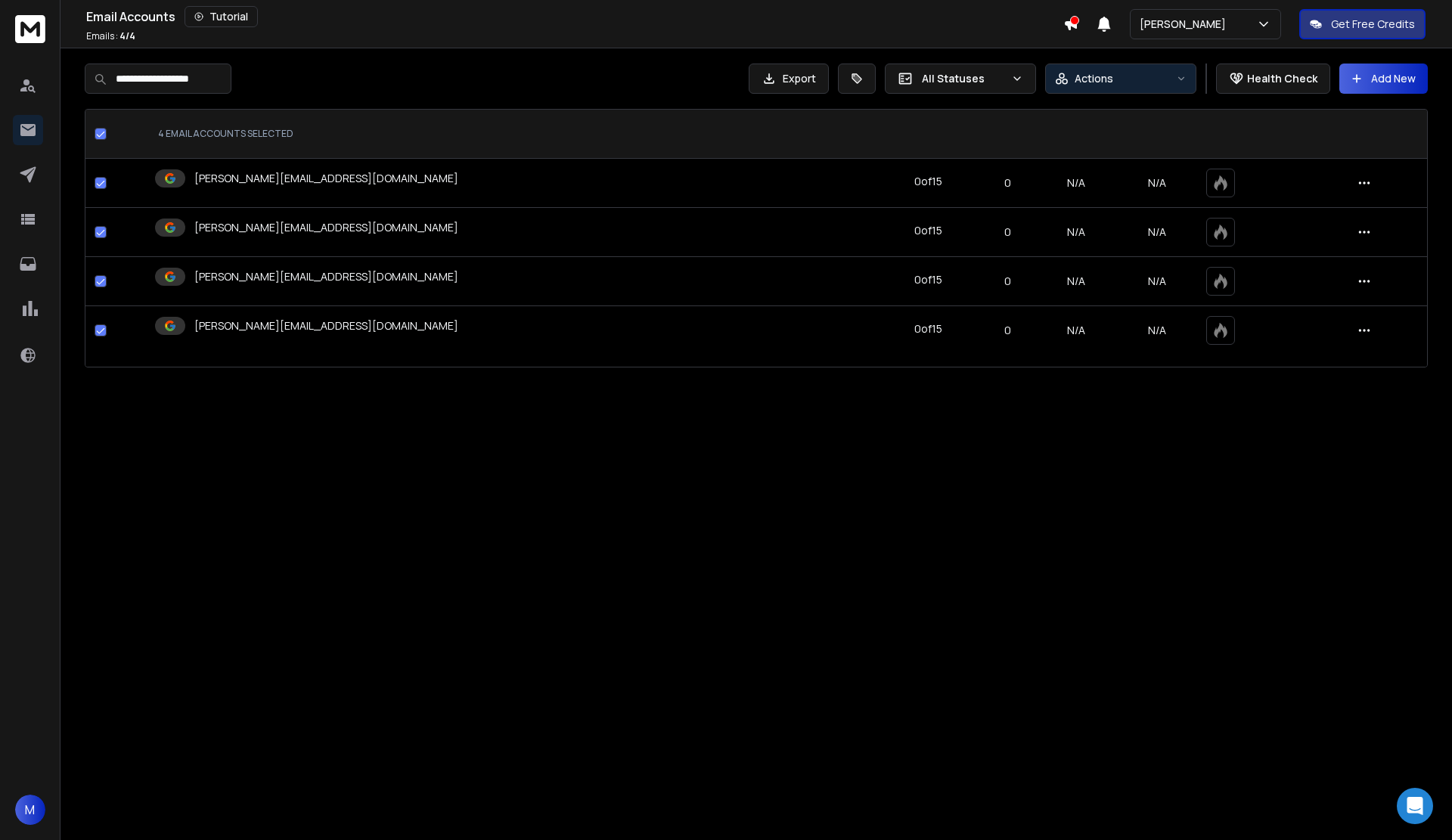
click at [1105, 84] on p "Actions" at bounding box center [1094, 78] width 39 height 15
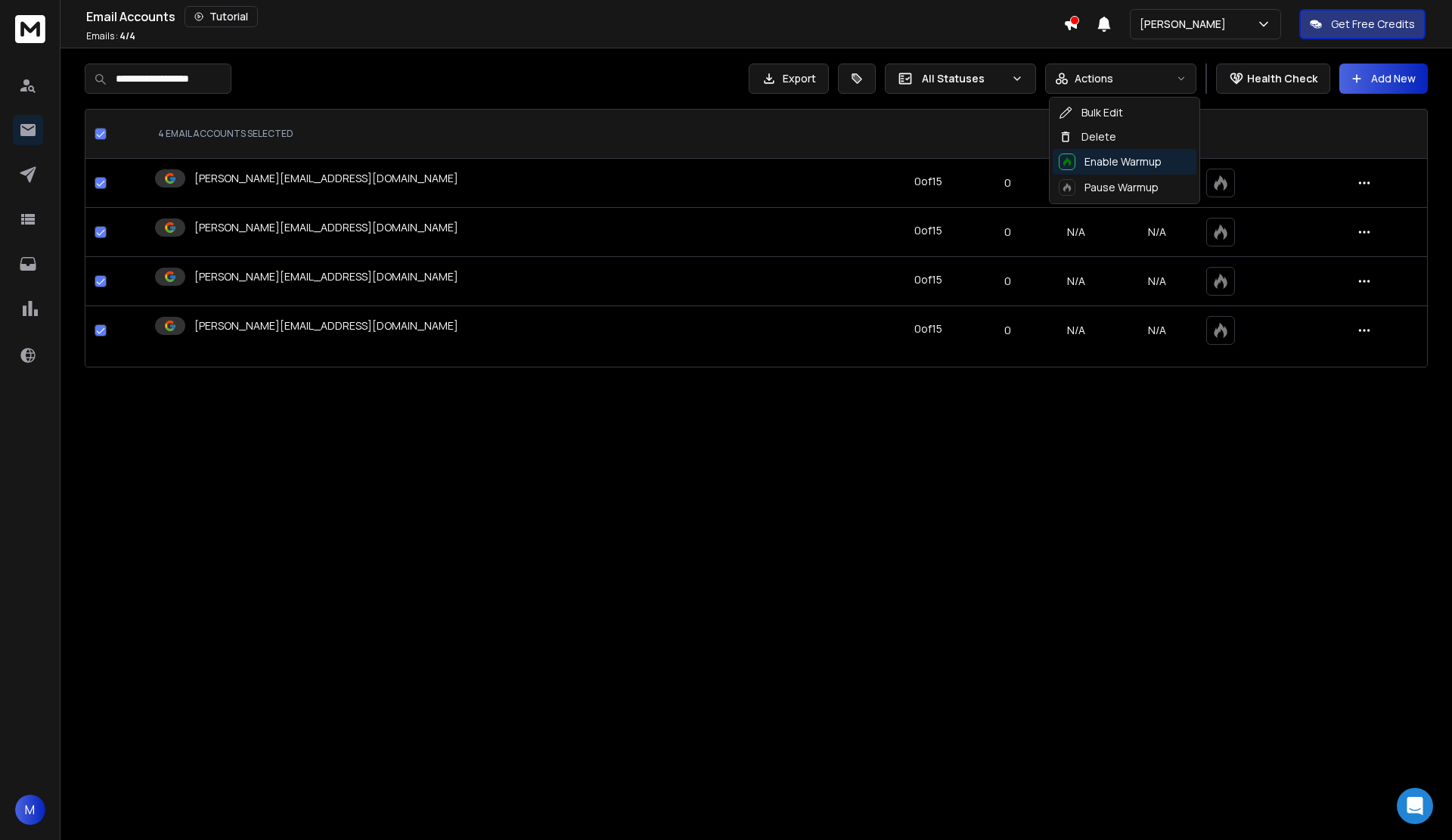
click at [1120, 162] on div "Enable Warmup" at bounding box center [1111, 162] width 103 height 17
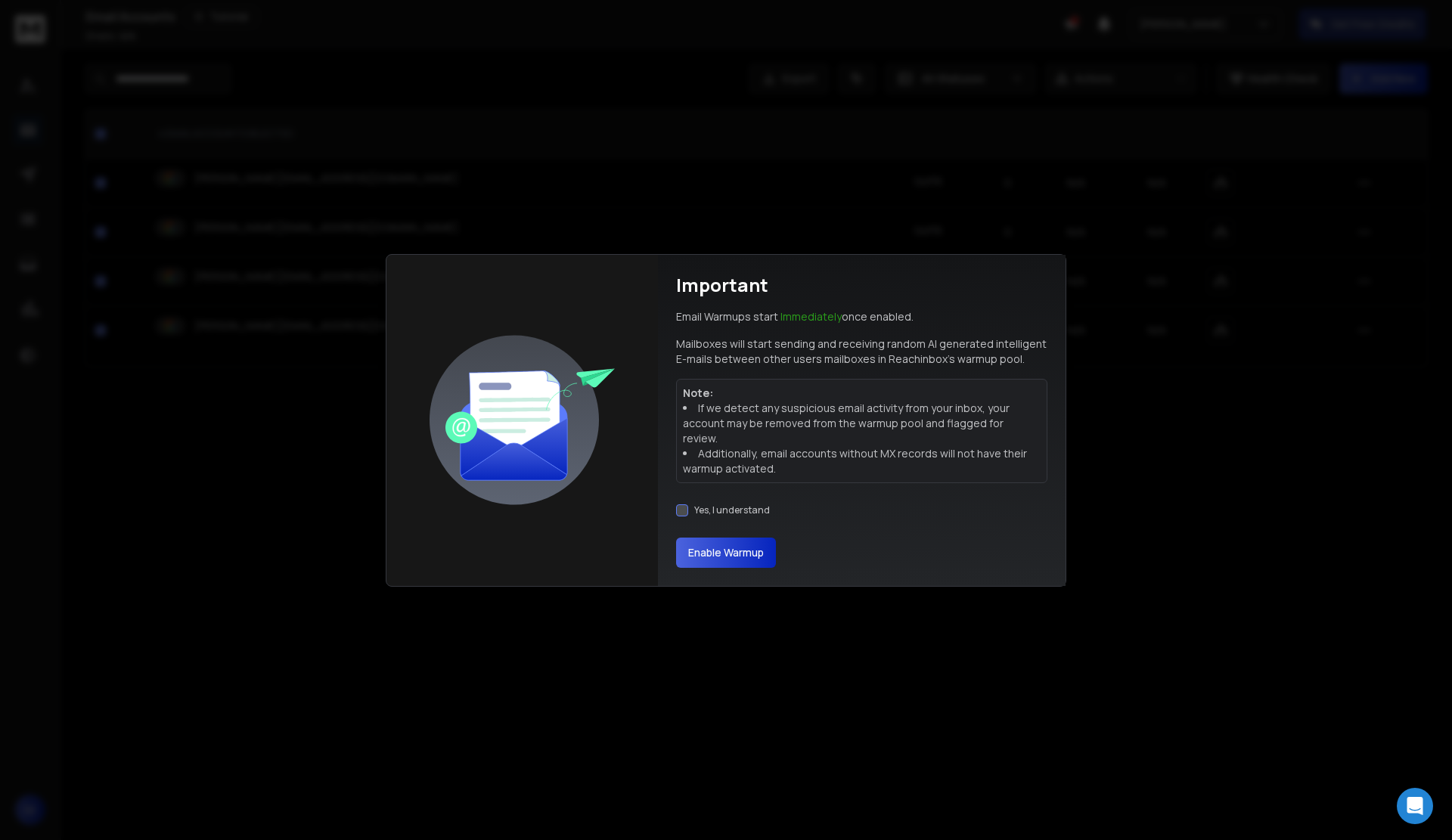
click at [732, 496] on div "Yes, I understand" at bounding box center [723, 511] width 94 height 31
click at [723, 504] on label "Yes, I understand" at bounding box center [732, 510] width 76 height 12
click at [679, 505] on button "Yes, I understand" at bounding box center [682, 510] width 12 height 12
click at [682, 537] on button "Enable Warmup" at bounding box center [726, 553] width 100 height 31
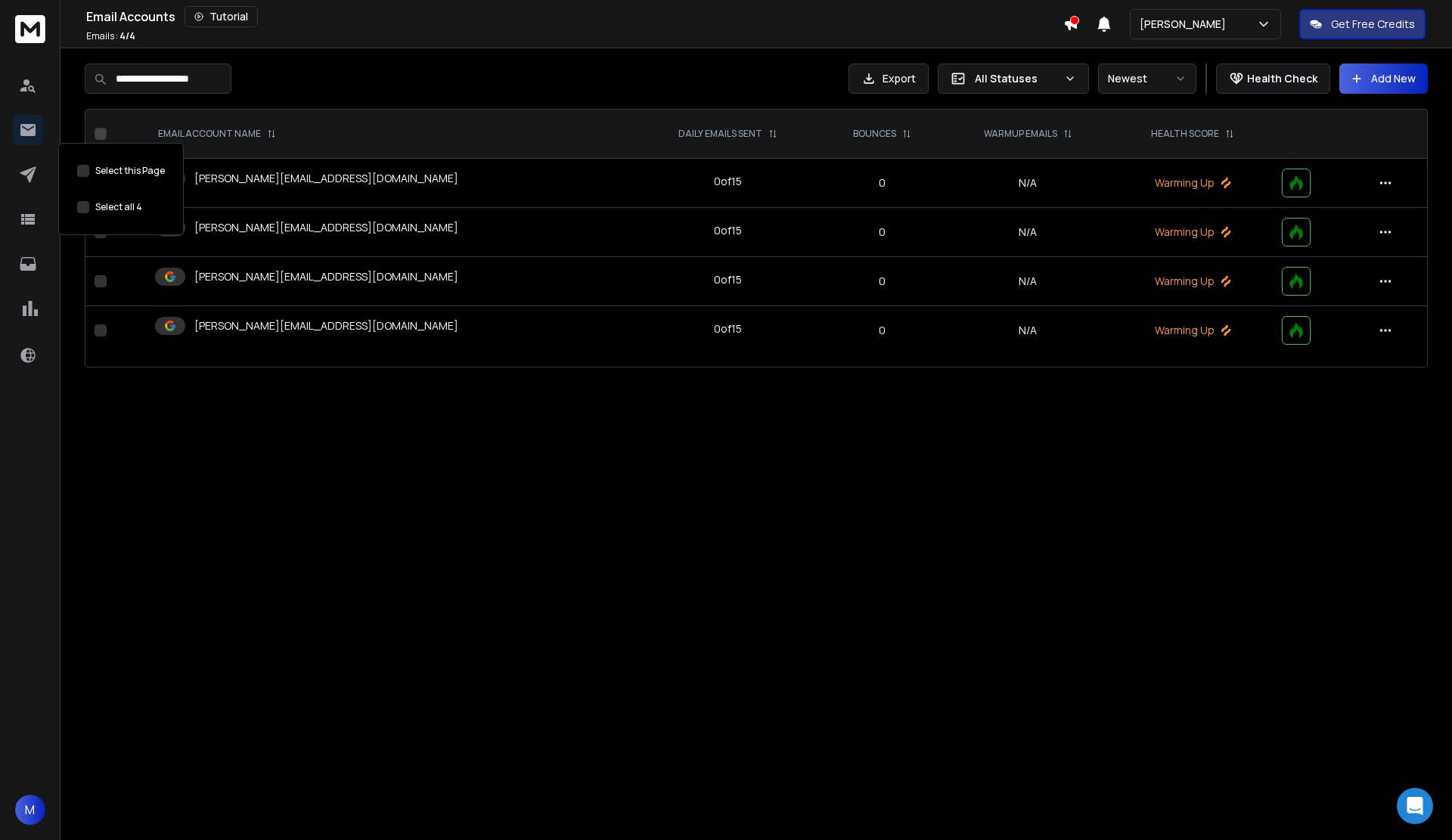
click at [102, 132] on button "Select this Page" at bounding box center [100, 134] width 12 height 12
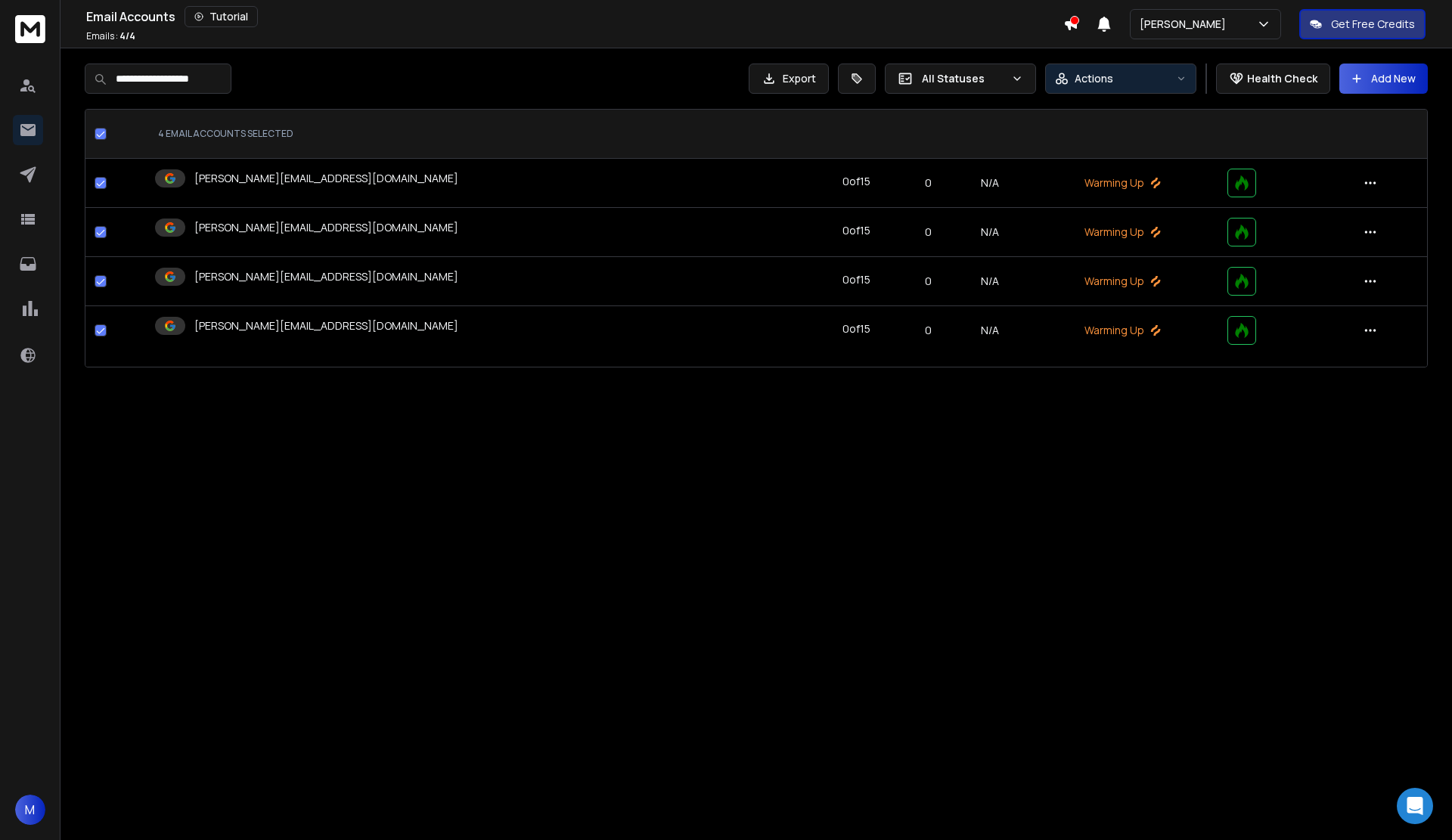
click at [1149, 84] on div "Actions" at bounding box center [1112, 78] width 115 height 15
click at [1149, 84] on div "Actions" at bounding box center [1112, 78] width 115 height 15
click at [1033, 76] on div "All Statuses" at bounding box center [961, 79] width 151 height 31
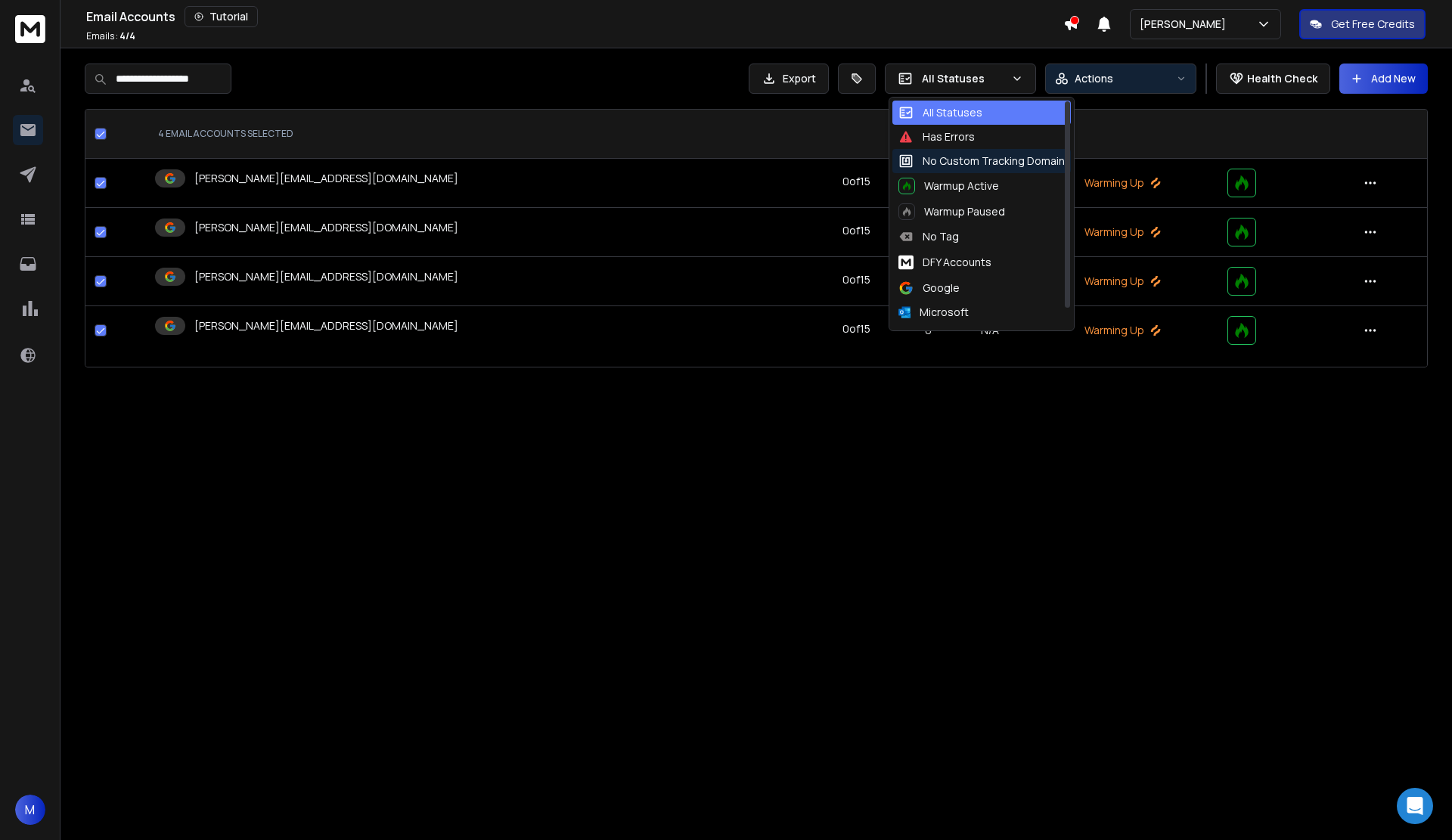
click at [1117, 82] on div "Actions" at bounding box center [1112, 78] width 115 height 15
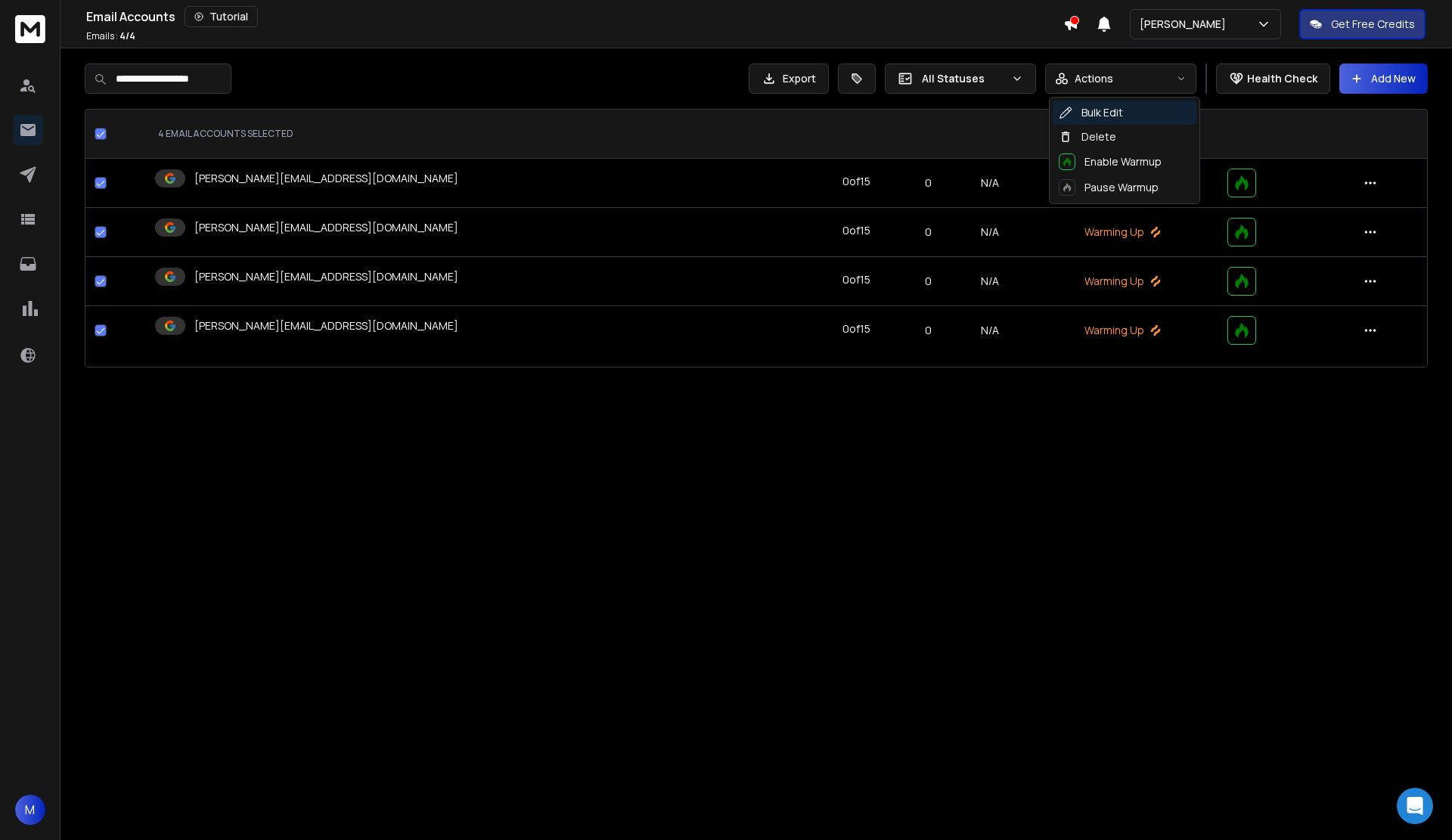
click at [1111, 105] on div "Bulk Edit" at bounding box center [1091, 113] width 64 height 15
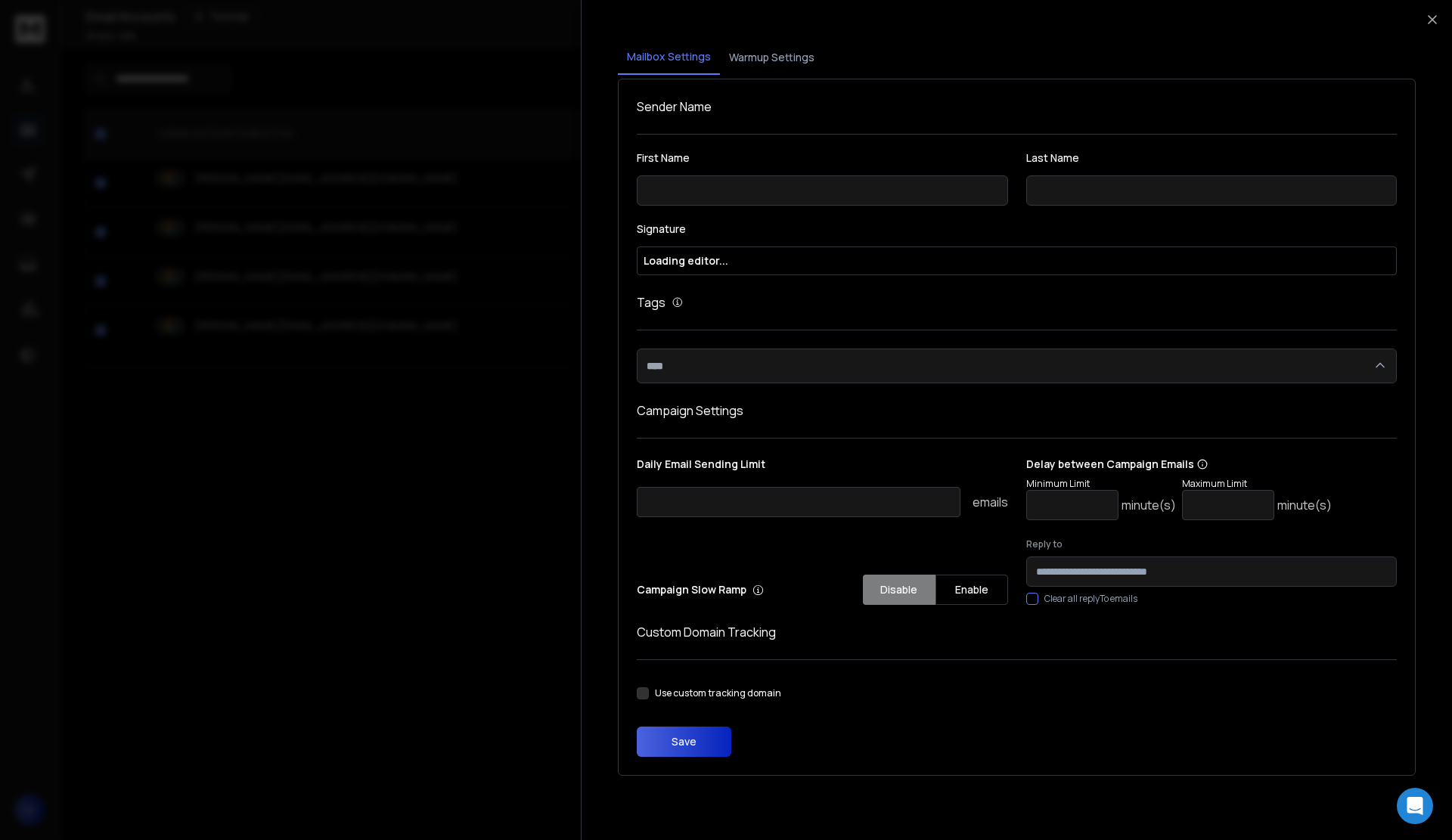
click at [714, 687] on label "Use custom tracking domain" at bounding box center [718, 693] width 126 height 12
click at [647, 692] on div "Use custom tracking domain" at bounding box center [708, 693] width 144 height 12
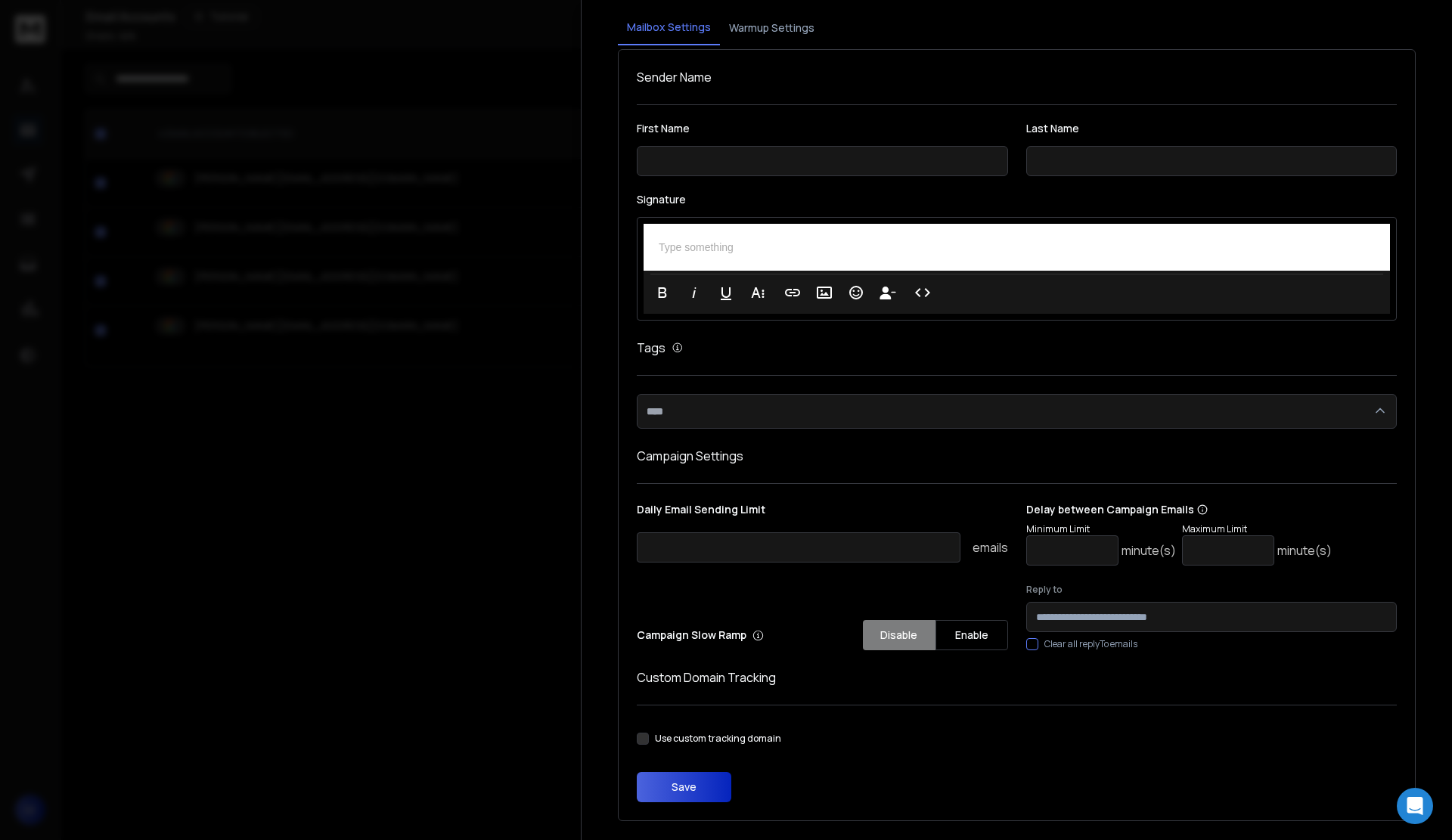
scroll to position [53, 0]
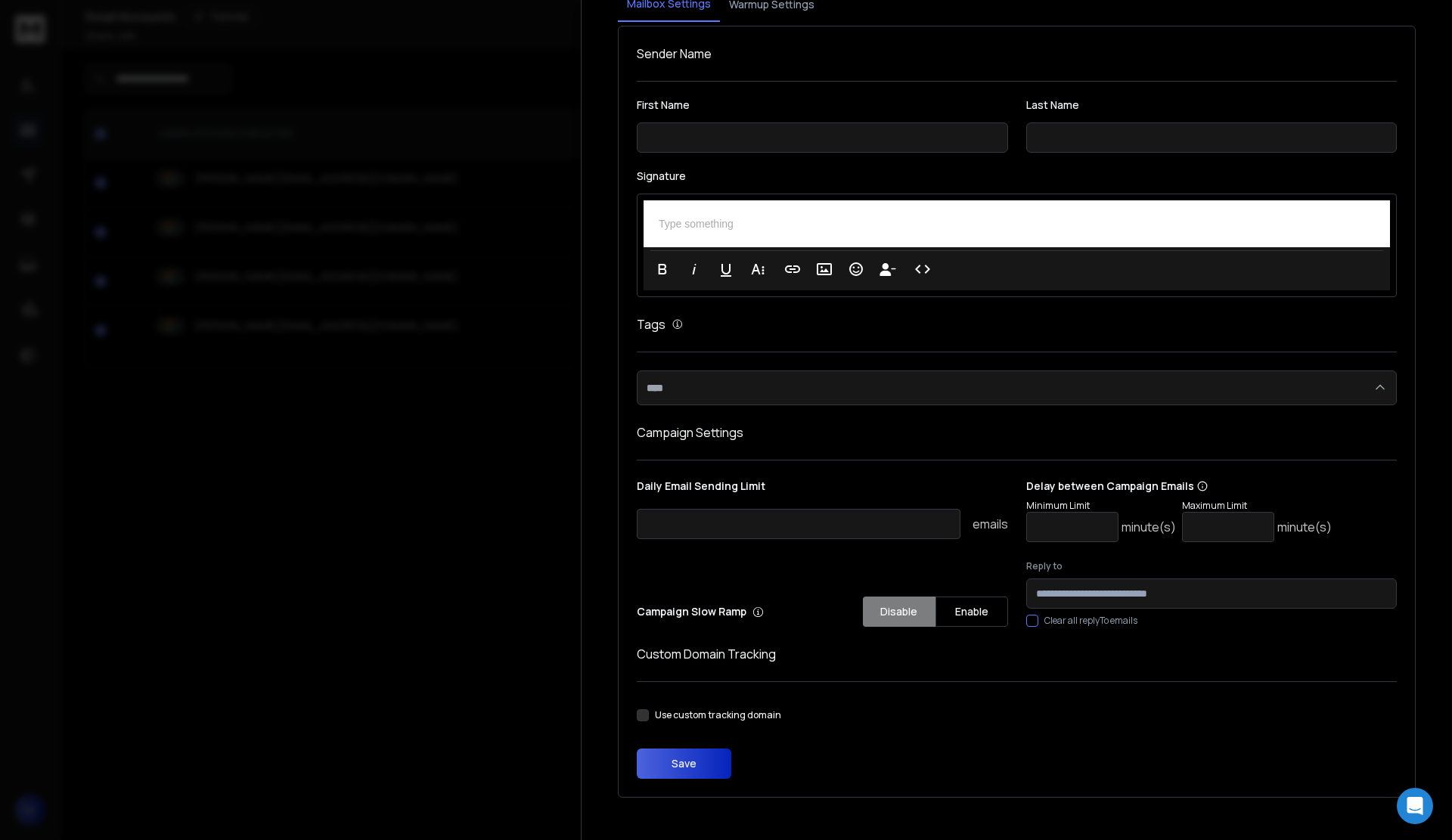
click at [643, 719] on button "Reply to" at bounding box center [642, 715] width 12 height 12
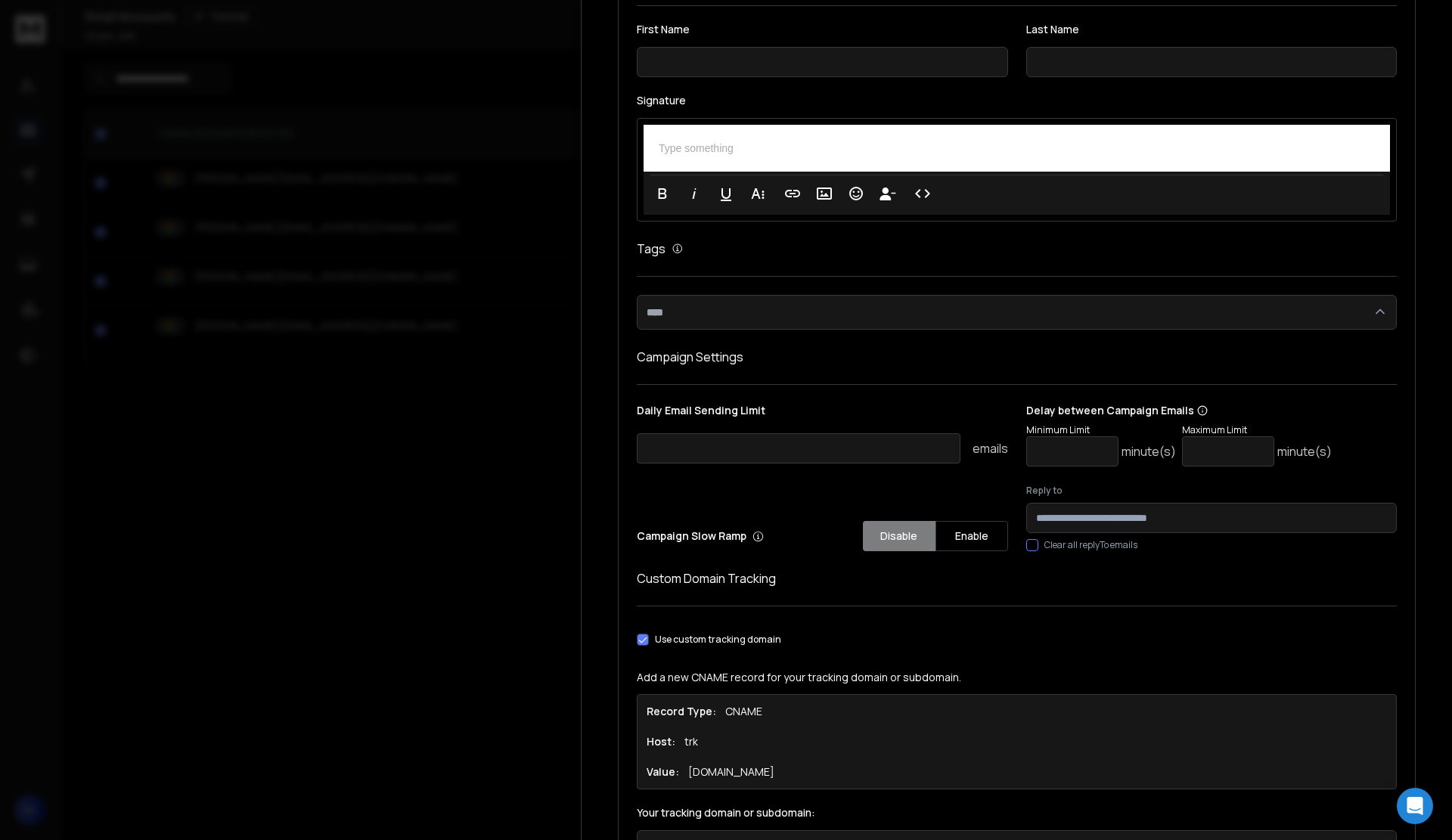
scroll to position [280, 0]
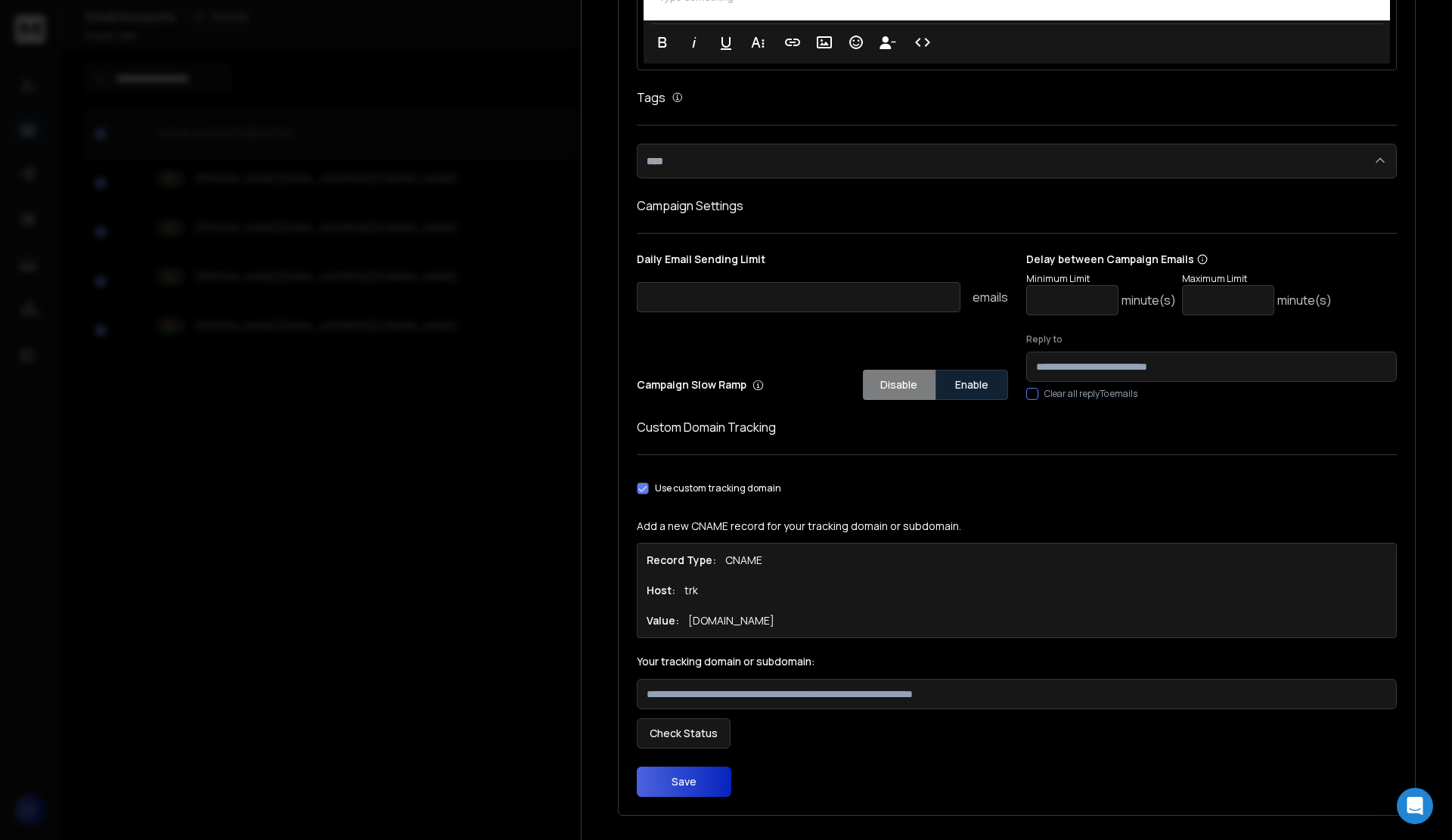
click at [948, 385] on button "Enable" at bounding box center [972, 385] width 72 height 31
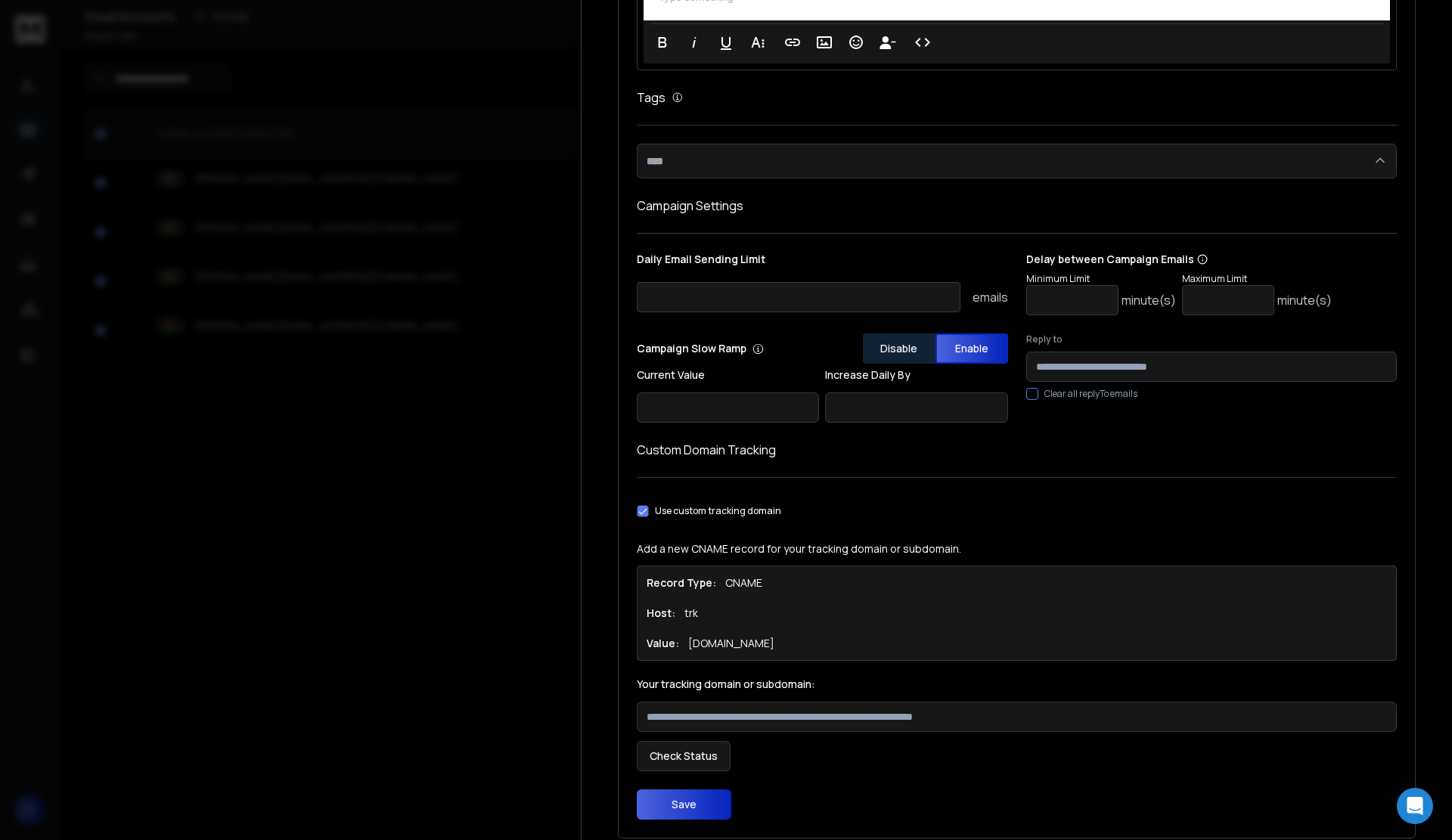
click at [899, 347] on button "Disable" at bounding box center [899, 348] width 72 height 31
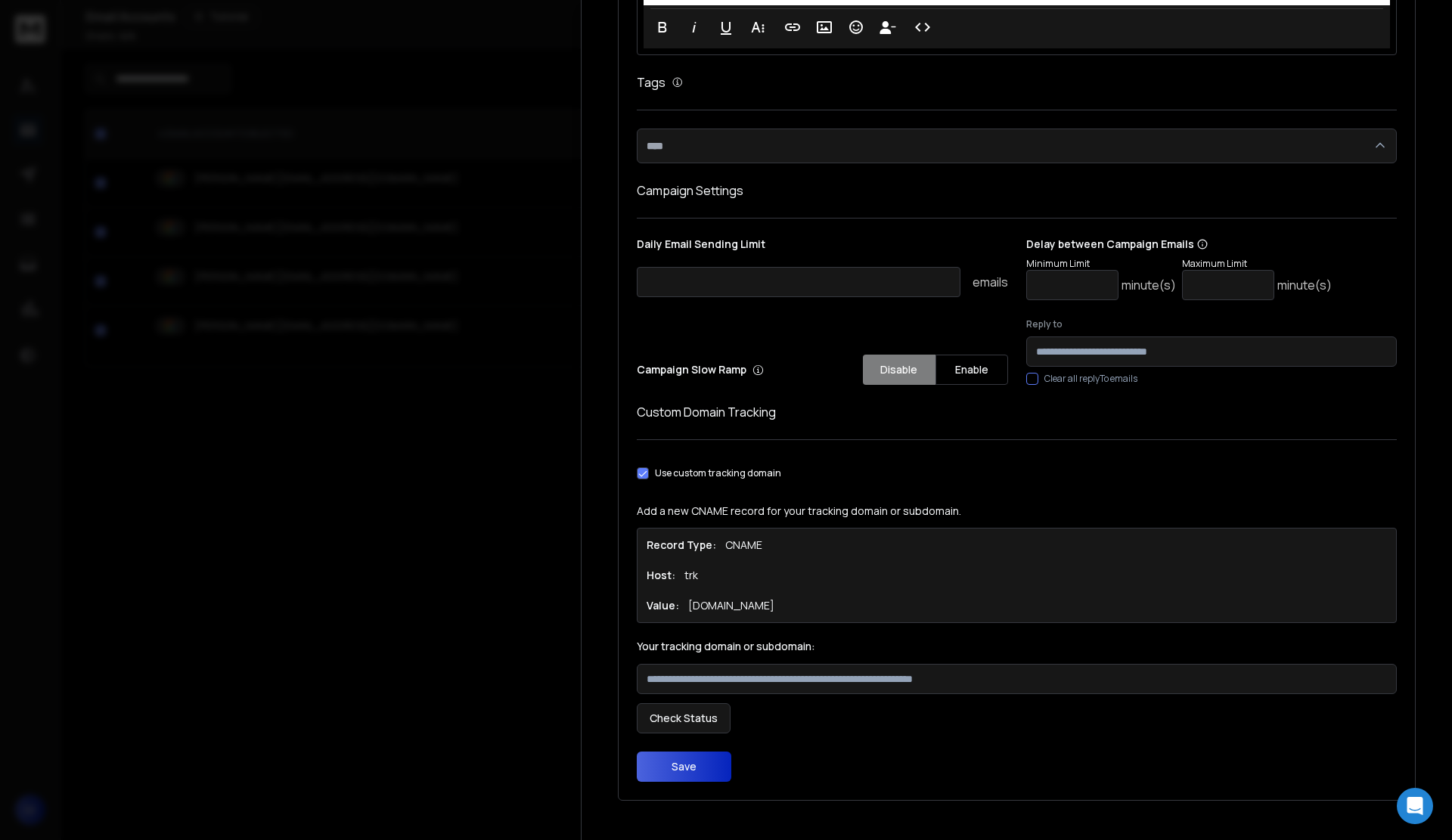
scroll to position [298, 0]
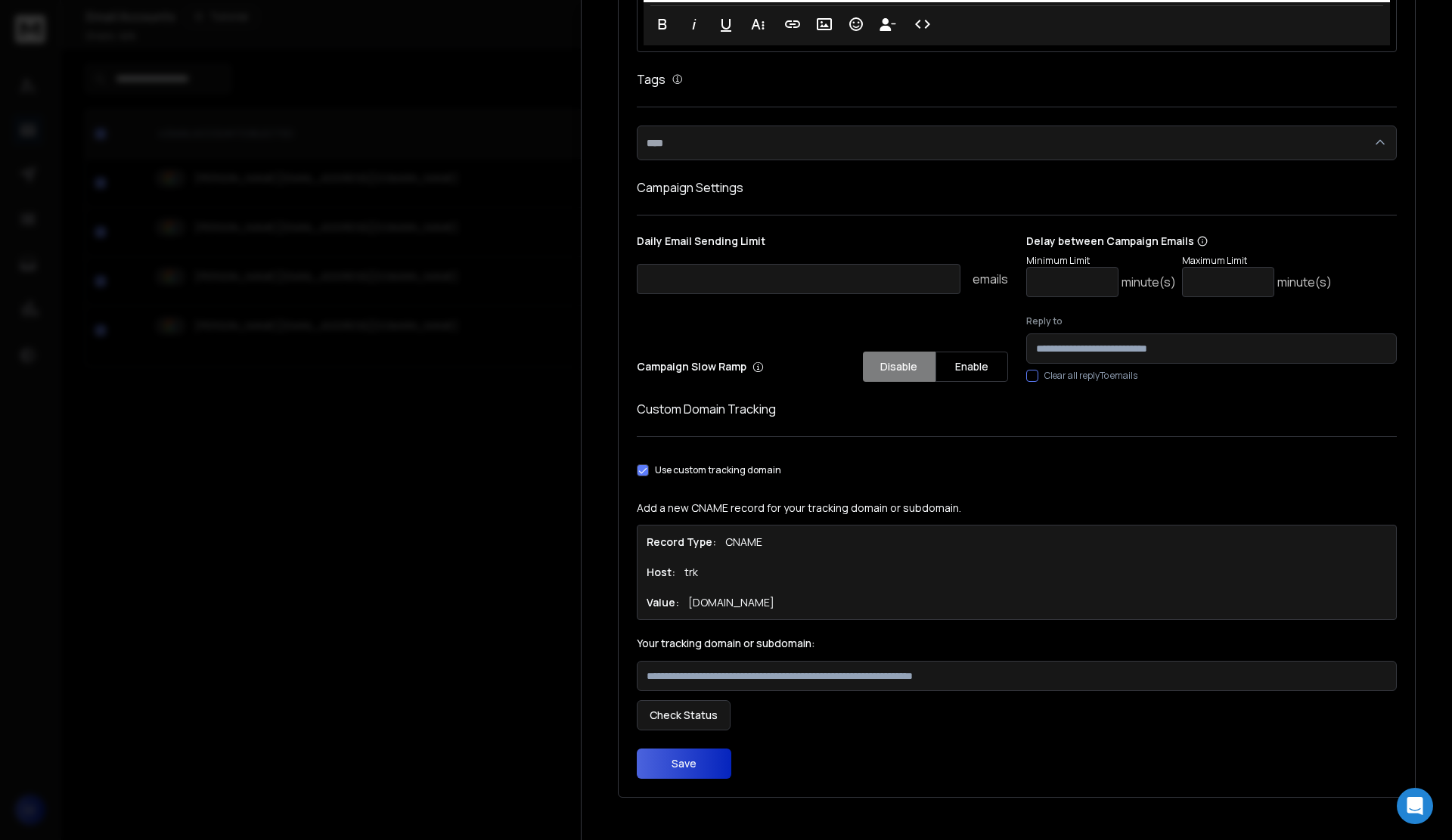
click at [753, 697] on div "Add a new CNAME record for your tracking domain or subdomain. Record Type: CNAM…" at bounding box center [1017, 616] width 760 height 230
click at [750, 682] on input at bounding box center [1017, 676] width 760 height 31
type input "***"
click at [522, 537] on div at bounding box center [726, 420] width 1452 height 840
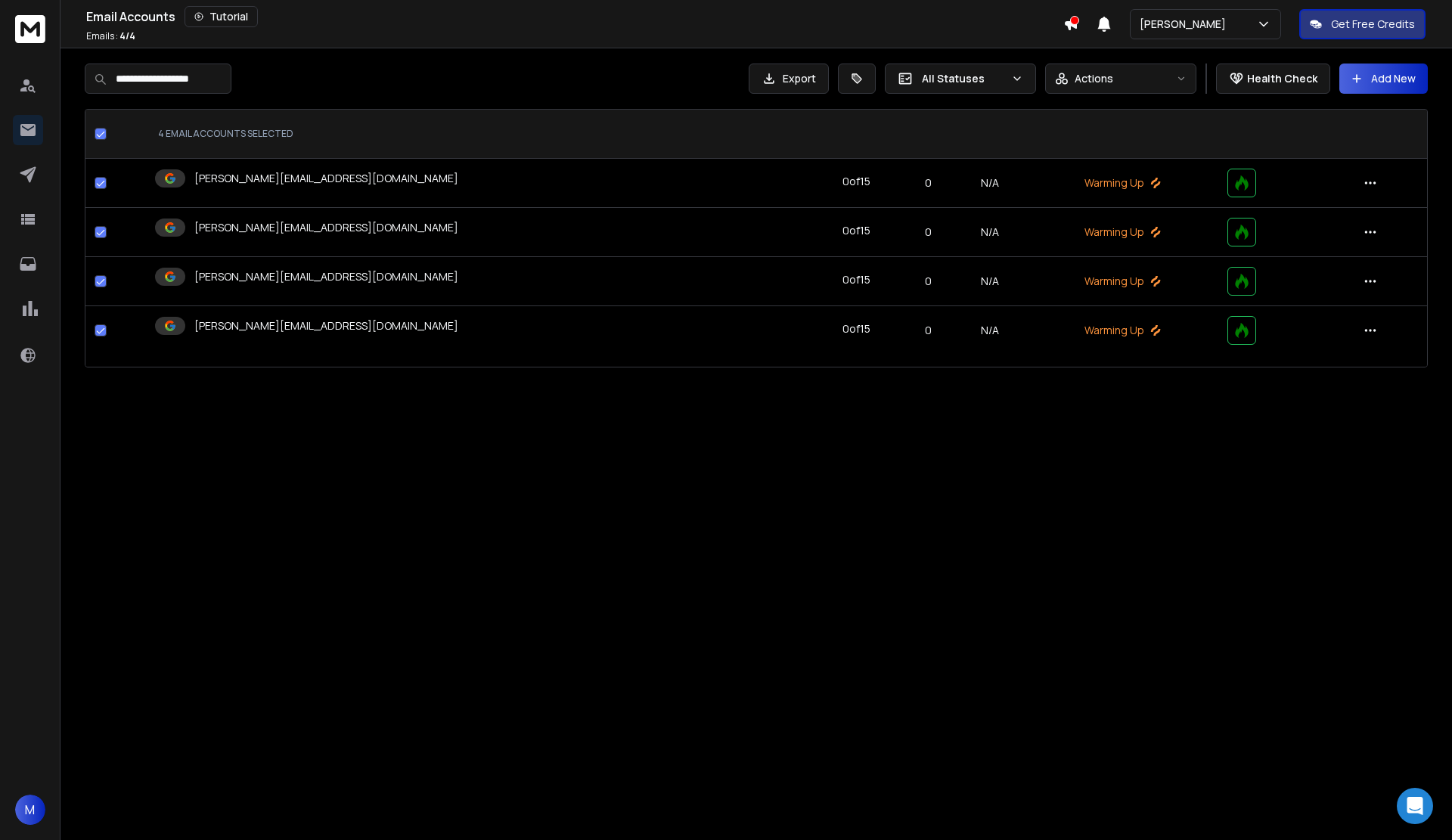
click at [179, 83] on input "**********" at bounding box center [158, 79] width 146 height 31
paste input
type input "**********"
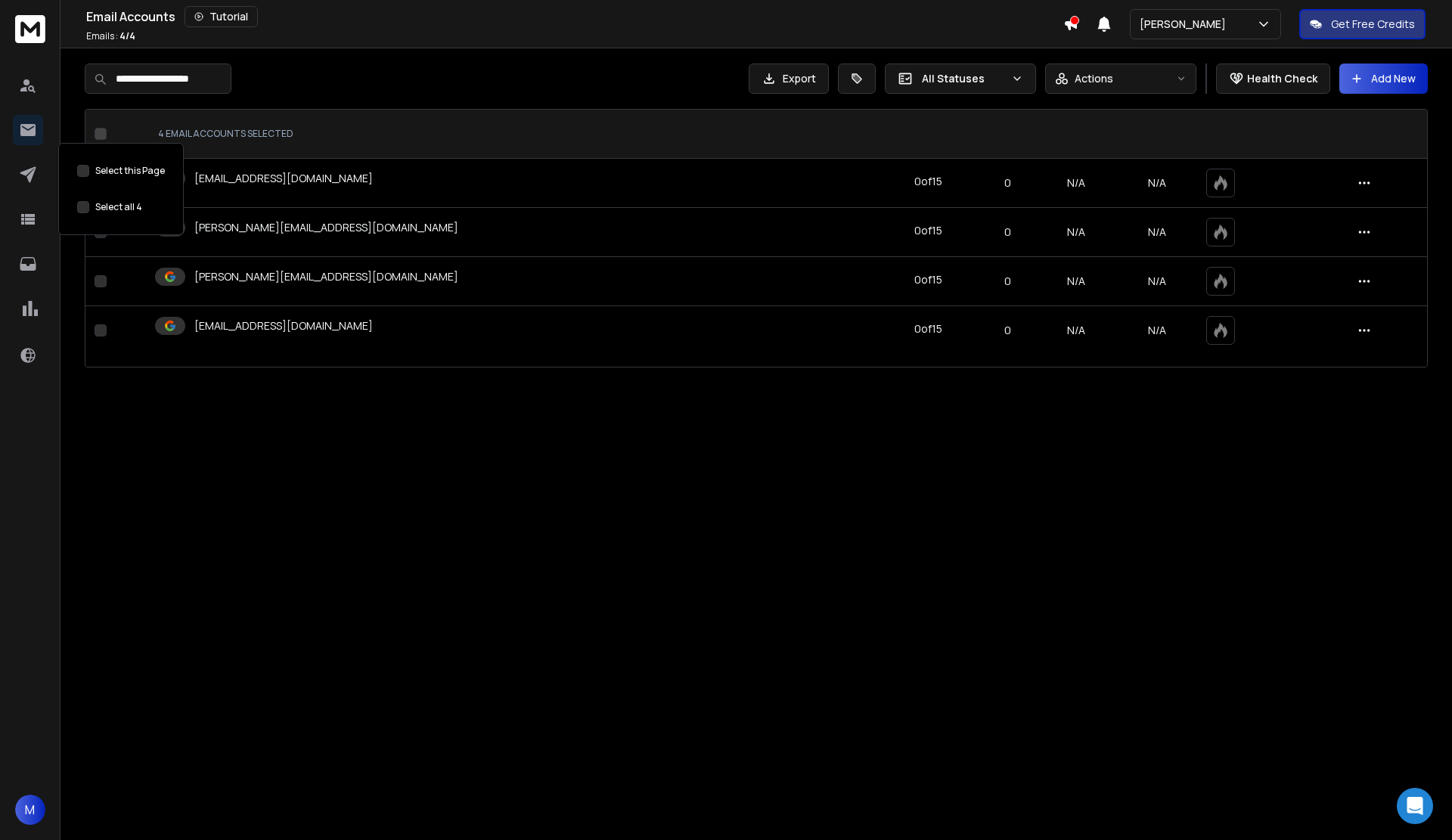
click at [101, 130] on button "Select this Page" at bounding box center [100, 134] width 12 height 12
click at [1091, 68] on button "Actions" at bounding box center [1121, 79] width 151 height 31
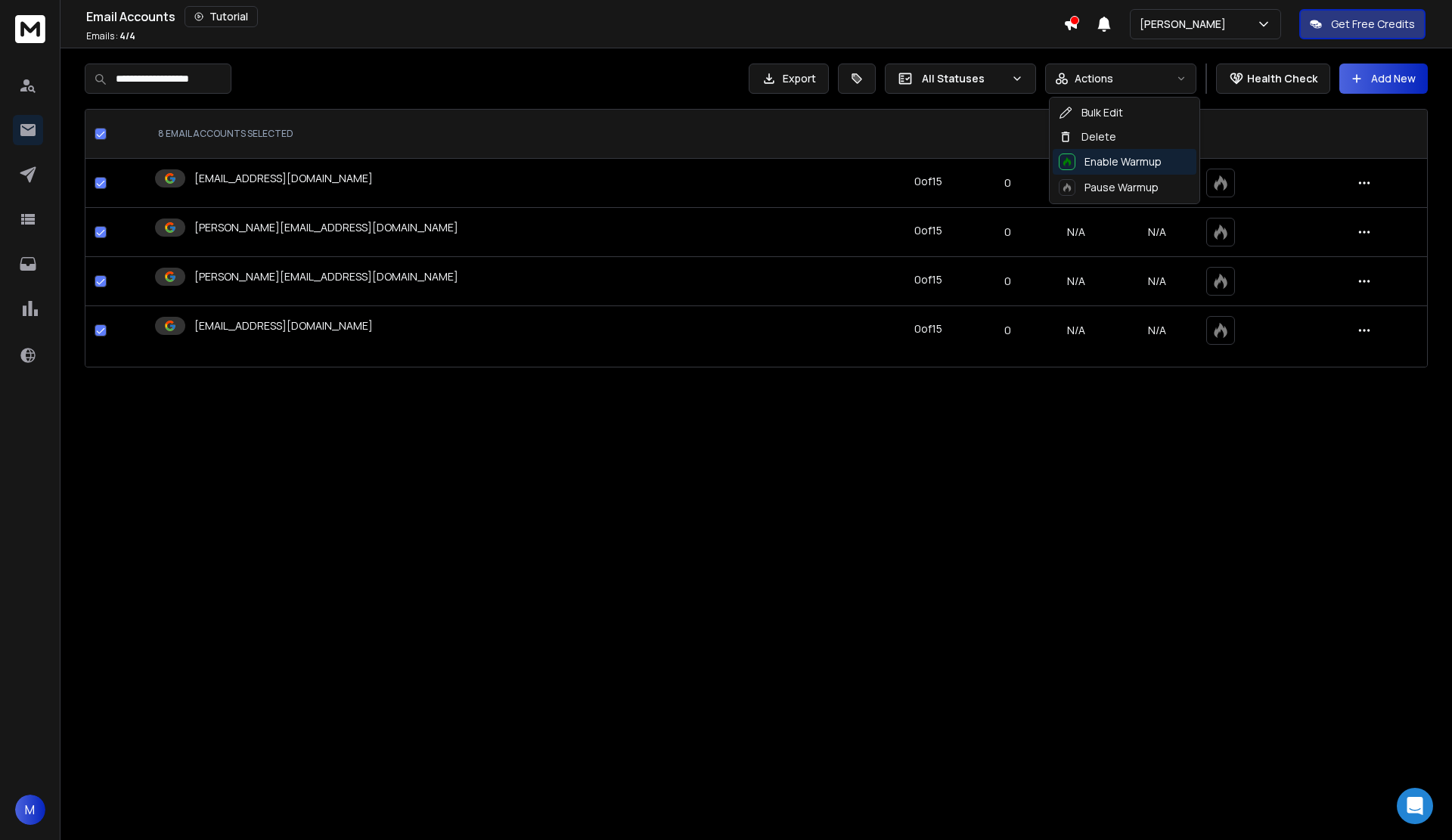
click at [1093, 161] on div "Enable Warmup" at bounding box center [1111, 162] width 103 height 17
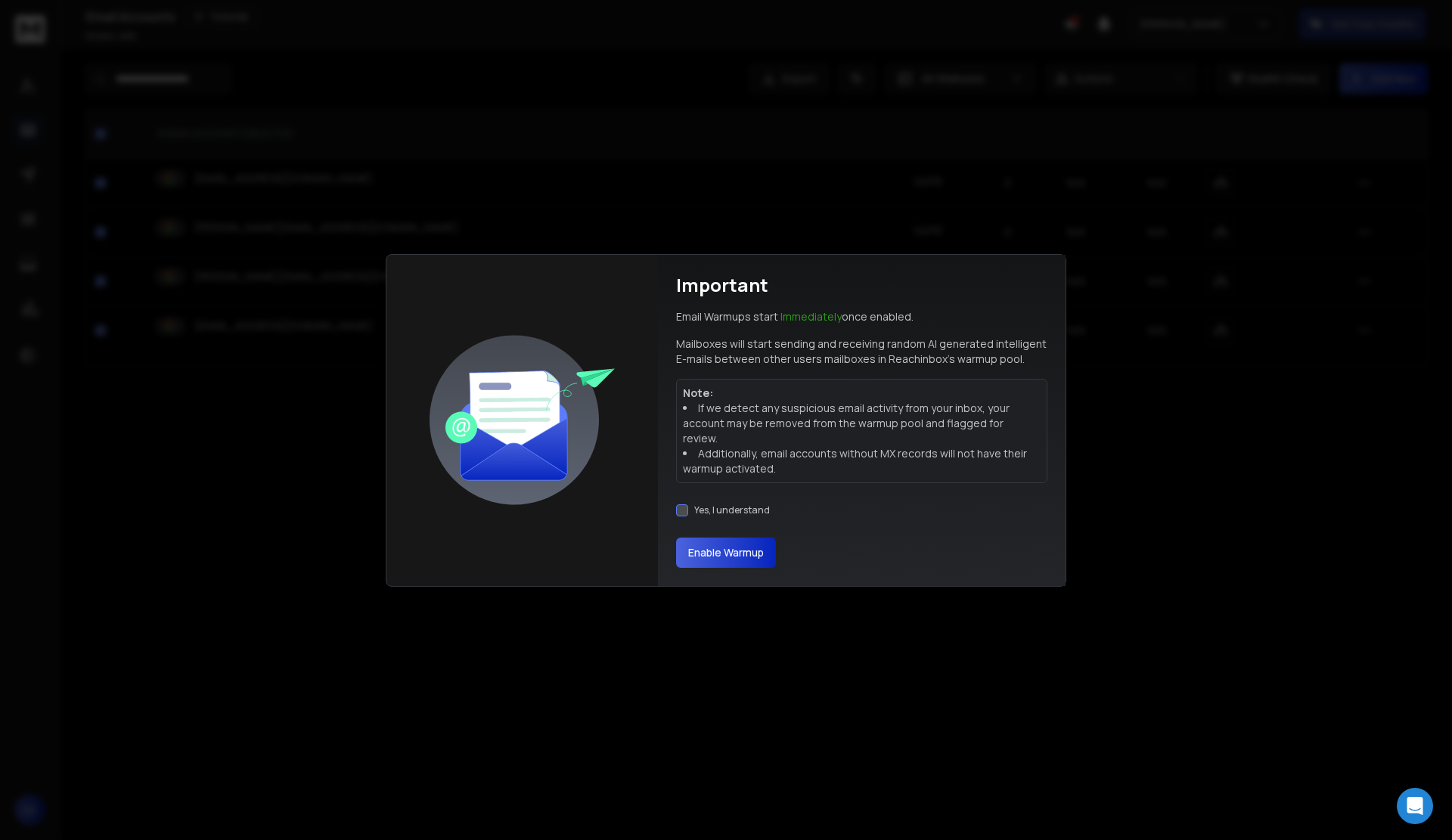
click at [733, 504] on label "Yes, I understand" at bounding box center [732, 510] width 76 height 12
click at [679, 506] on button "Yes, I understand" at bounding box center [682, 510] width 12 height 12
click at [693, 529] on div "Important Email Warmups start Immediately once enabled. Mailboxes will start se…" at bounding box center [862, 421] width 408 height 331
click at [697, 537] on button "Enable Warmup" at bounding box center [726, 553] width 100 height 31
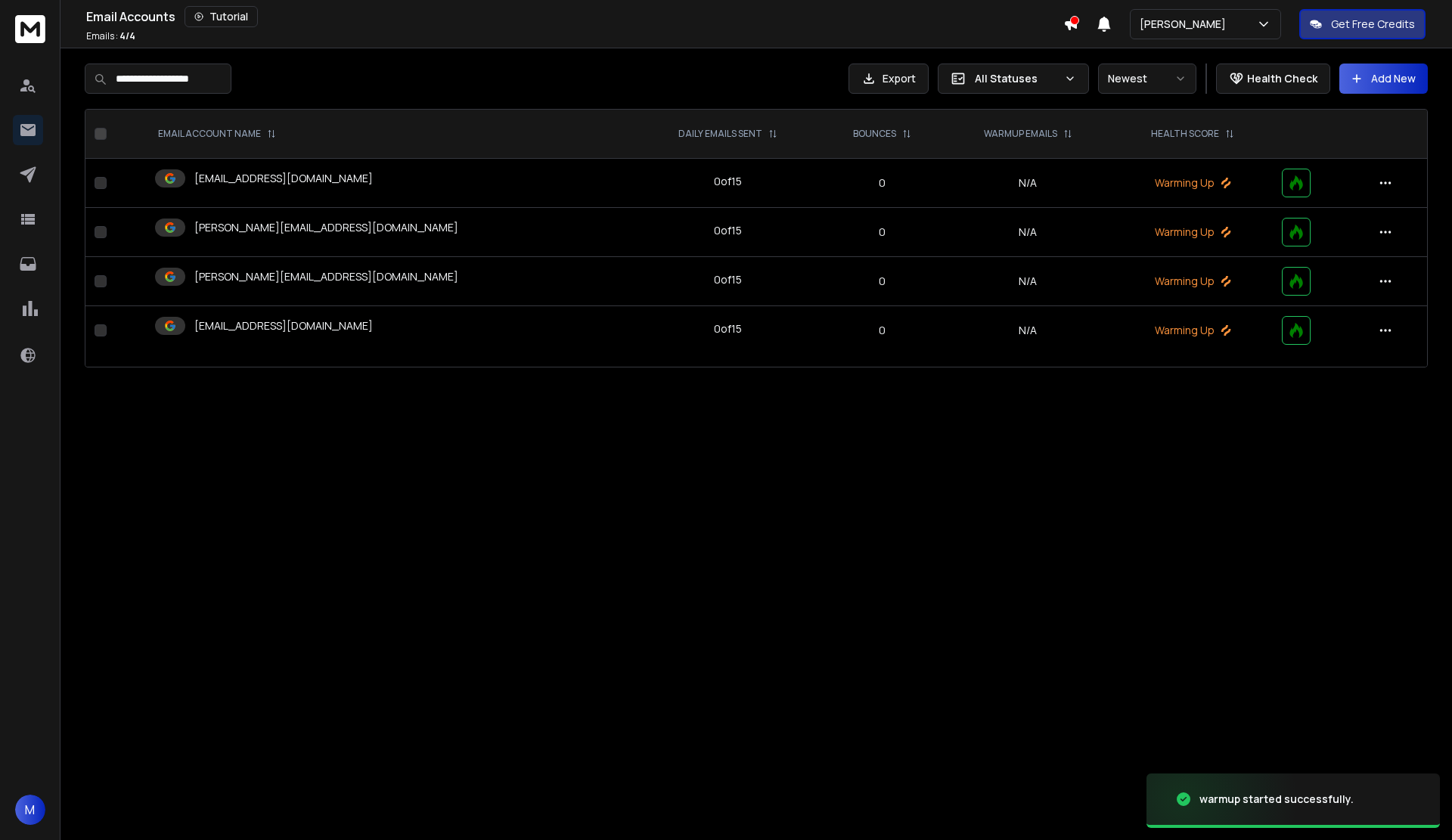
click at [193, 87] on input "**********" at bounding box center [158, 79] width 146 height 31
paste input "*"
type input "**********"
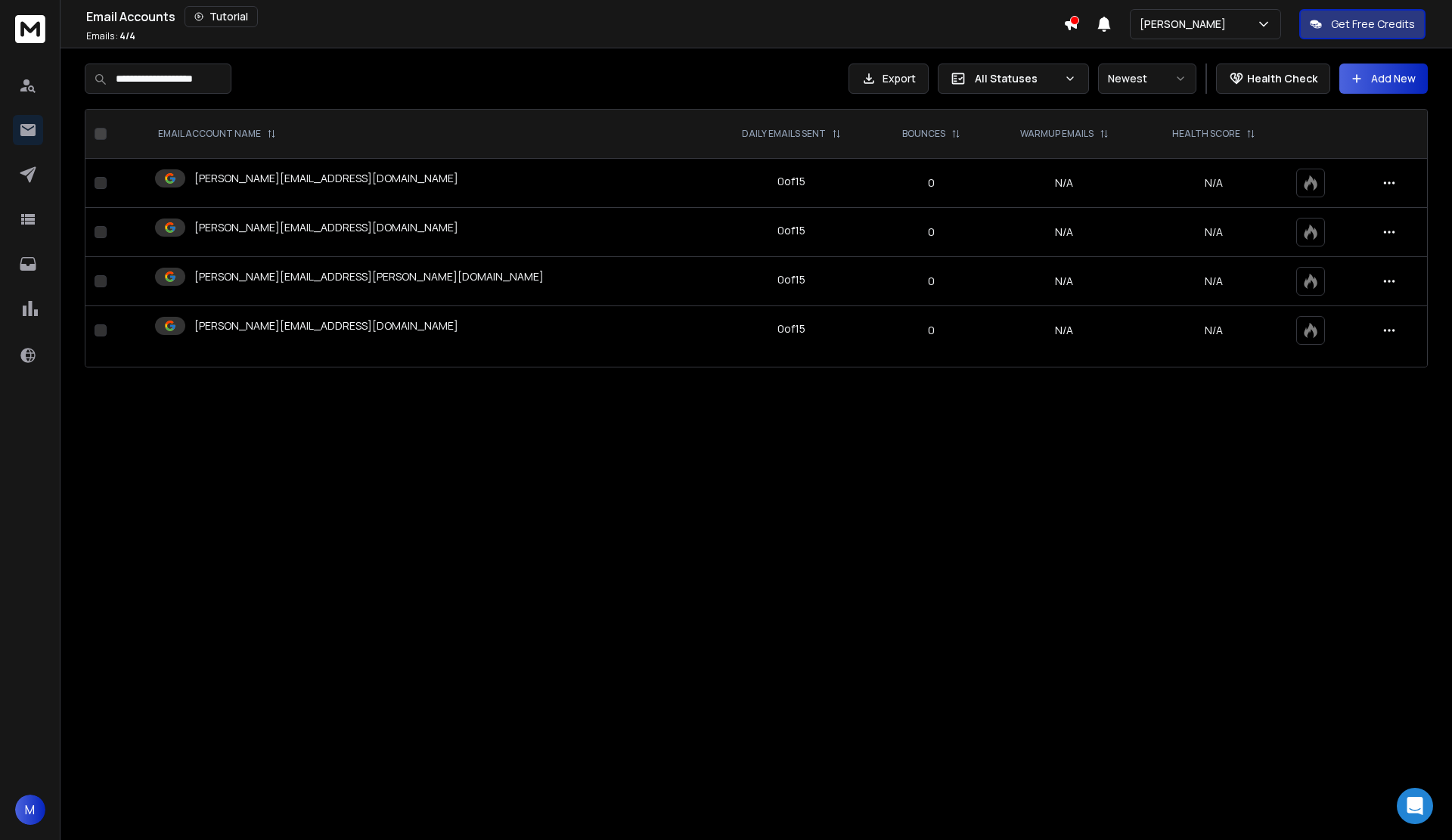
click at [97, 132] on button "button" at bounding box center [100, 134] width 12 height 12
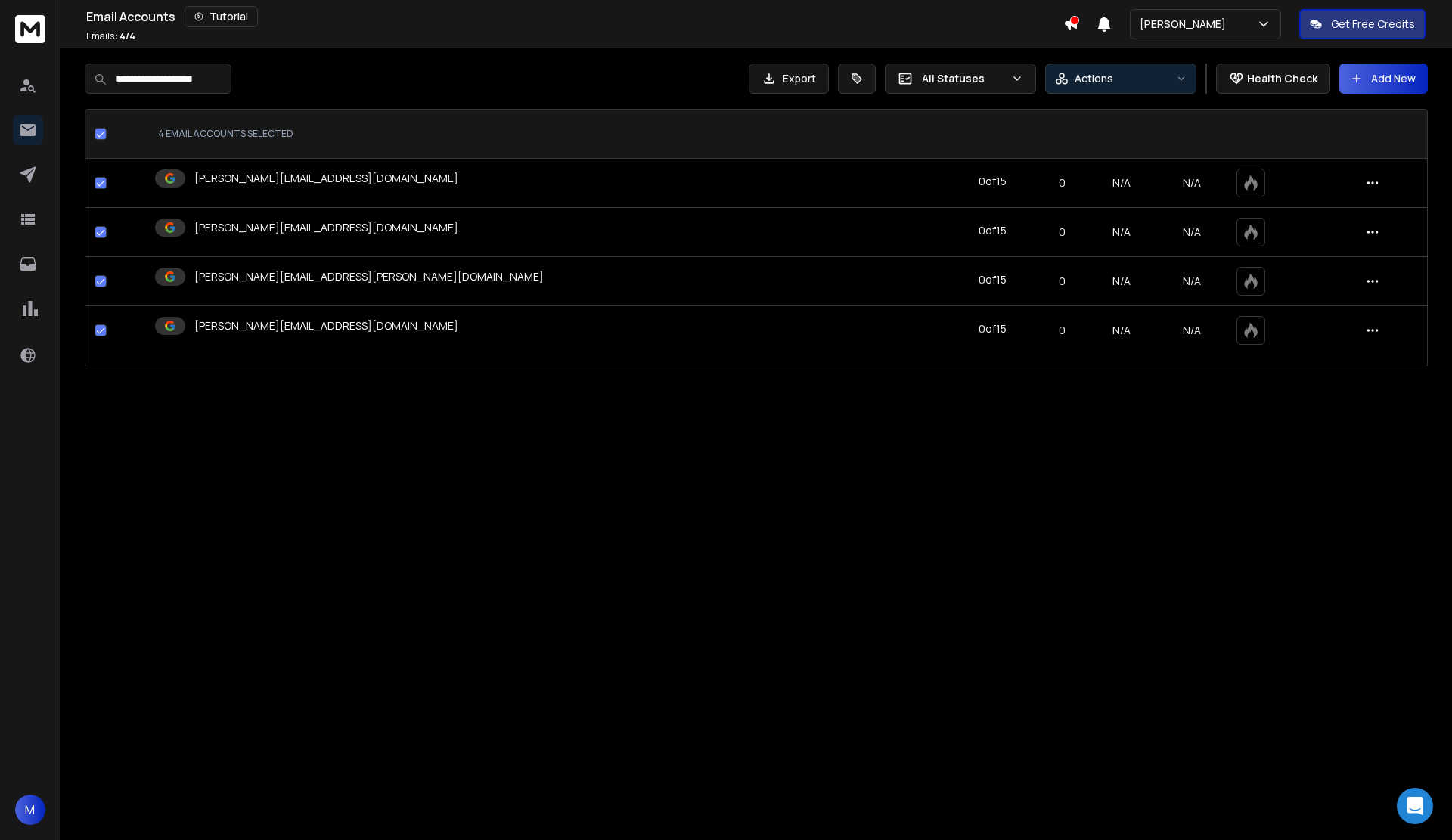
click at [1077, 65] on button "Actions" at bounding box center [1121, 79] width 151 height 31
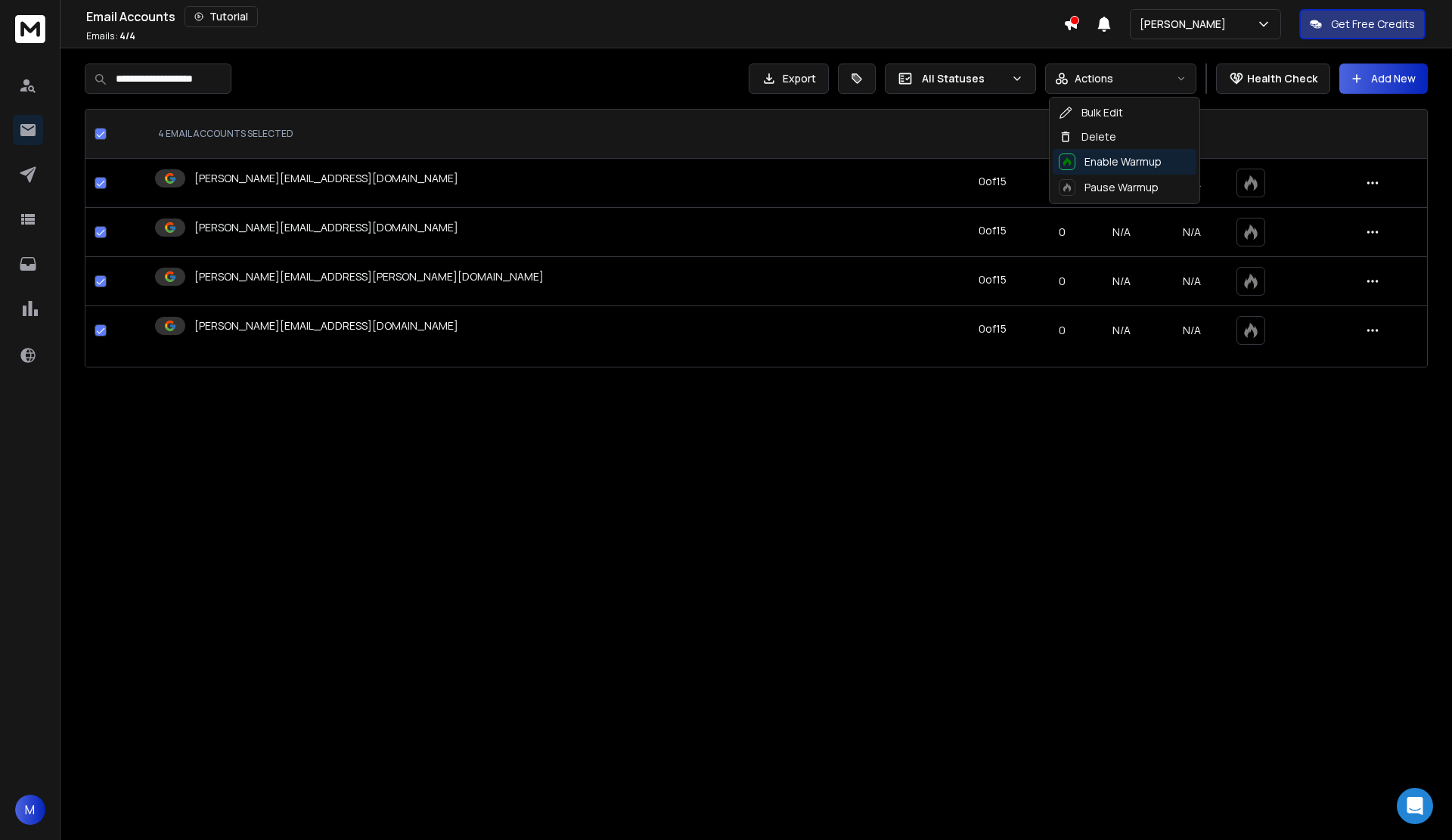
click at [1078, 167] on div "Enable Warmup" at bounding box center [1111, 162] width 103 height 17
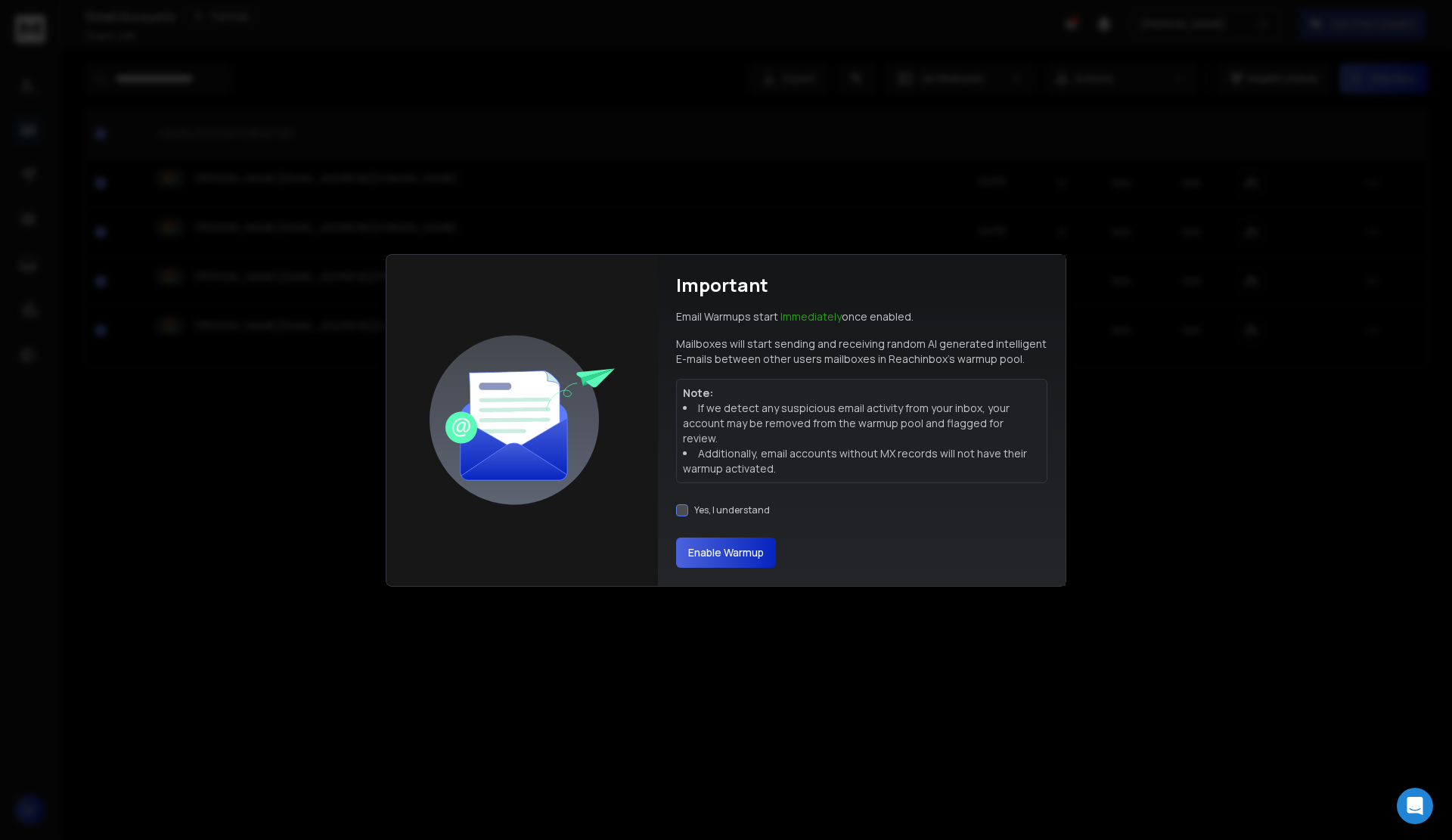
click at [749, 504] on label "Yes, I understand" at bounding box center [732, 510] width 76 height 12
click at [711, 504] on label "Yes, I understand" at bounding box center [732, 510] width 76 height 12
click at [683, 504] on button "Yes, I understand" at bounding box center [682, 510] width 12 height 12
click at [698, 544] on button "Enable Warmup" at bounding box center [726, 553] width 100 height 31
click at [699, 545] on button "Enable Warmup" at bounding box center [726, 553] width 100 height 31
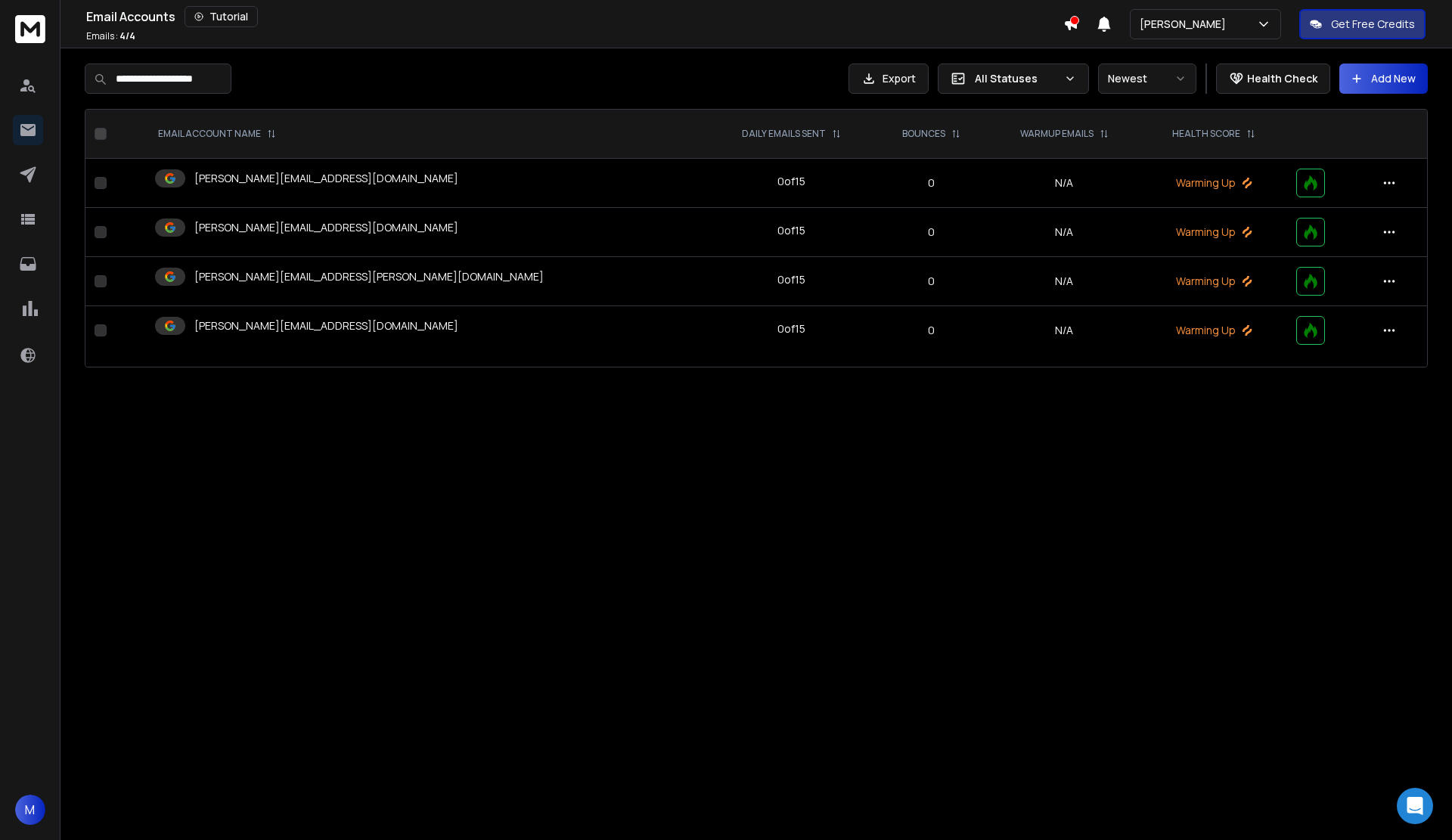
click at [178, 81] on input "**********" at bounding box center [158, 79] width 146 height 31
click at [101, 125] on th at bounding box center [115, 134] width 60 height 49
click at [99, 130] on button "Select this Page" at bounding box center [100, 134] width 12 height 12
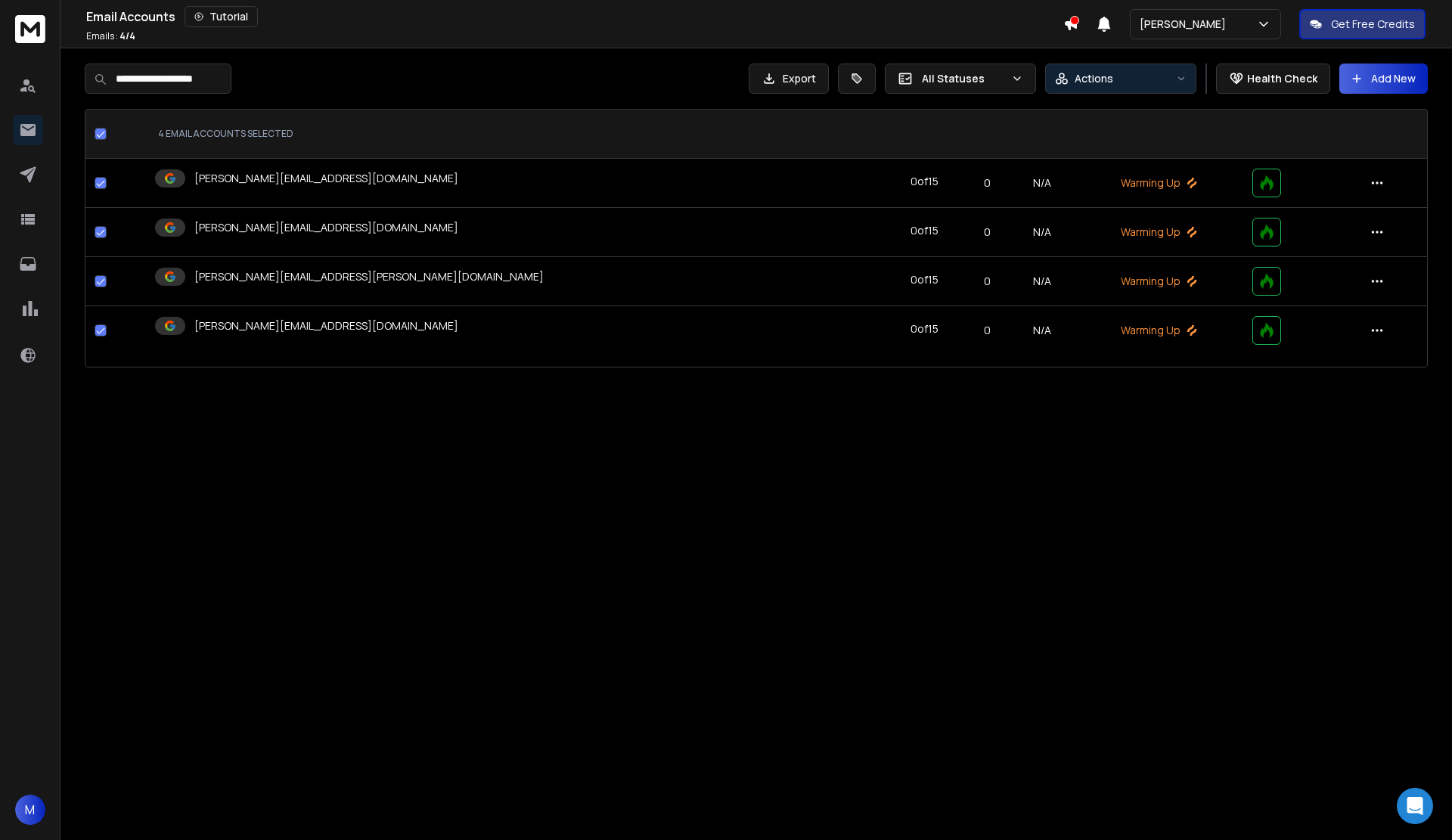
click at [1083, 66] on button "Actions" at bounding box center [1121, 79] width 151 height 31
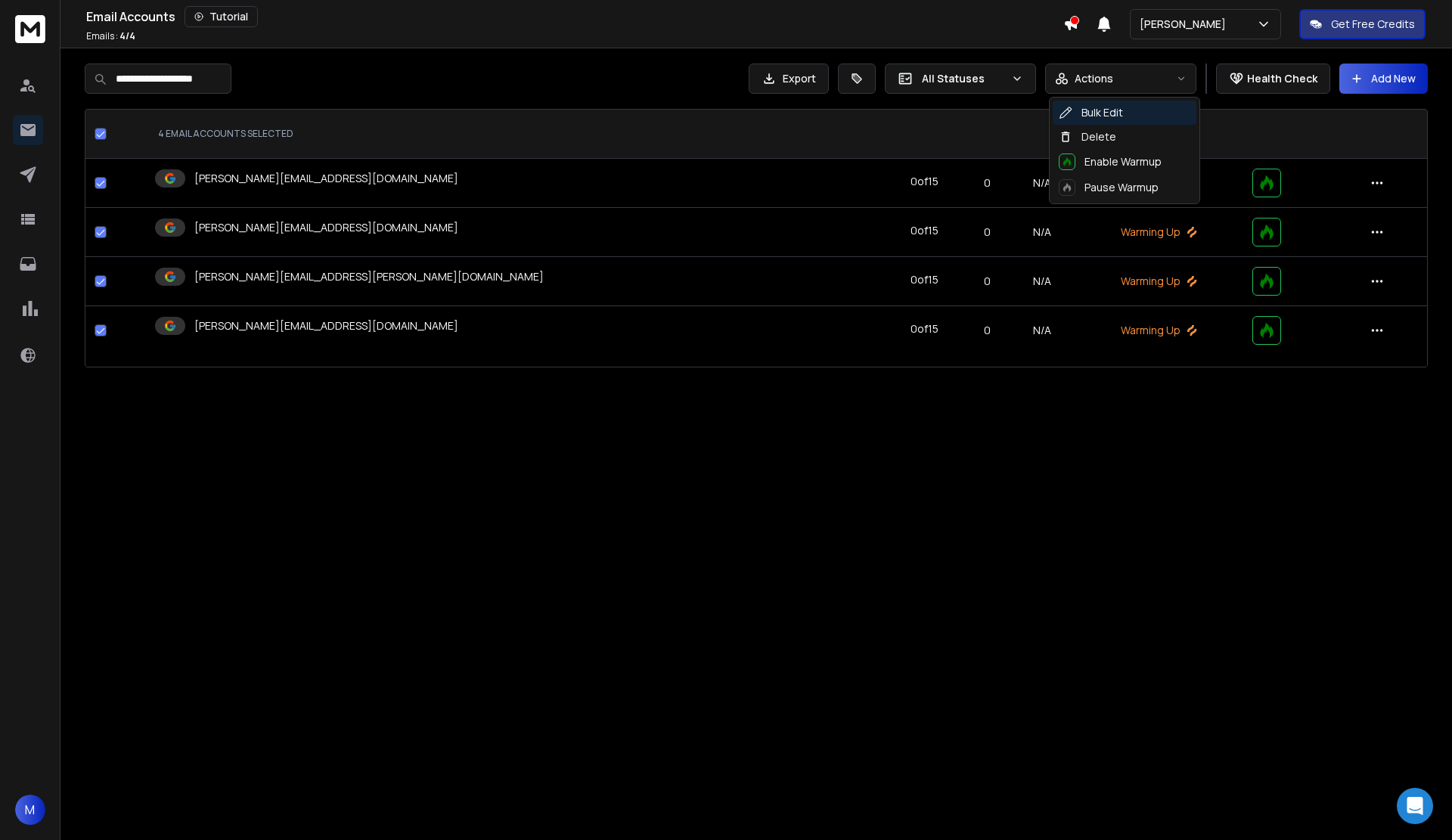
click at [1103, 112] on div "Bulk Edit" at bounding box center [1091, 113] width 64 height 15
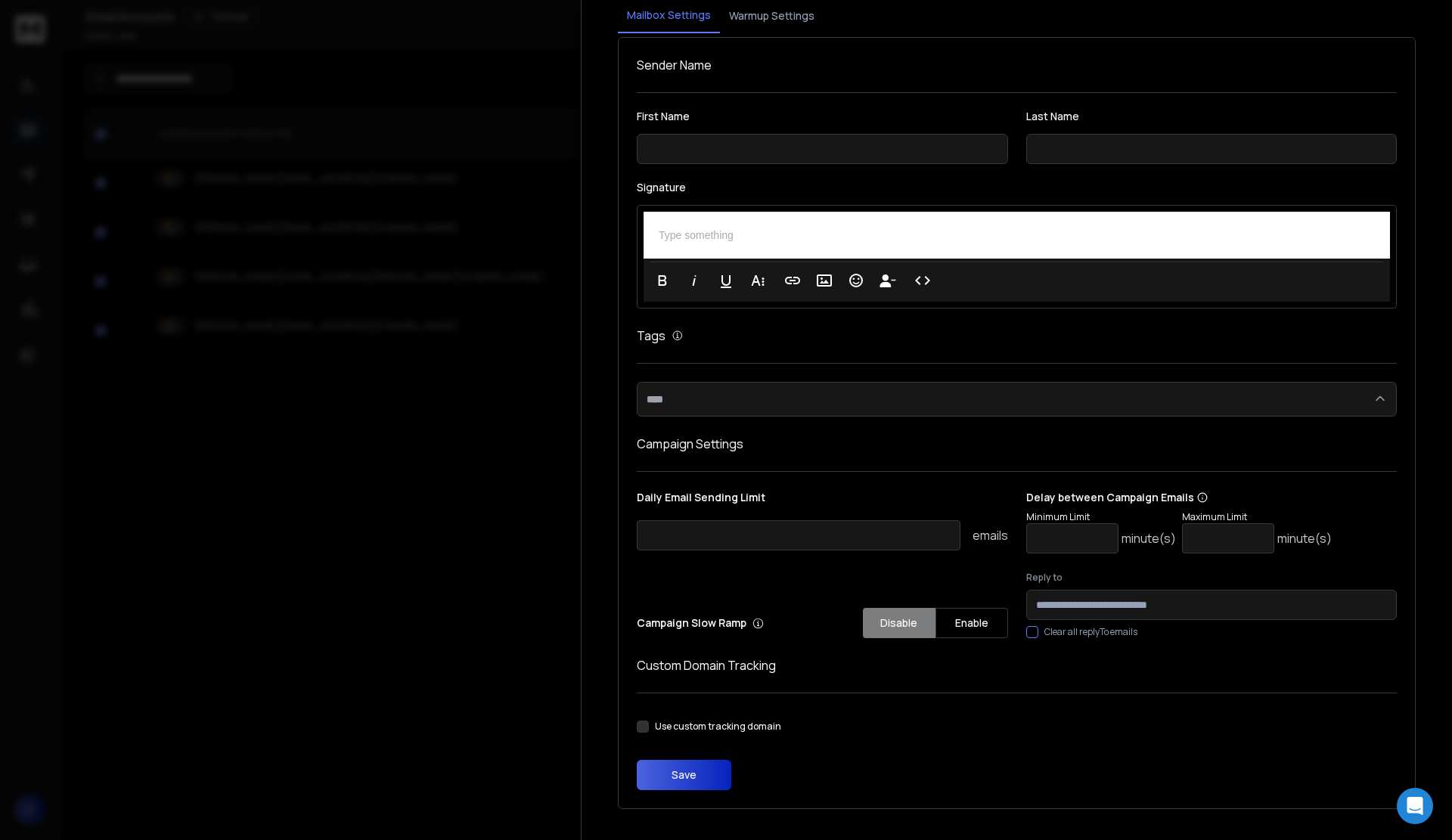
scroll to position [53, 0]
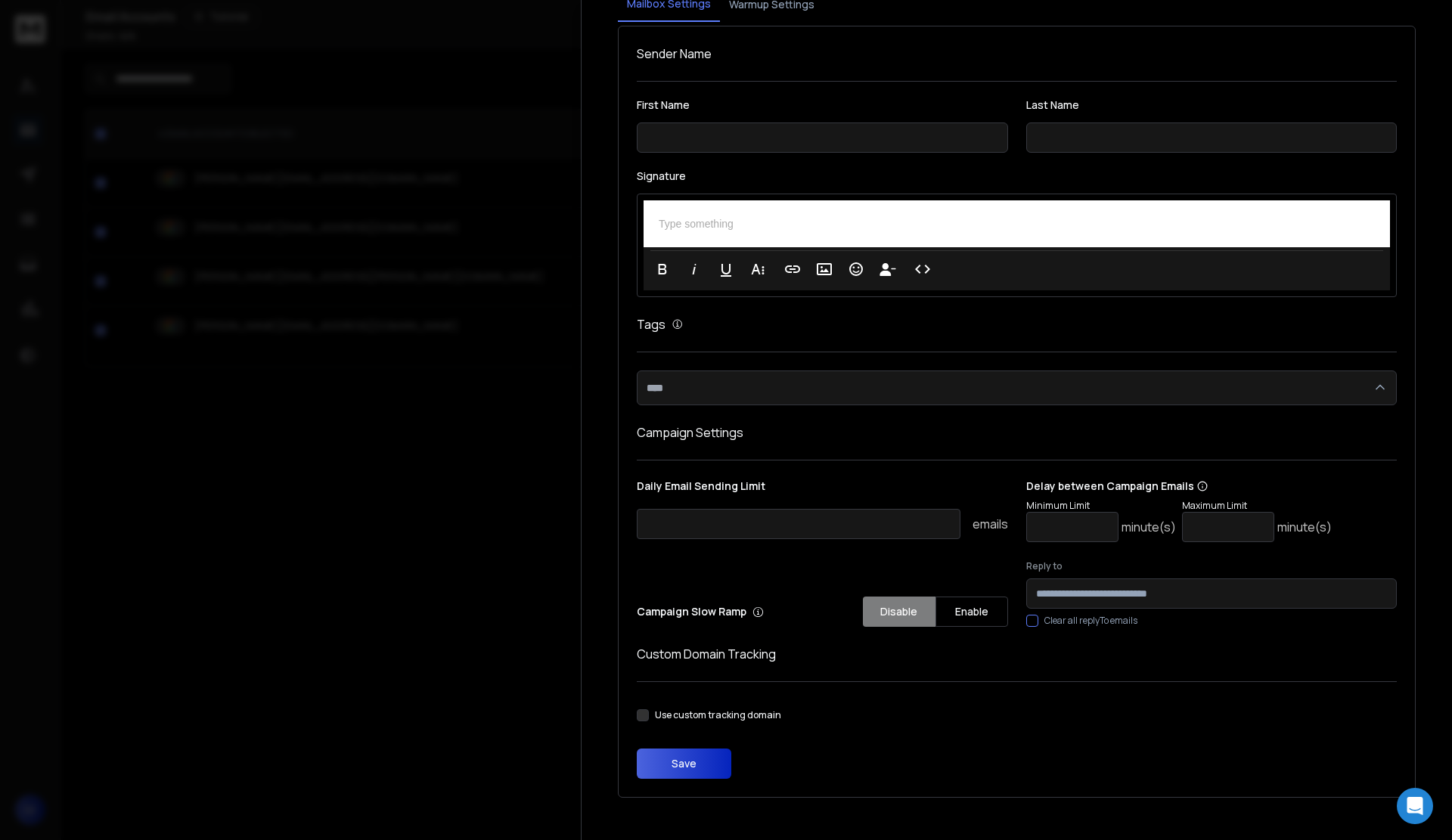
click at [691, 721] on label "Use custom tracking domain" at bounding box center [718, 715] width 126 height 12
click at [704, 718] on label "Use custom tracking domain" at bounding box center [718, 715] width 126 height 12
click at [647, 719] on button "Reply to" at bounding box center [642, 715] width 12 height 12
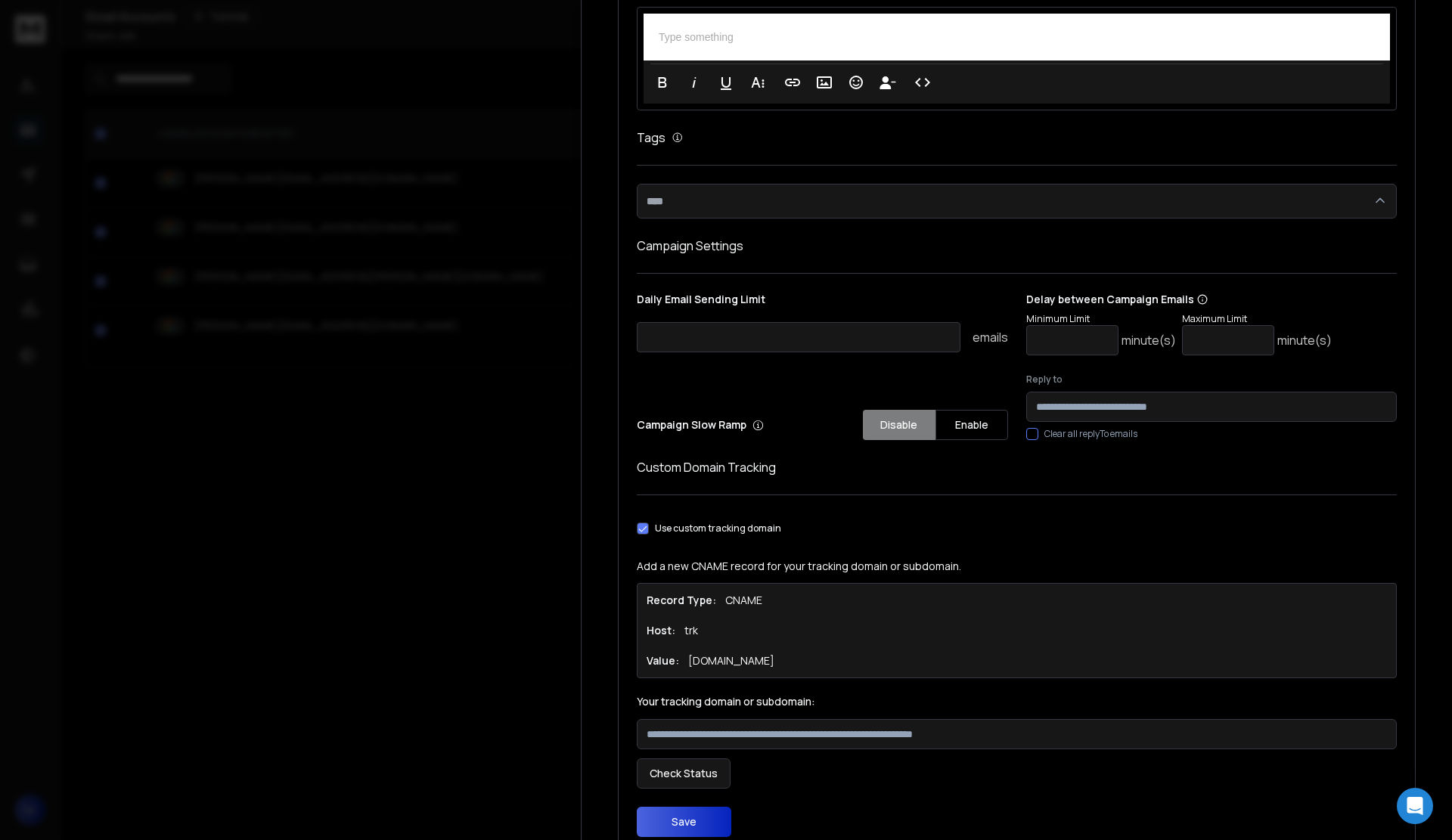
scroll to position [298, 0]
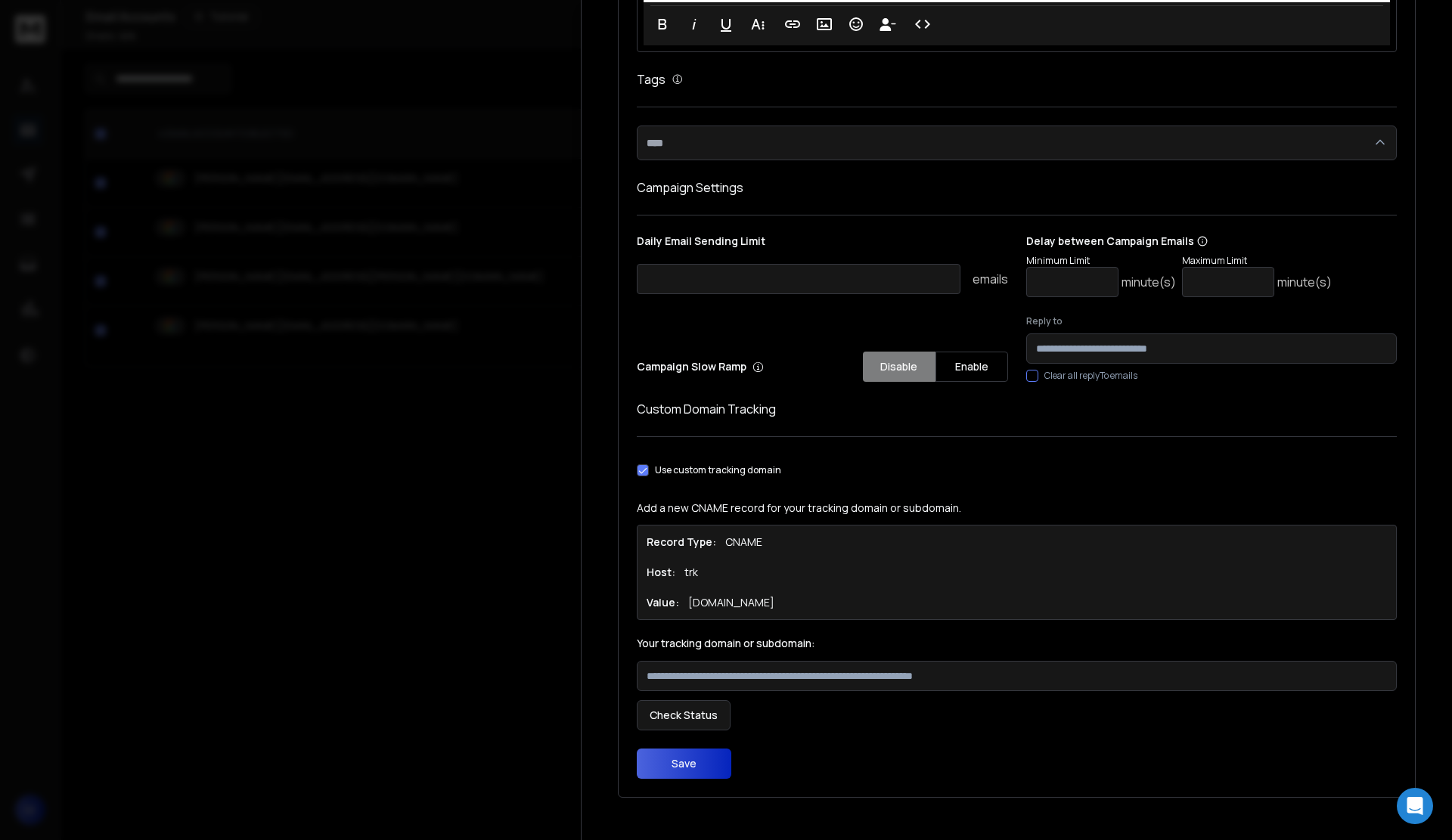
click at [760, 659] on div "Your tracking domain or subdomain:" at bounding box center [1017, 665] width 760 height 53
click at [759, 668] on input at bounding box center [1017, 676] width 760 height 31
paste input "**********"
type input "**********"
click at [715, 713] on button "Check Status" at bounding box center [683, 715] width 94 height 31
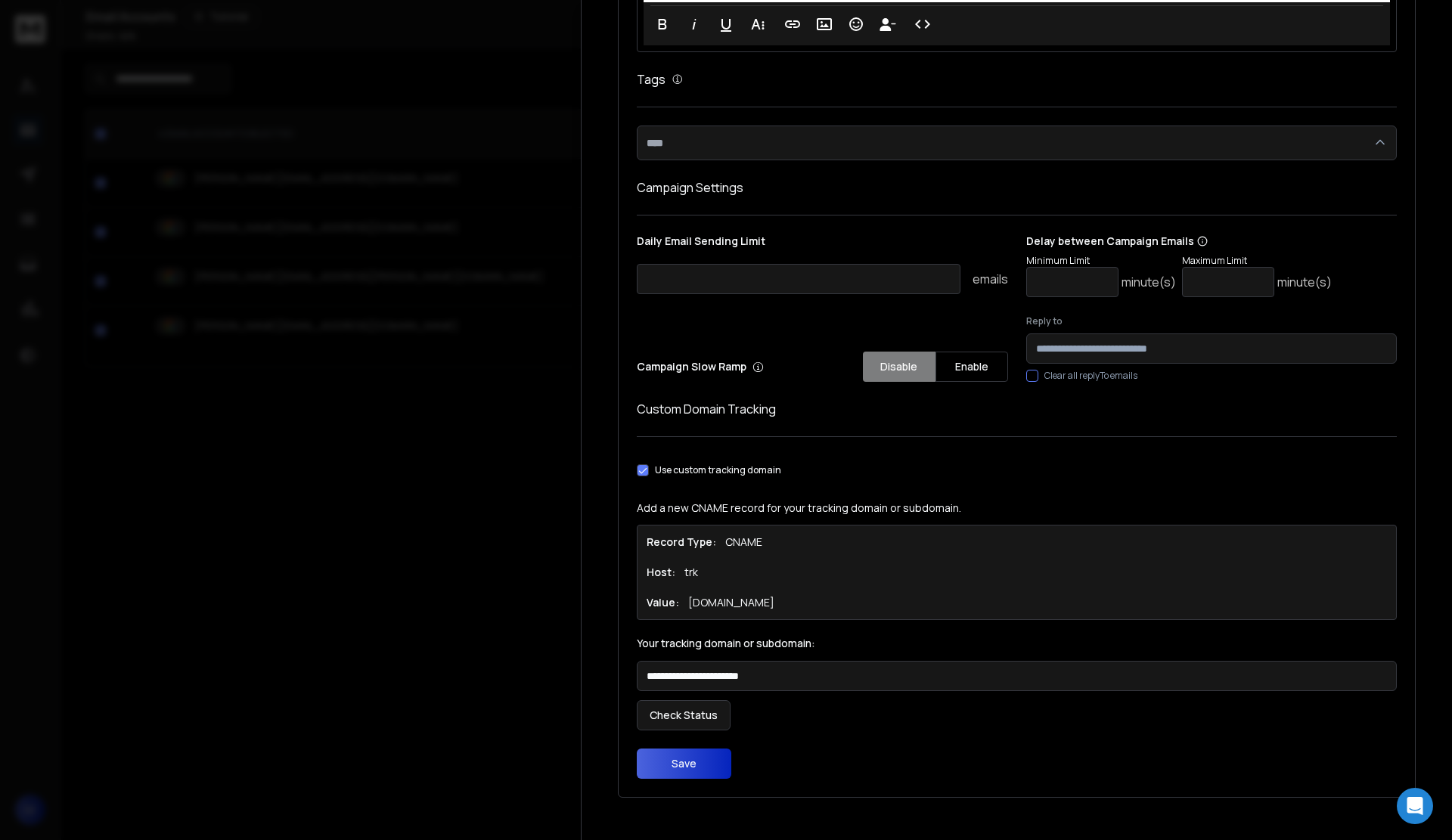
click at [721, 760] on button "Save" at bounding box center [683, 764] width 94 height 31
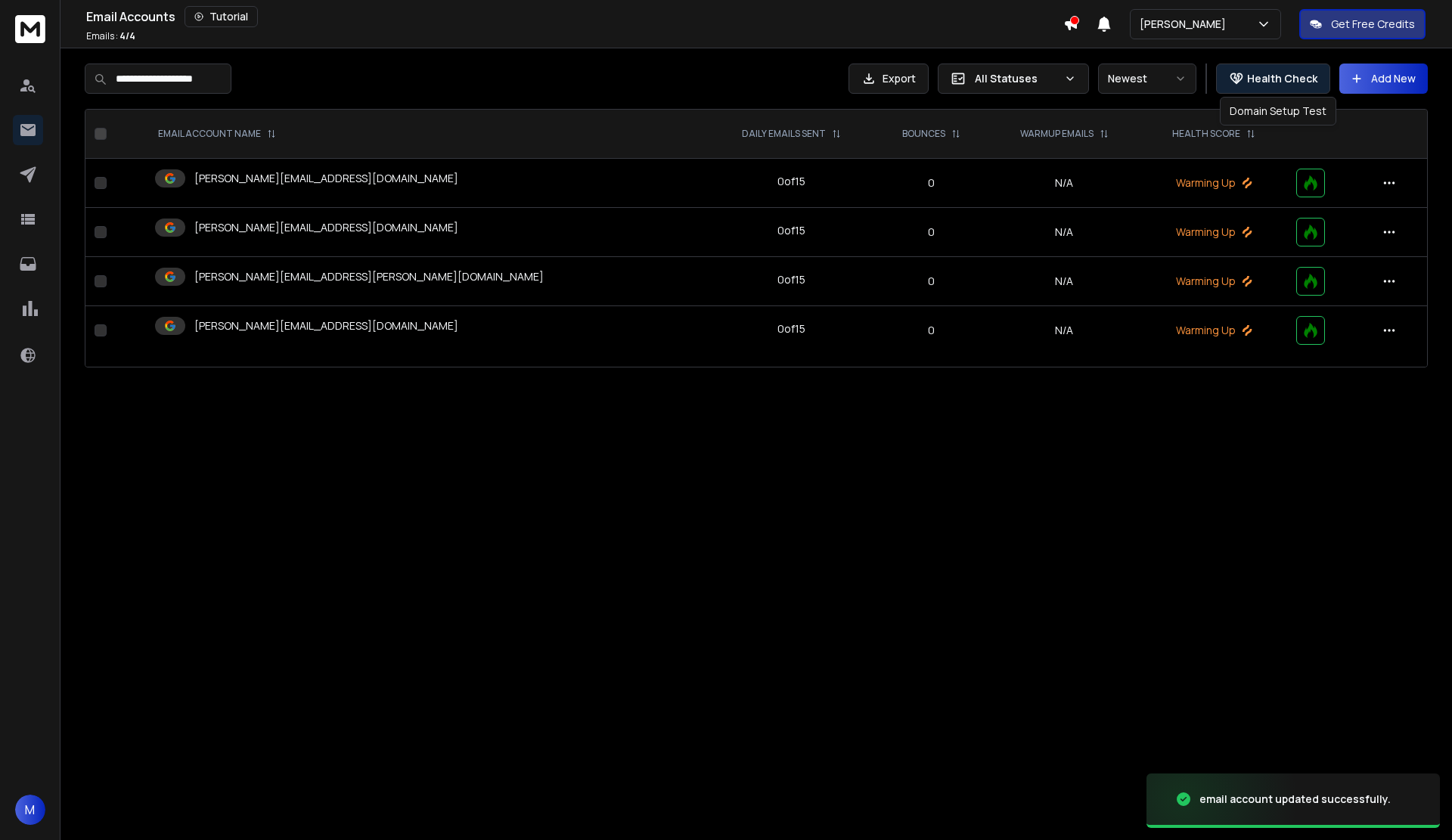
click at [1287, 81] on p "Health Check" at bounding box center [1282, 78] width 70 height 15
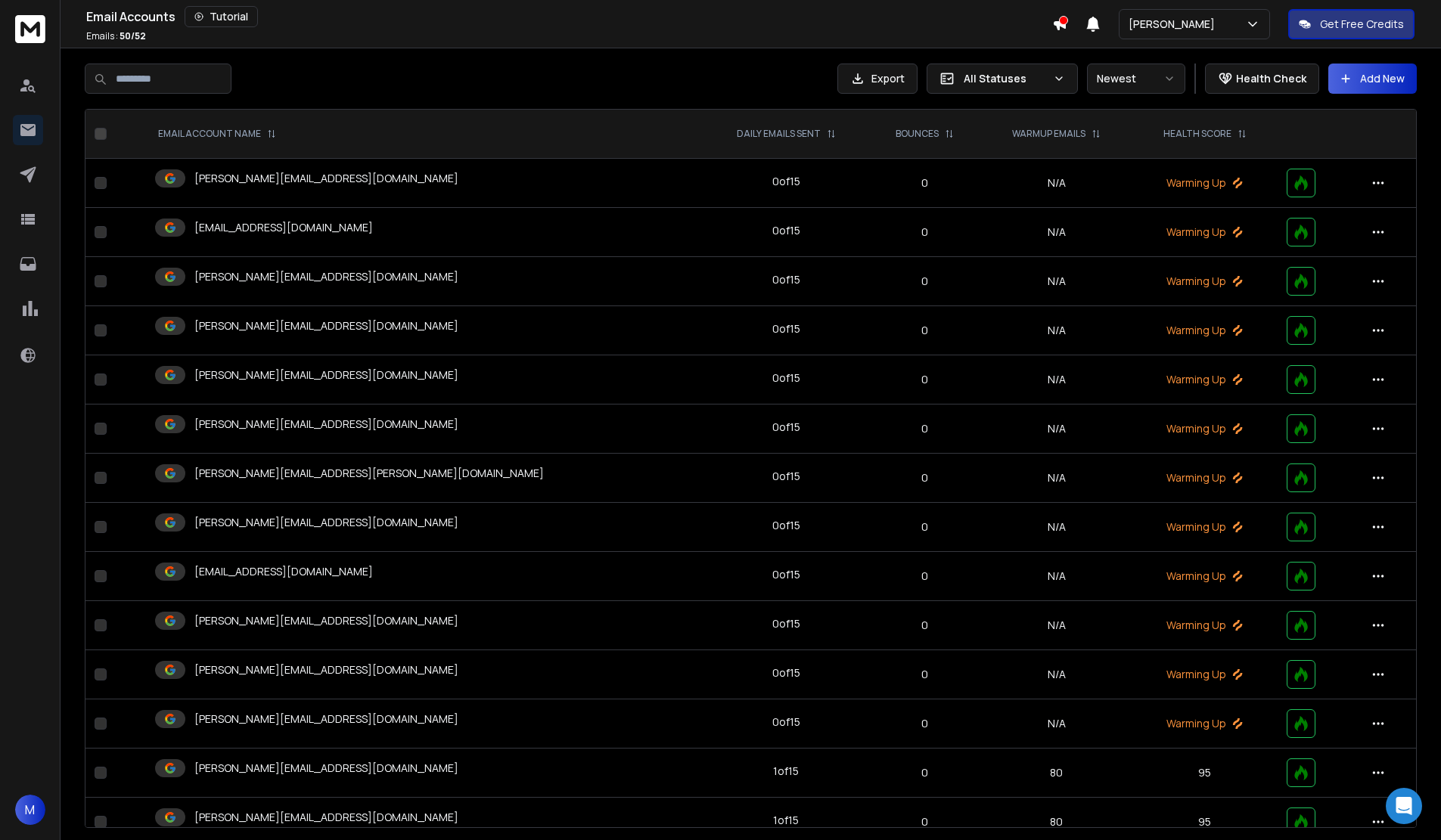
drag, startPoint x: 180, startPoint y: 61, endPoint x: 183, endPoint y: 71, distance: 10.4
click at [182, 61] on div "Export All Statuses Newest Health Check Add New EMAIL ACCOUNT NAME DAILY EMAILS…" at bounding box center [750, 446] width 1381 height 795
click at [183, 83] on input at bounding box center [158, 79] width 147 height 31
paste input "**********"
type input "**********"
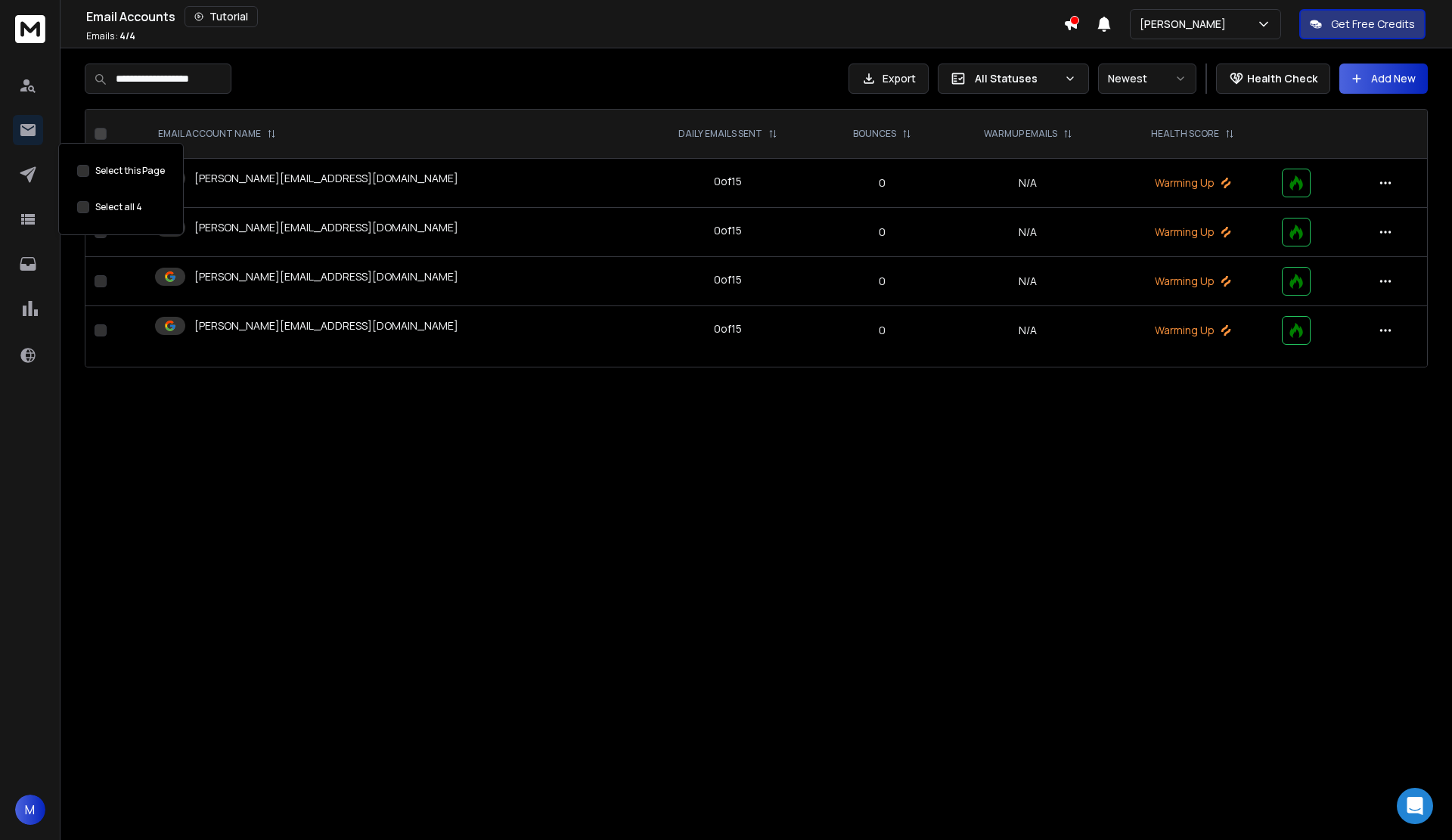
click at [97, 137] on button "Select this Page" at bounding box center [100, 134] width 12 height 12
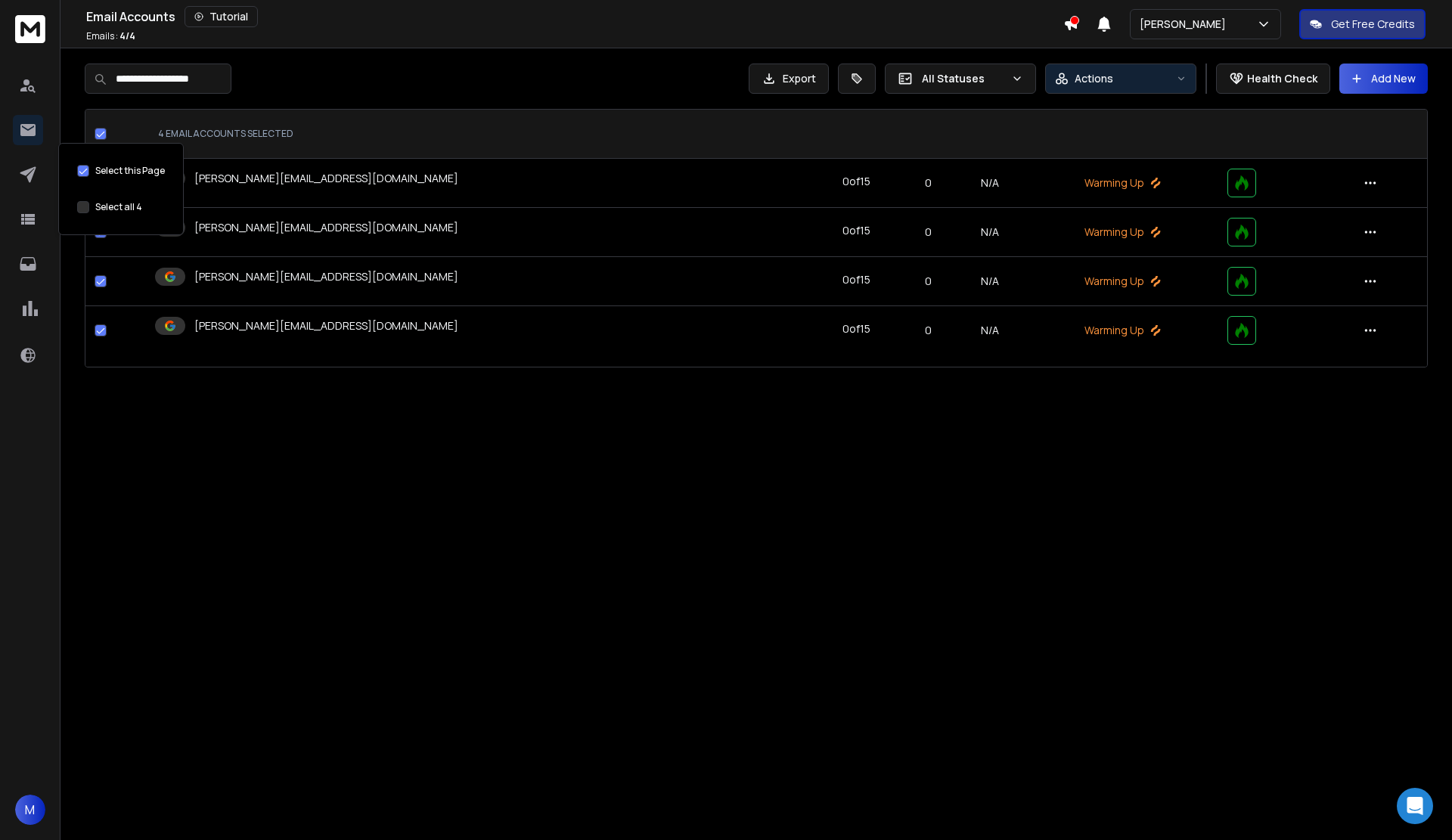
click at [1138, 78] on div "Actions" at bounding box center [1112, 78] width 115 height 15
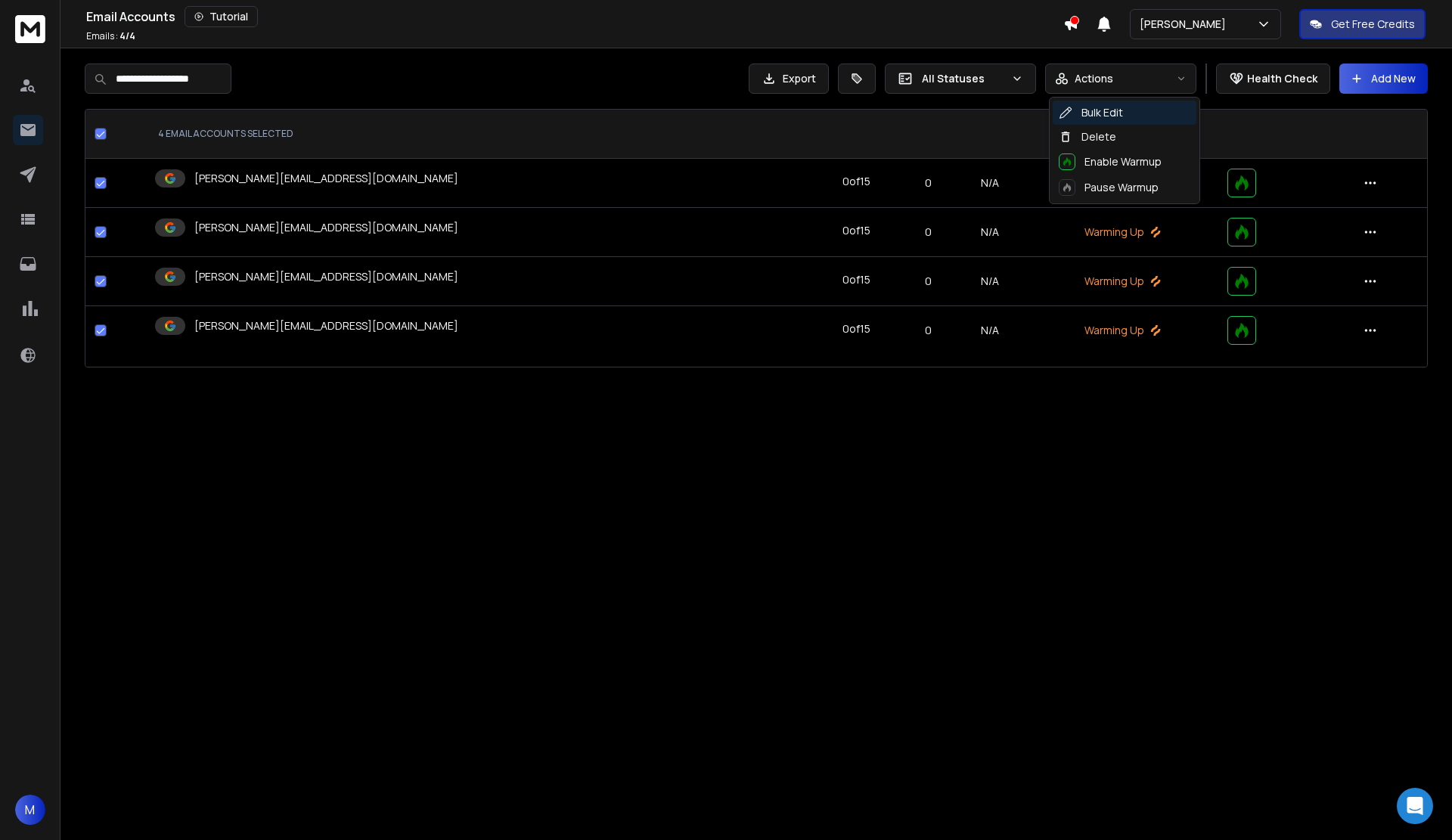
click at [1099, 104] on div "Bulk Edit" at bounding box center [1124, 113] width 144 height 24
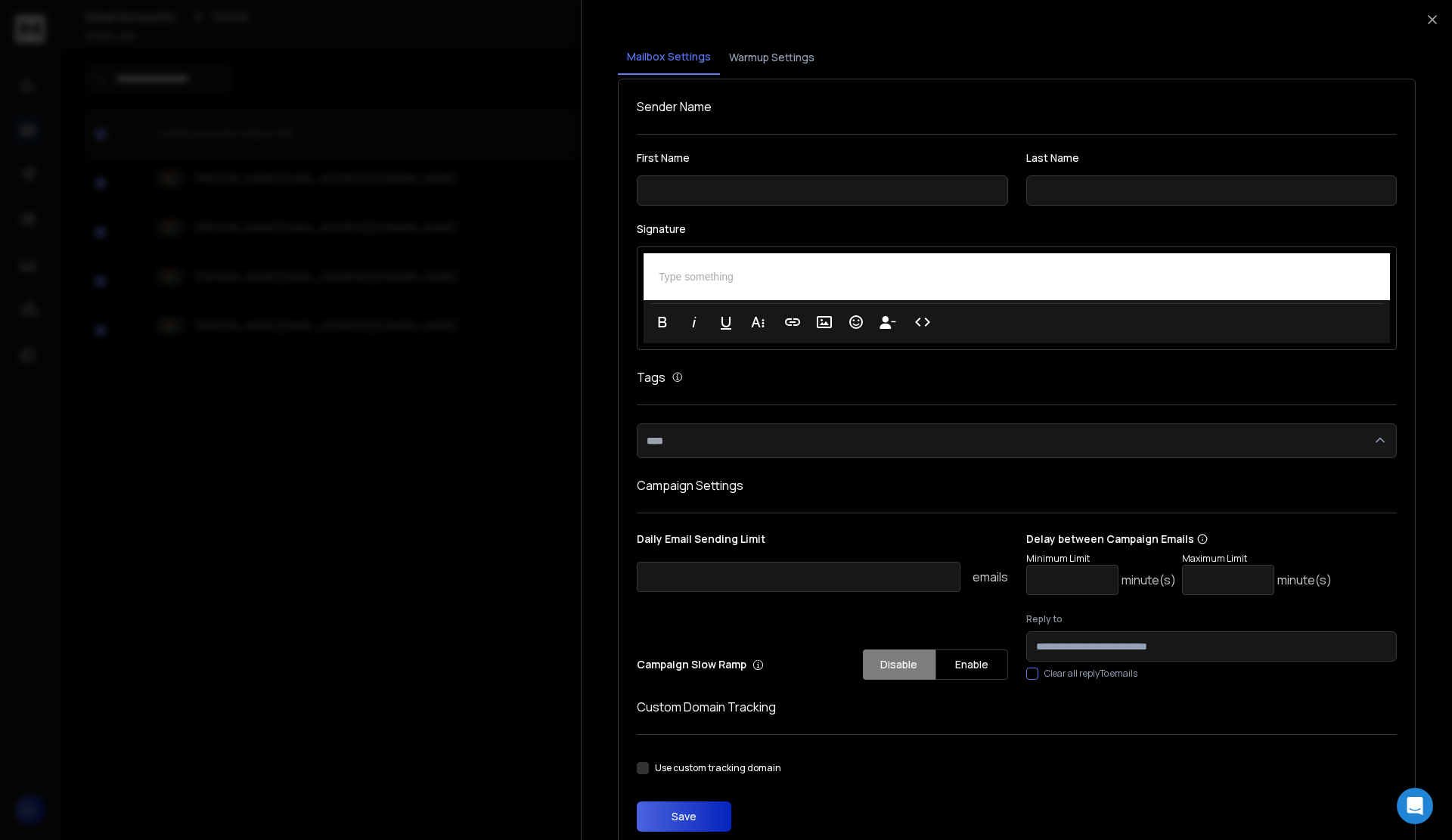
click at [650, 768] on div "Use custom tracking domain" at bounding box center [708, 768] width 144 height 12
click at [646, 768] on button "Reply to" at bounding box center [642, 768] width 12 height 12
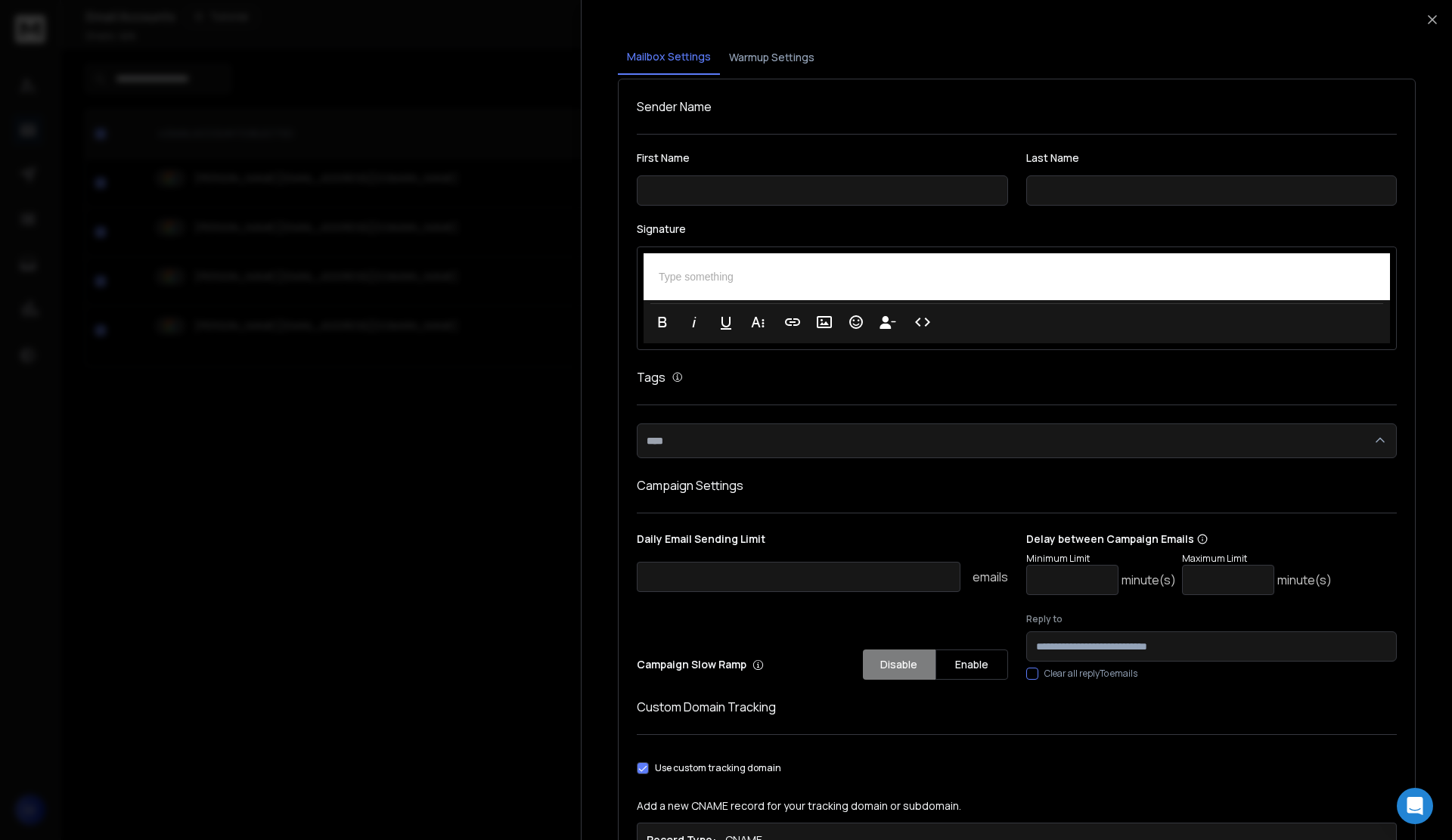
scroll to position [298, 0]
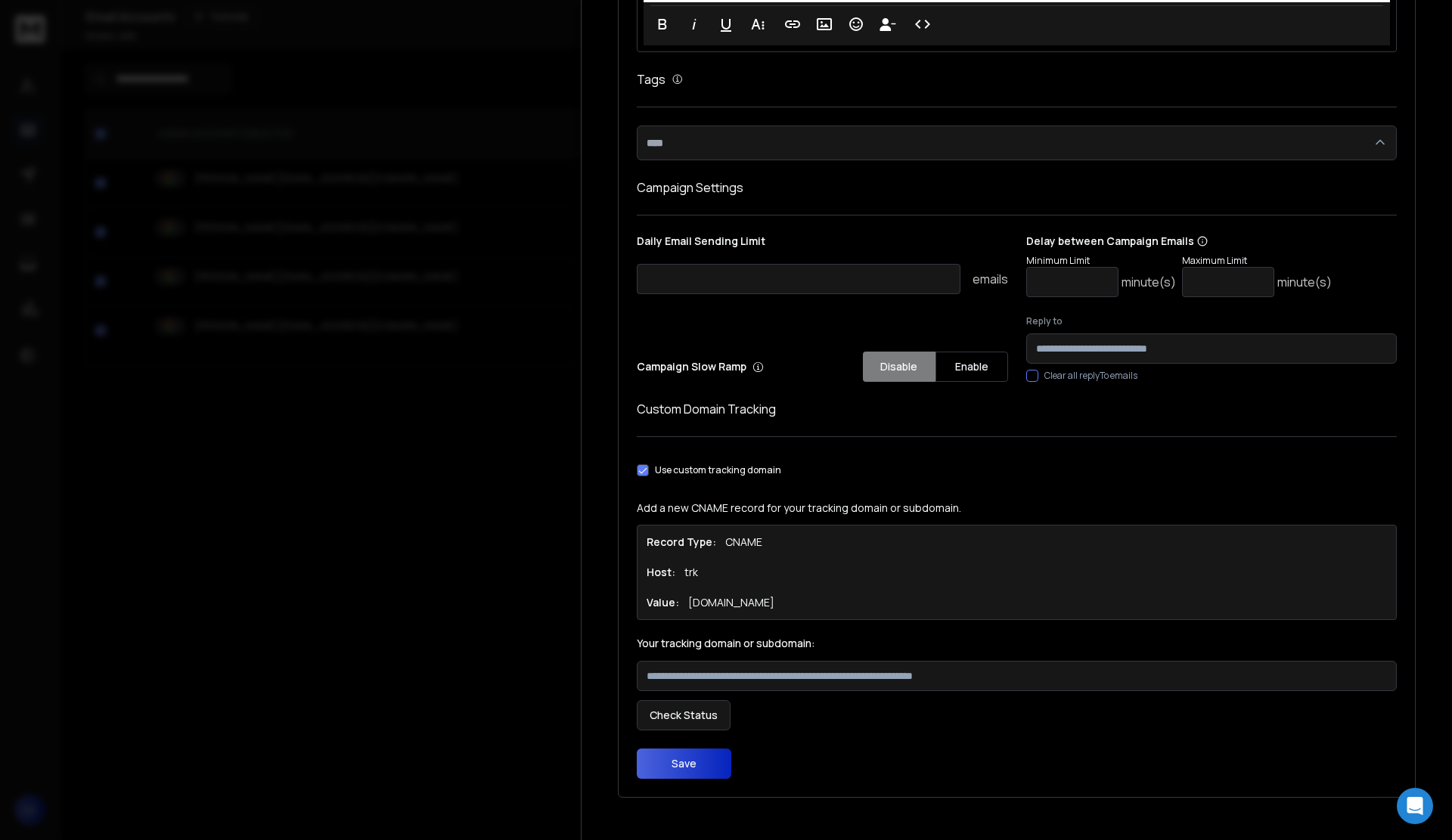
click at [700, 669] on input at bounding box center [1017, 676] width 760 height 31
paste input "**********"
type input "**********"
click at [693, 713] on button "Check Status" at bounding box center [683, 715] width 94 height 31
click at [724, 709] on button "Check Status" at bounding box center [683, 715] width 94 height 31
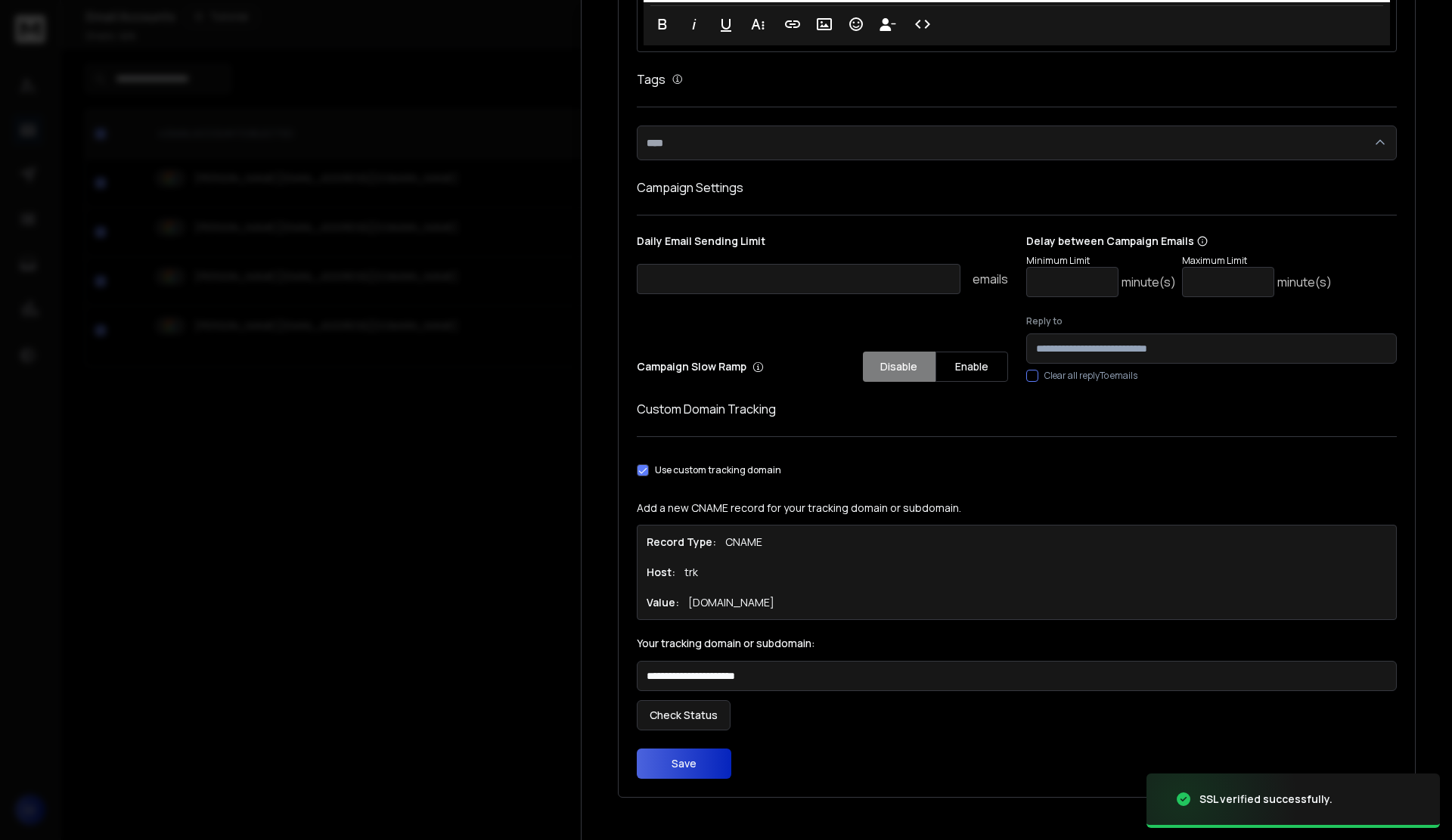
click at [721, 760] on button "Save" at bounding box center [683, 764] width 94 height 31
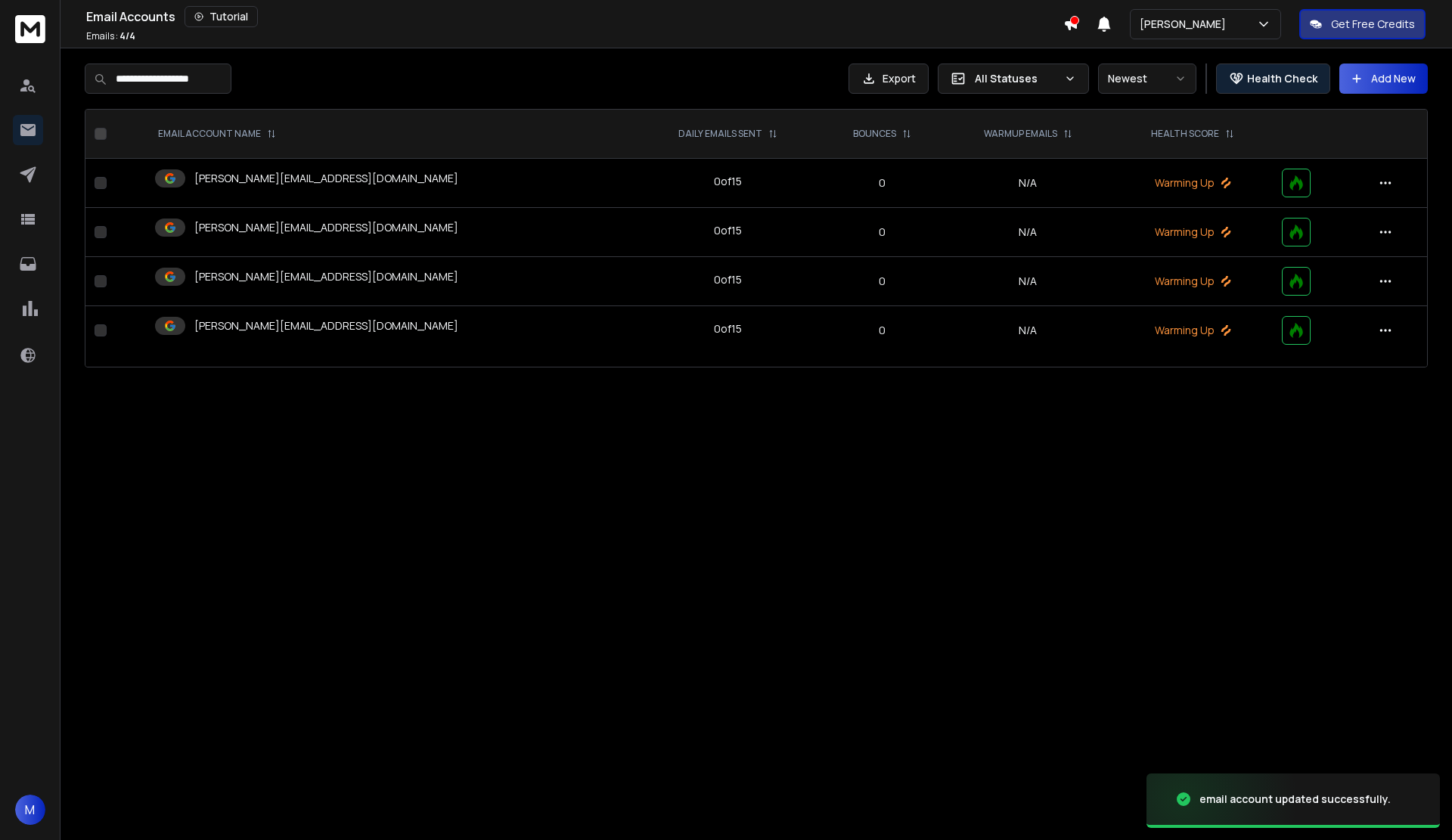
click at [1287, 81] on p "Health Check" at bounding box center [1282, 78] width 70 height 15
